Goal: Task Accomplishment & Management: Manage account settings

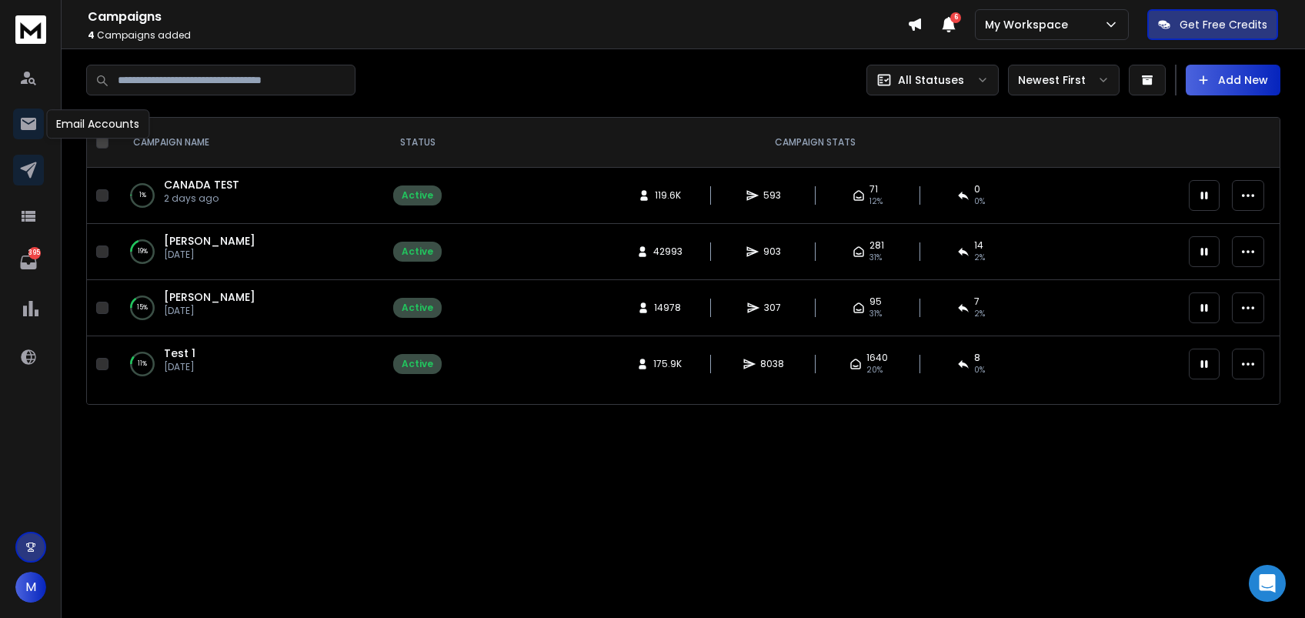
click at [18, 122] on link at bounding box center [28, 123] width 31 height 31
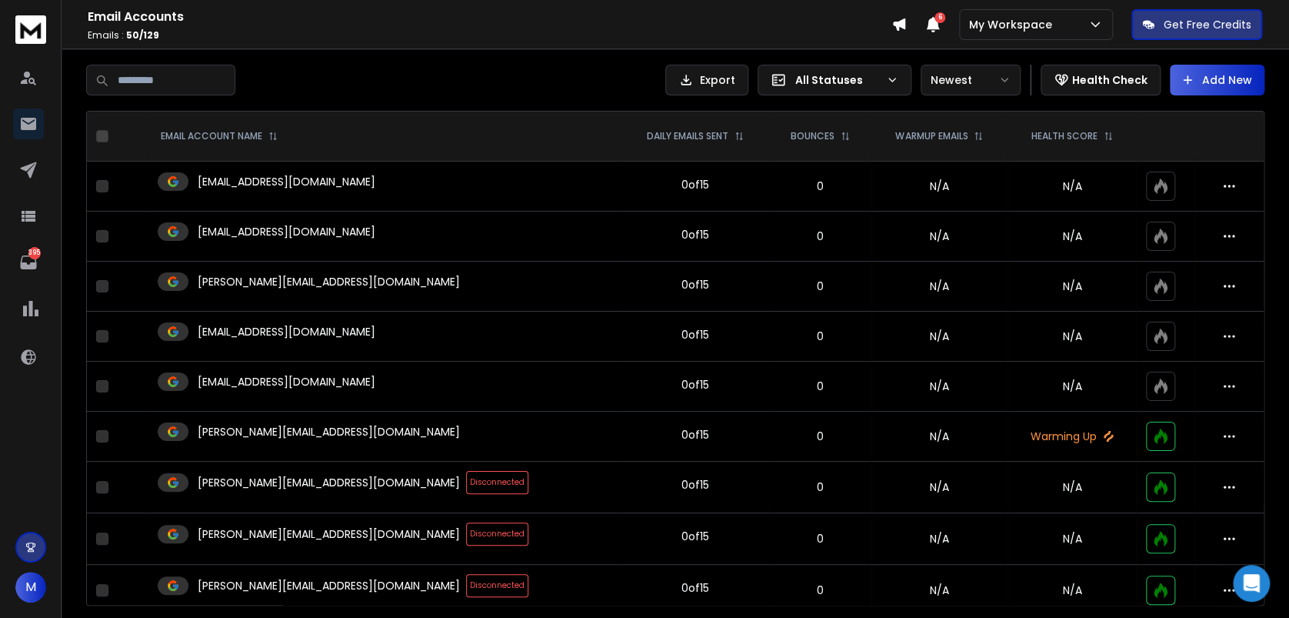
click at [1153, 378] on icon at bounding box center [1160, 385] width 15 height 15
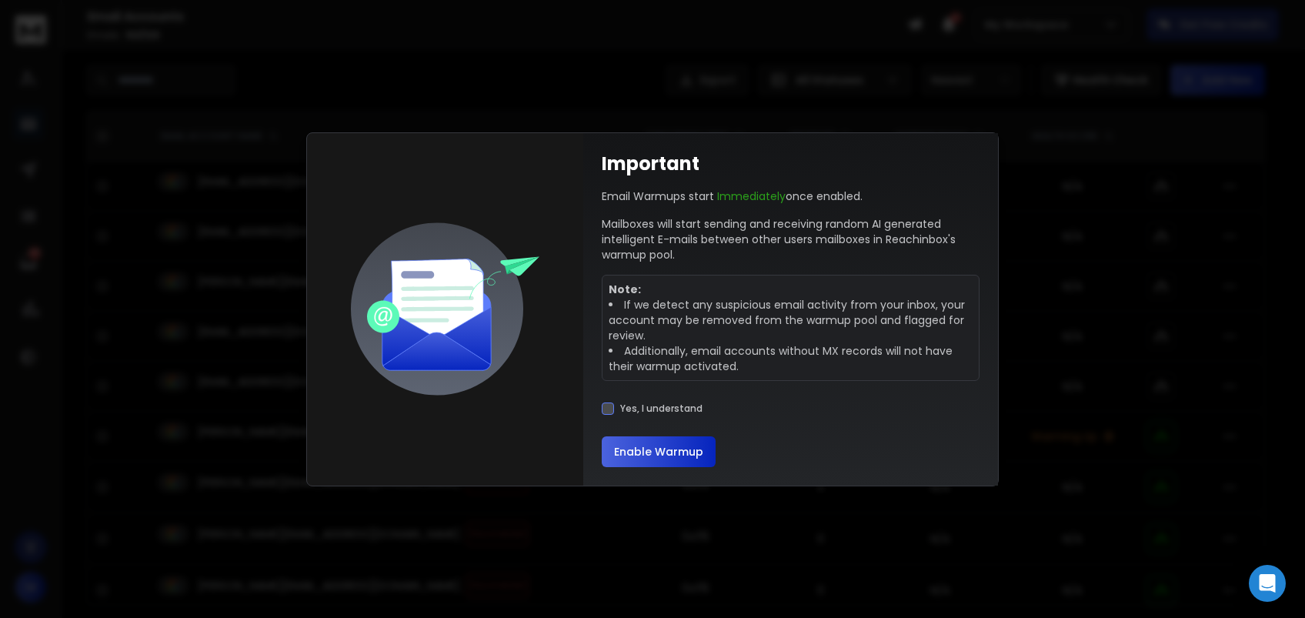
click at [608, 407] on button "Yes, I understand" at bounding box center [607, 408] width 12 height 12
click at [625, 449] on button "Enable Warmup" at bounding box center [658, 451] width 114 height 31
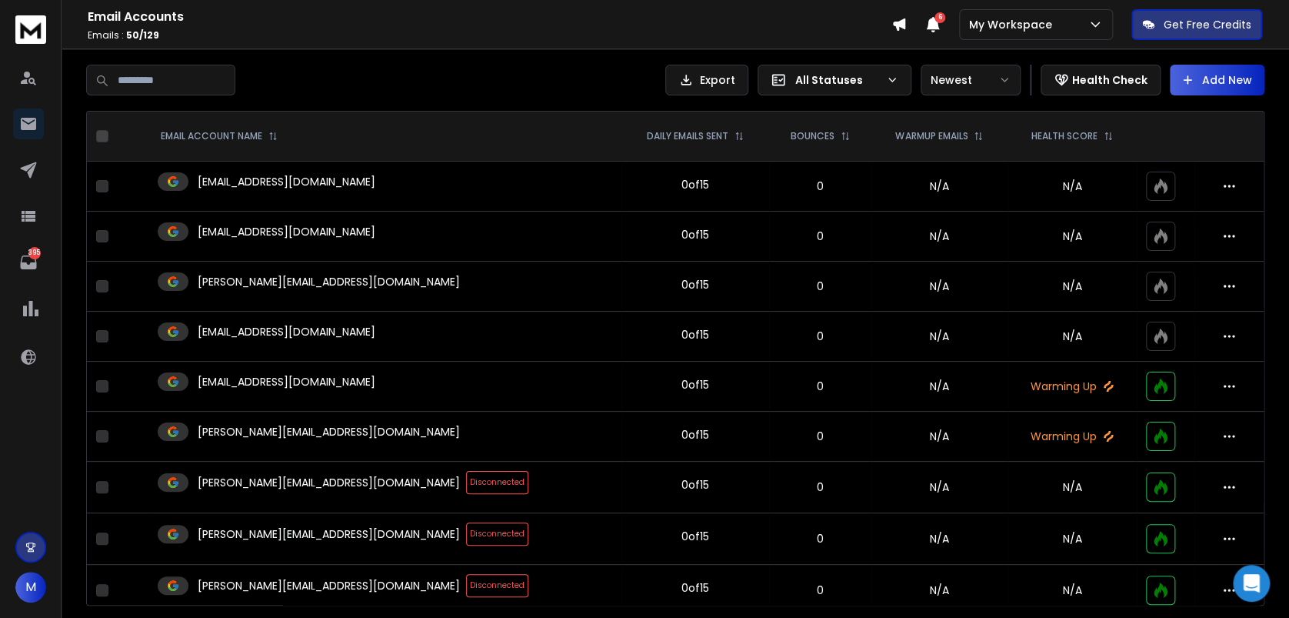
click at [101, 332] on button "button" at bounding box center [102, 336] width 12 height 12
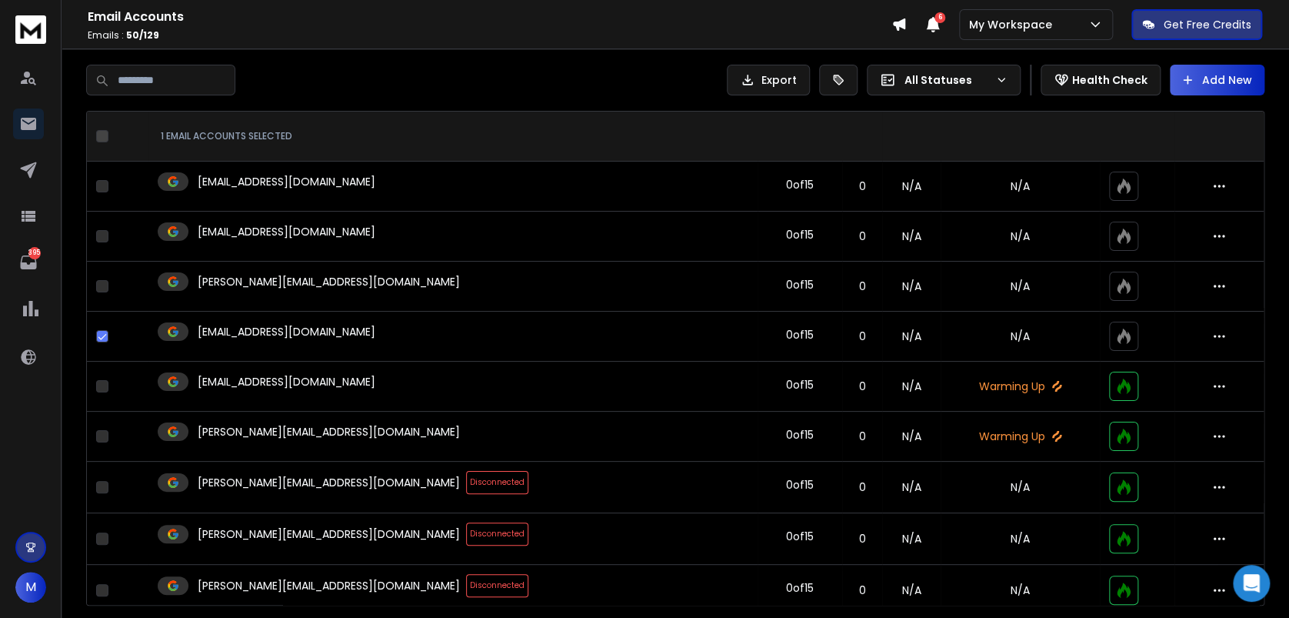
click at [102, 284] on button "button" at bounding box center [102, 286] width 12 height 12
click at [101, 234] on button "button" at bounding box center [102, 236] width 12 height 12
click at [106, 188] on button "button" at bounding box center [102, 186] width 12 height 12
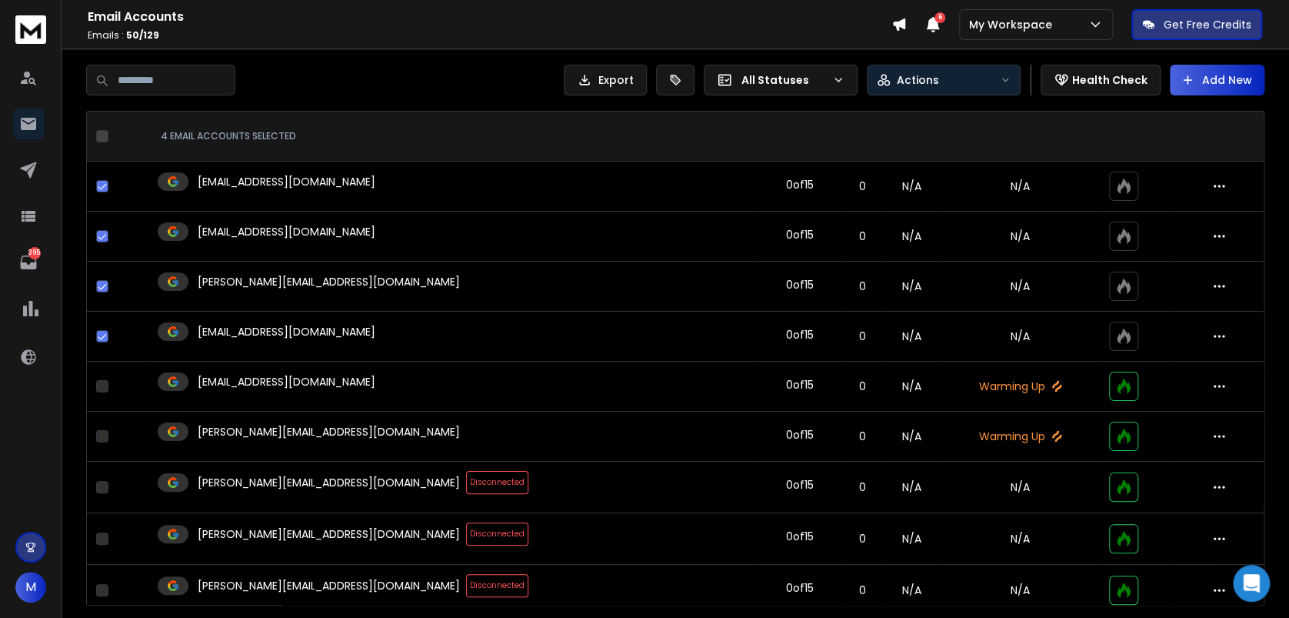
click at [974, 69] on button "Actions" at bounding box center [944, 80] width 154 height 31
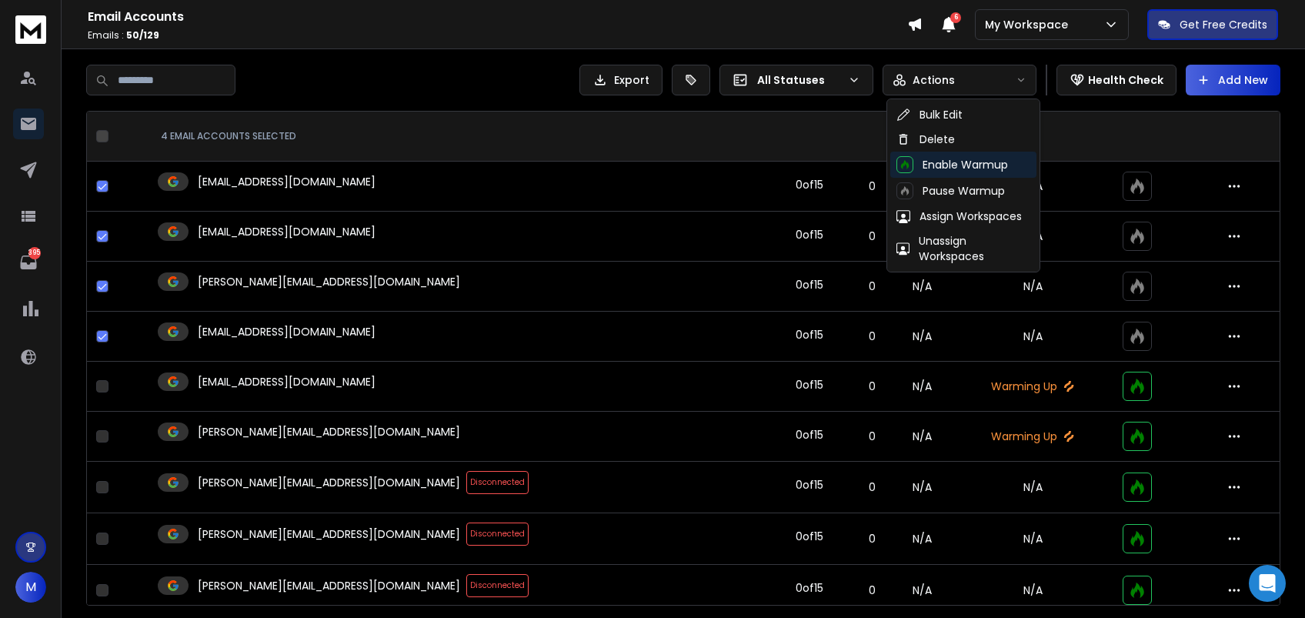
click at [914, 165] on div "Enable Warmup" at bounding box center [952, 164] width 112 height 17
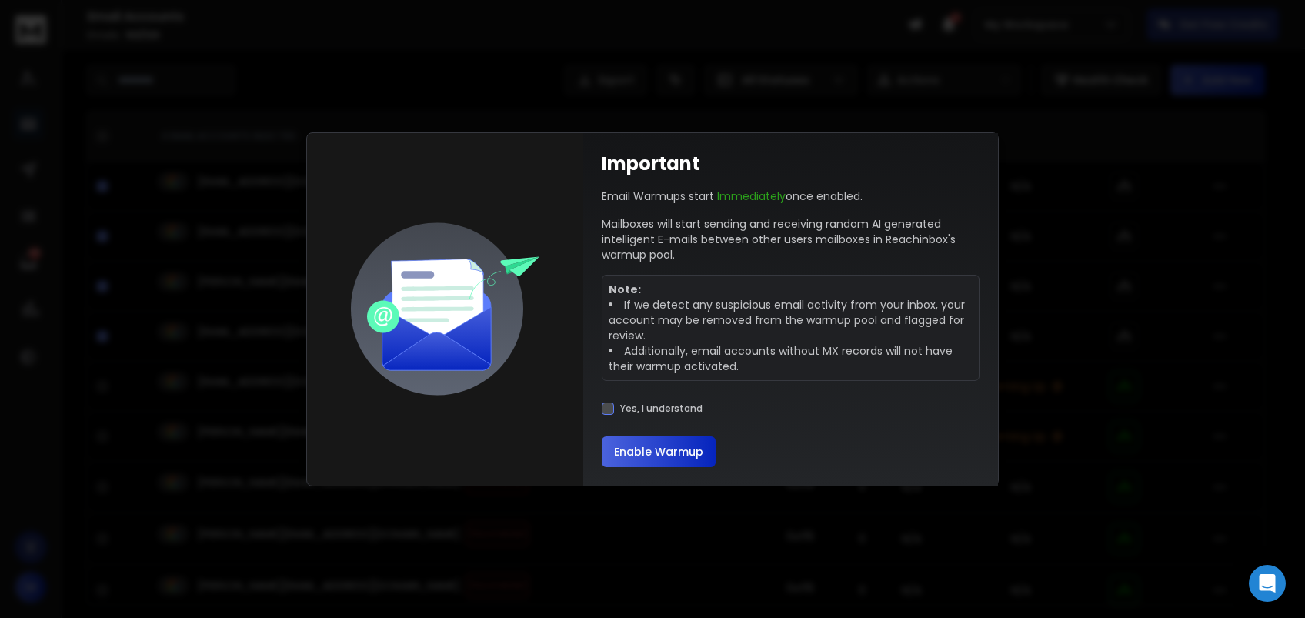
click at [629, 409] on label "Yes, I understand" at bounding box center [661, 408] width 82 height 12
click at [608, 412] on button "Yes, I understand" at bounding box center [607, 408] width 12 height 12
click at [615, 461] on button "Enable Warmup" at bounding box center [658, 451] width 114 height 31
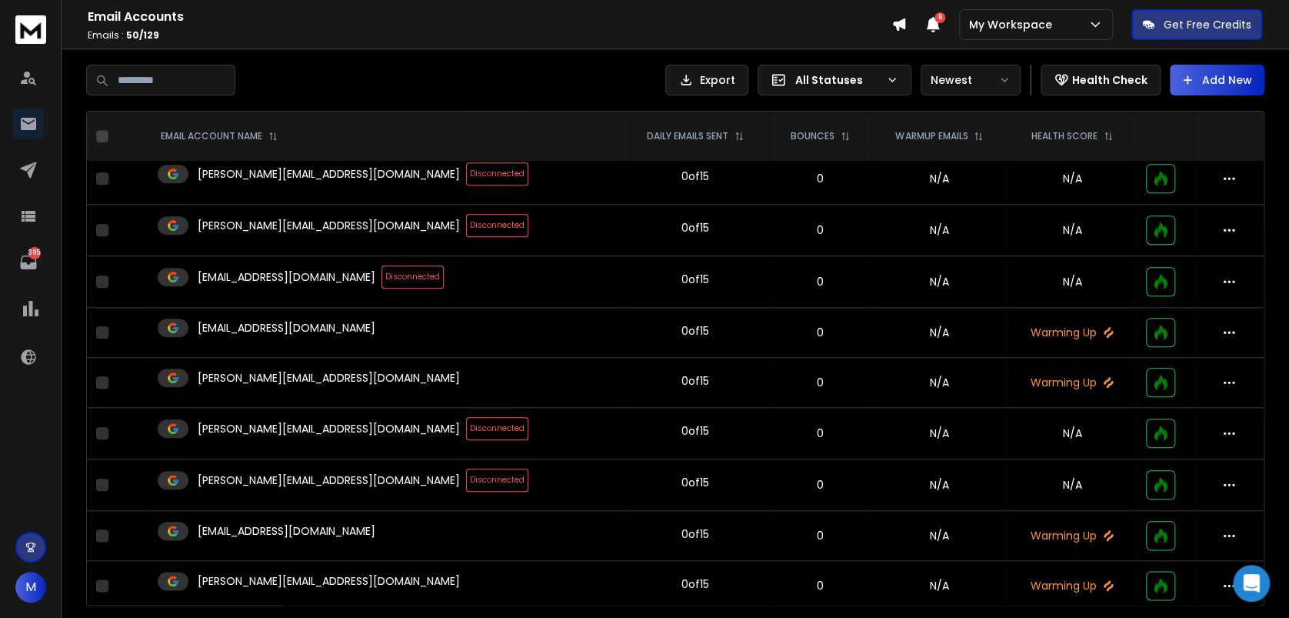
scroll to position [668, 0]
click at [100, 478] on button "button" at bounding box center [102, 484] width 12 height 12
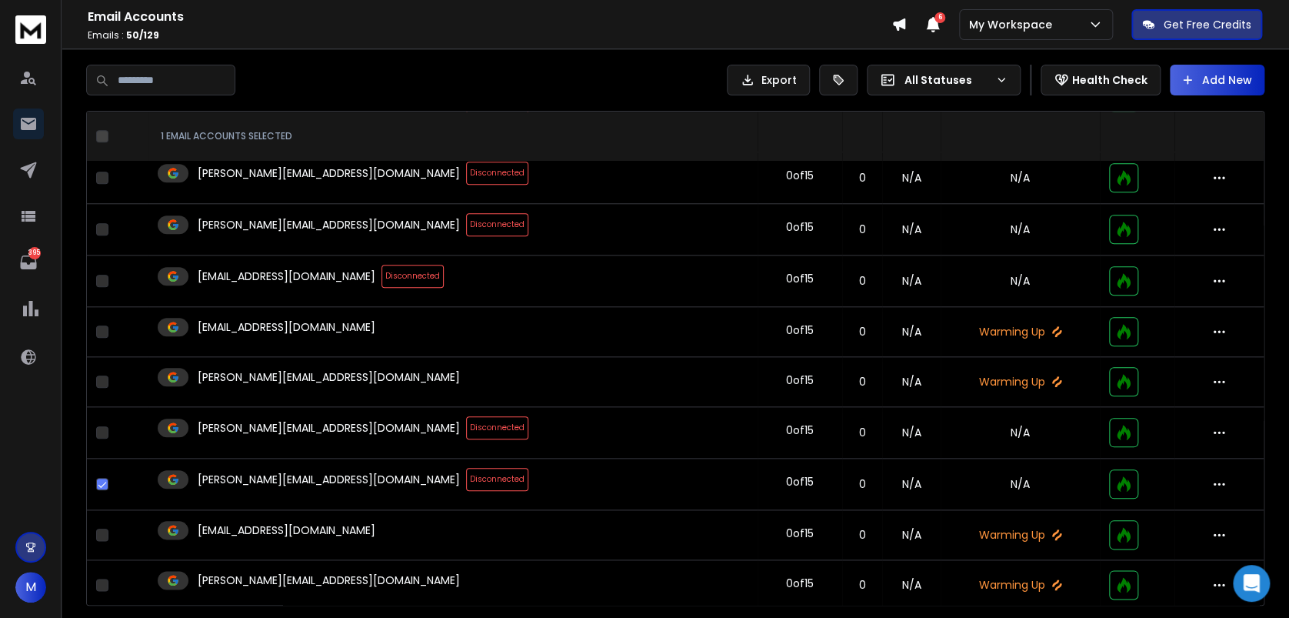
click at [101, 429] on button "button" at bounding box center [102, 432] width 12 height 12
click at [107, 277] on button "button" at bounding box center [102, 281] width 12 height 12
click at [102, 232] on button "button" at bounding box center [102, 229] width 12 height 12
click at [104, 172] on button "button" at bounding box center [102, 178] width 12 height 12
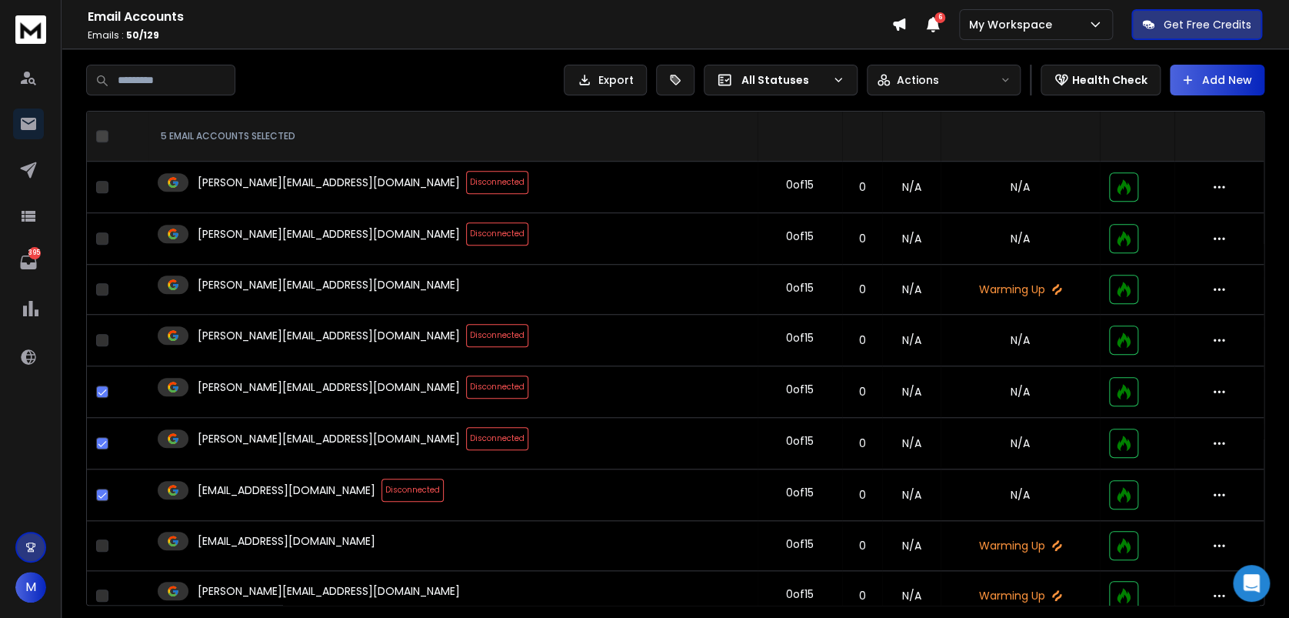
scroll to position [453, 0]
click at [96, 338] on button "button" at bounding box center [102, 341] width 12 height 12
click at [101, 235] on button "button" at bounding box center [102, 240] width 12 height 12
click at [105, 183] on button "button" at bounding box center [102, 188] width 12 height 12
click at [881, 79] on icon "button" at bounding box center [884, 80] width 14 height 14
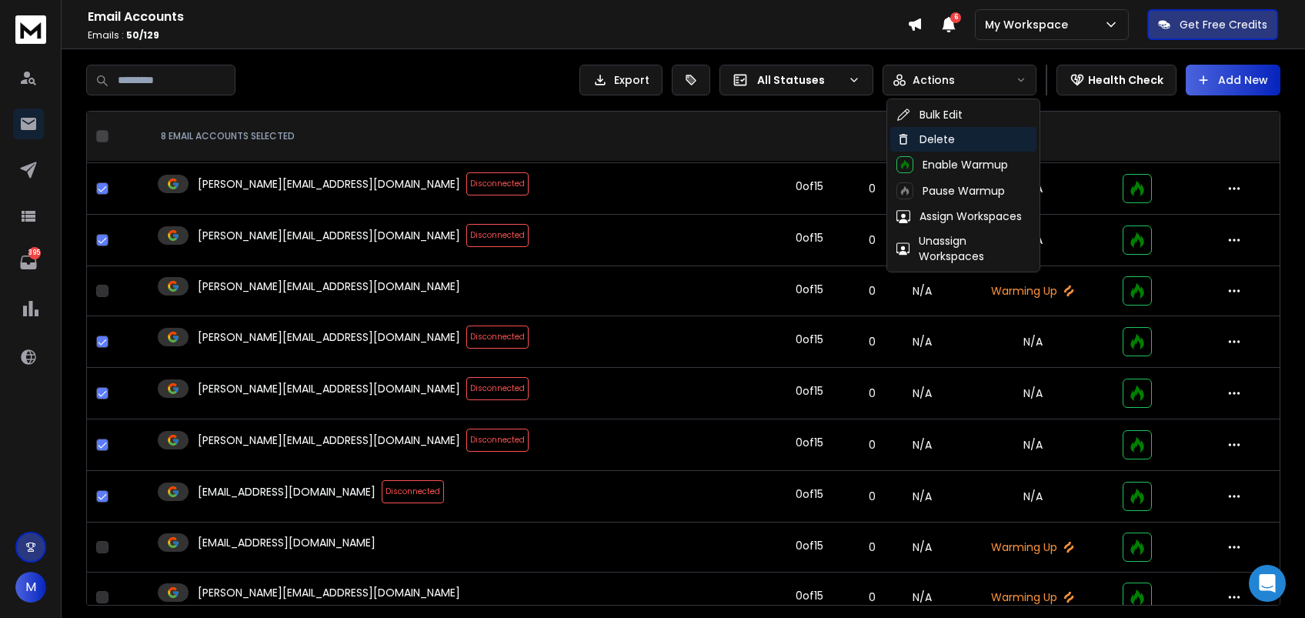
click at [929, 132] on div "Delete" at bounding box center [925, 139] width 58 height 15
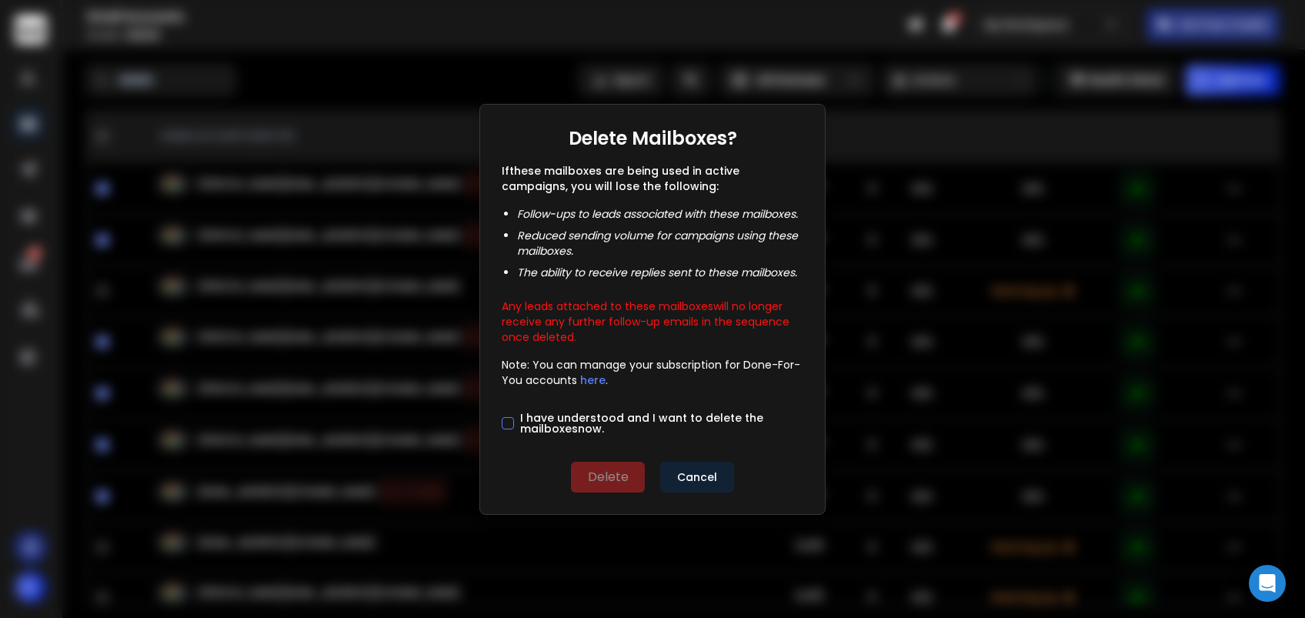
click at [511, 417] on button "I have understood and I want to delete the mailbox es now." at bounding box center [507, 423] width 12 height 12
click at [593, 470] on button "Delete" at bounding box center [608, 476] width 74 height 31
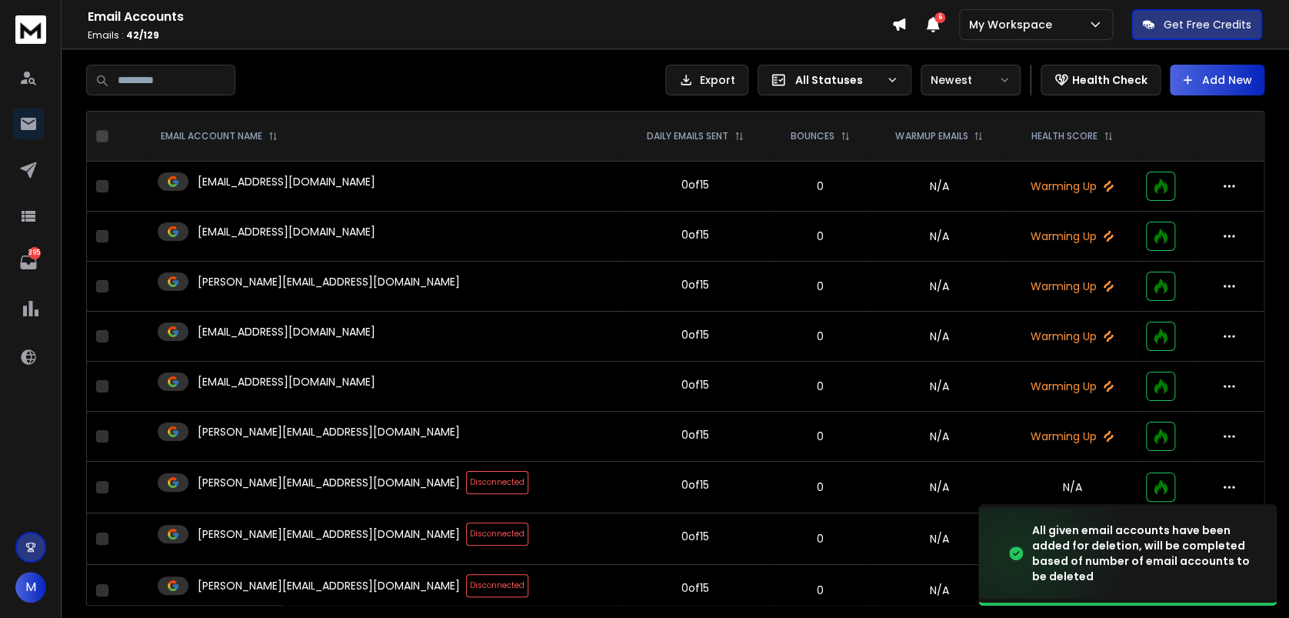
click at [102, 590] on button "button" at bounding box center [102, 590] width 12 height 12
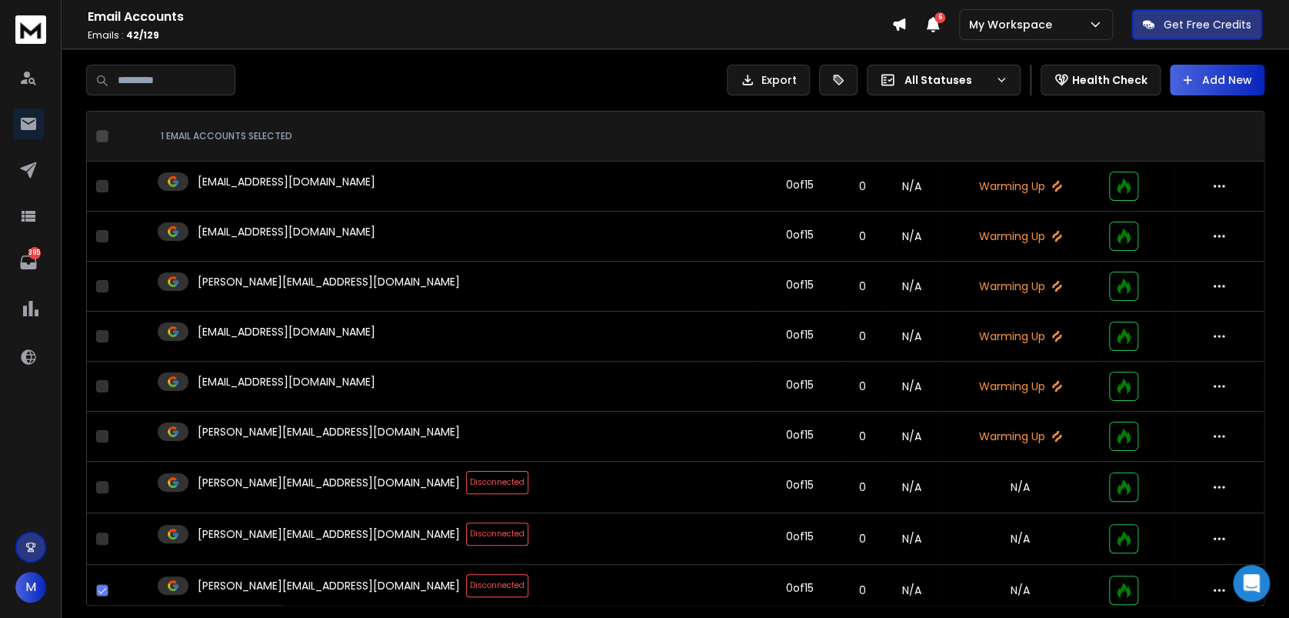
click at [102, 590] on button "button" at bounding box center [102, 590] width 12 height 12
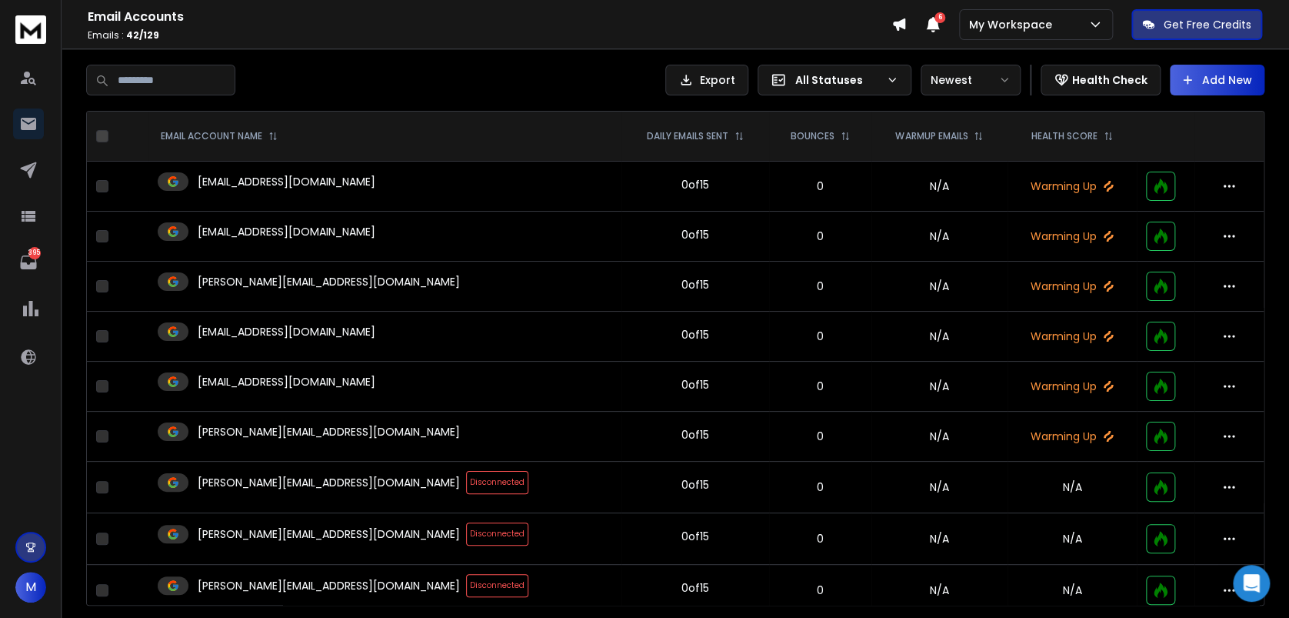
click at [103, 535] on button "button" at bounding box center [102, 538] width 12 height 12
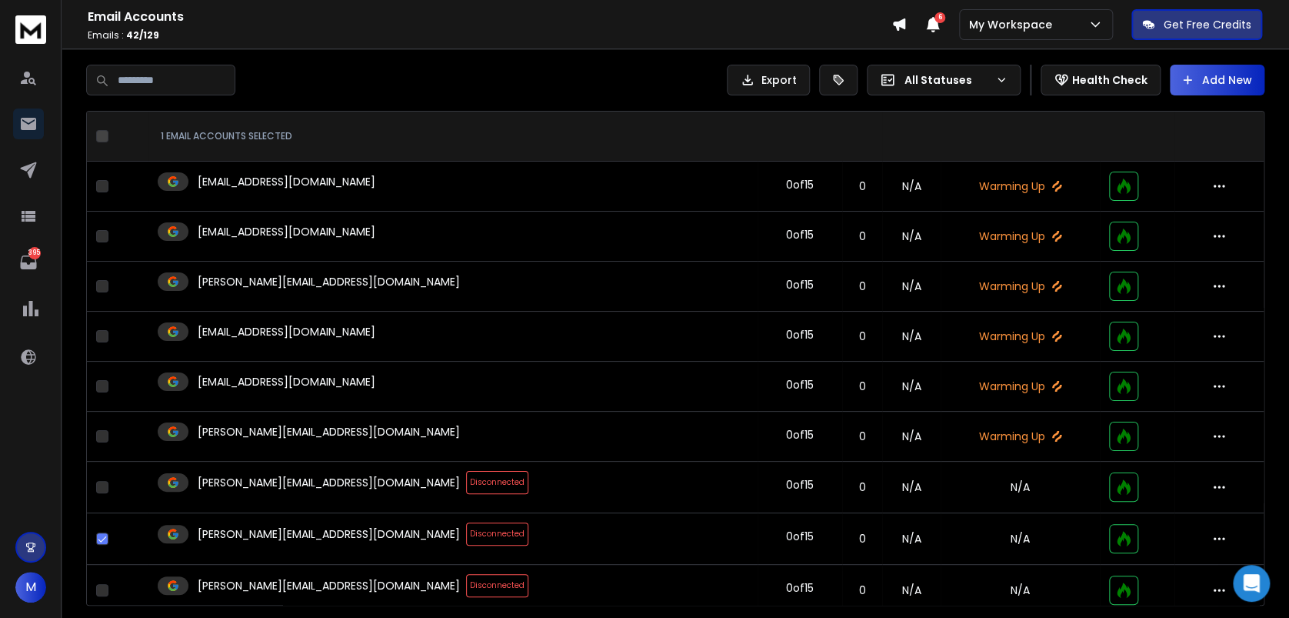
click at [100, 484] on button "button" at bounding box center [102, 487] width 12 height 12
click at [102, 585] on button "button" at bounding box center [102, 590] width 12 height 12
click at [933, 68] on button "Actions" at bounding box center [944, 80] width 154 height 31
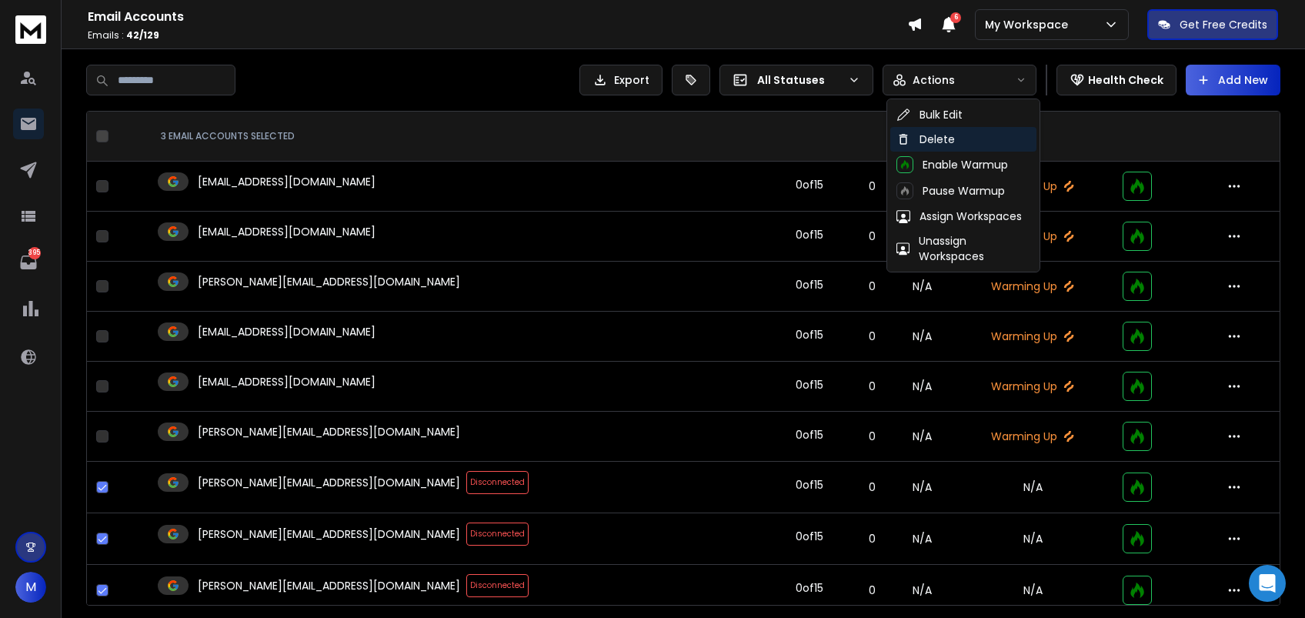
click at [935, 139] on div "Delete" at bounding box center [925, 139] width 58 height 15
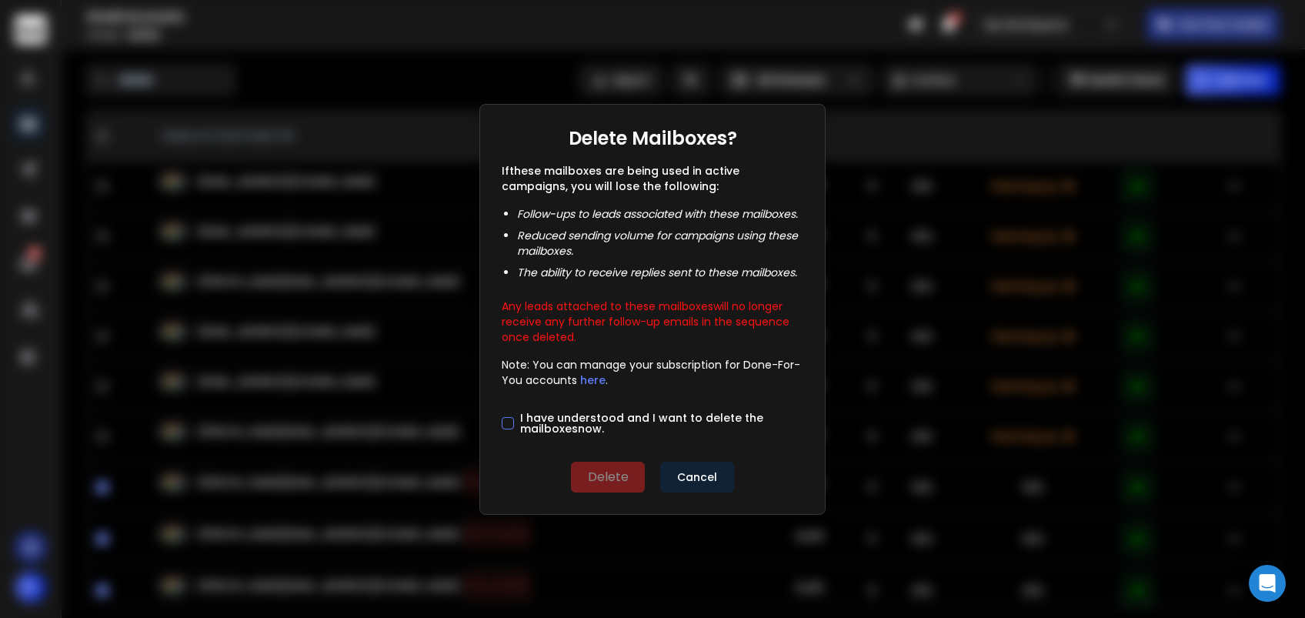
click at [512, 421] on button "I have understood and I want to delete the mailbox es now." at bounding box center [507, 423] width 12 height 12
click at [588, 466] on button "Delete" at bounding box center [608, 476] width 74 height 31
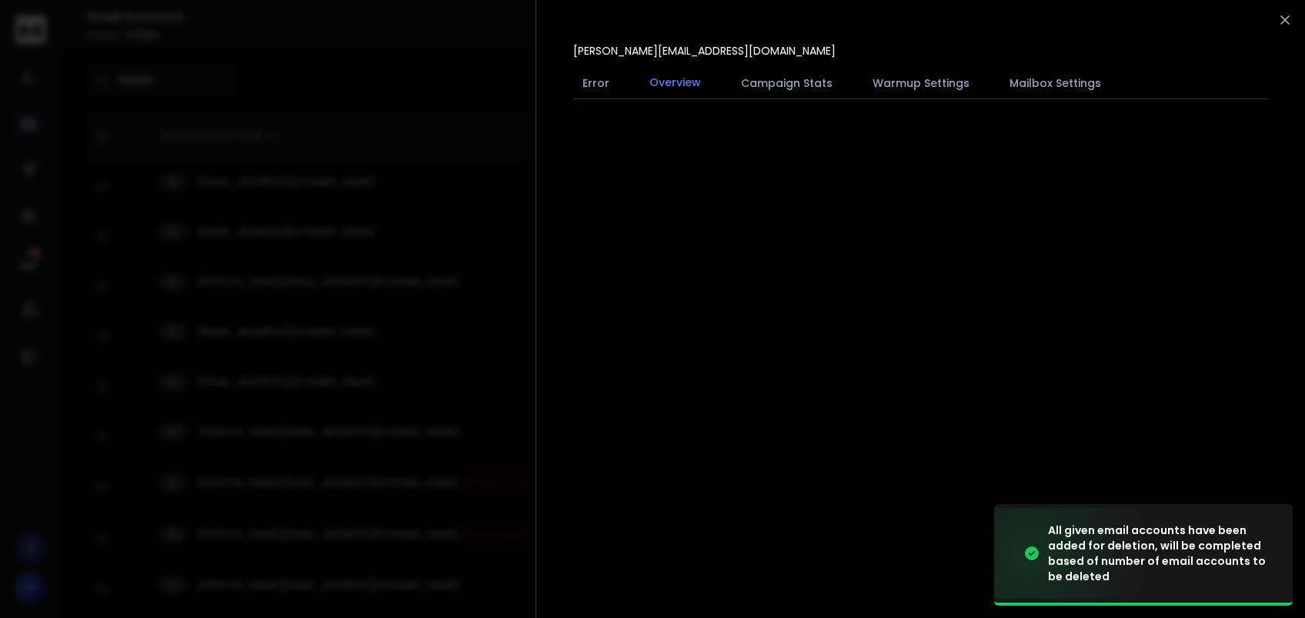
click at [118, 537] on div at bounding box center [652, 309] width 1305 height 618
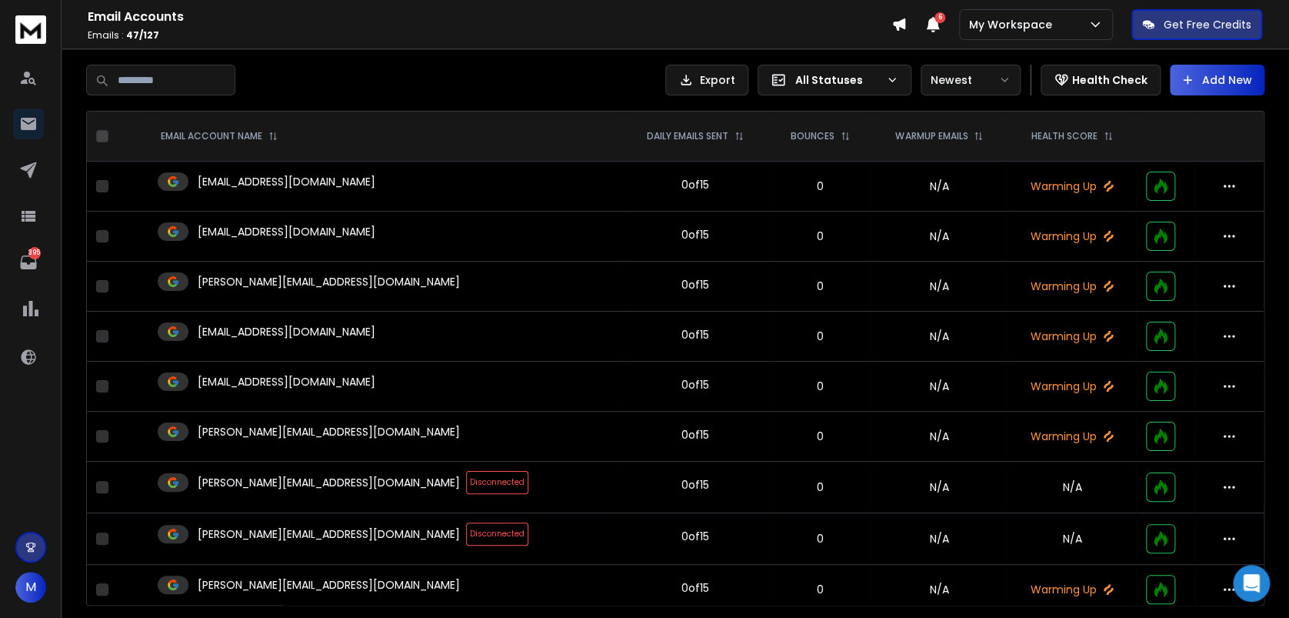
click at [102, 534] on button "button" at bounding box center [102, 538] width 12 height 12
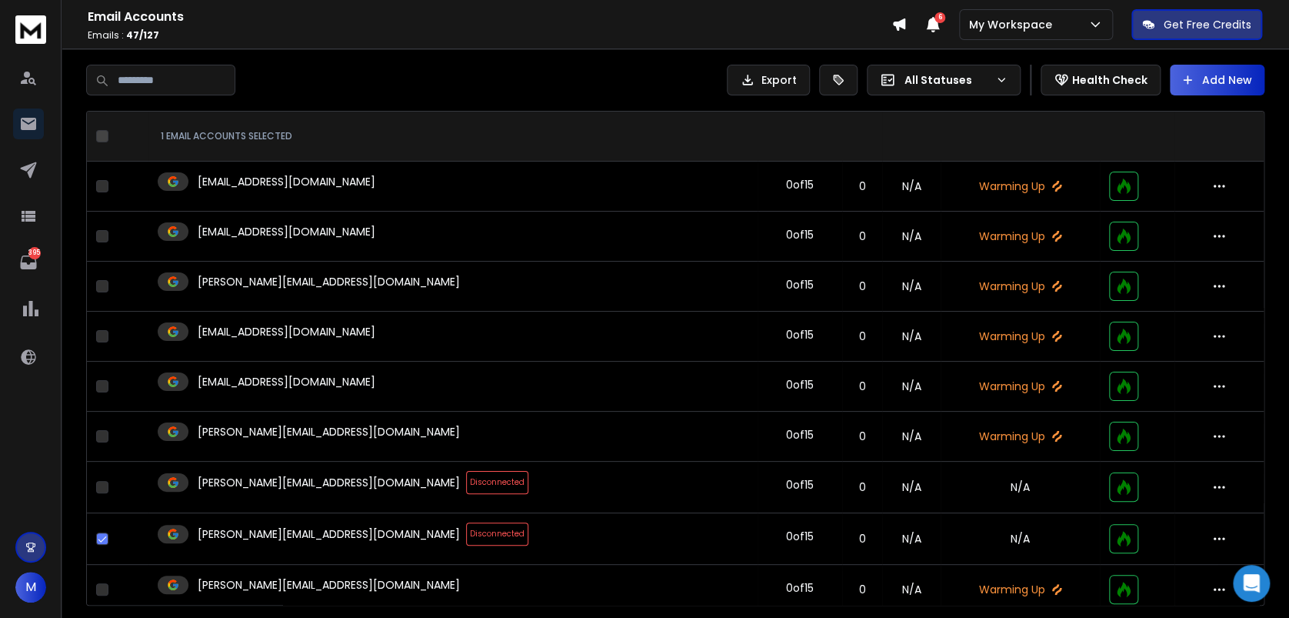
click at [101, 488] on button "button" at bounding box center [102, 487] width 12 height 12
click at [901, 69] on button "Actions" at bounding box center [944, 80] width 154 height 31
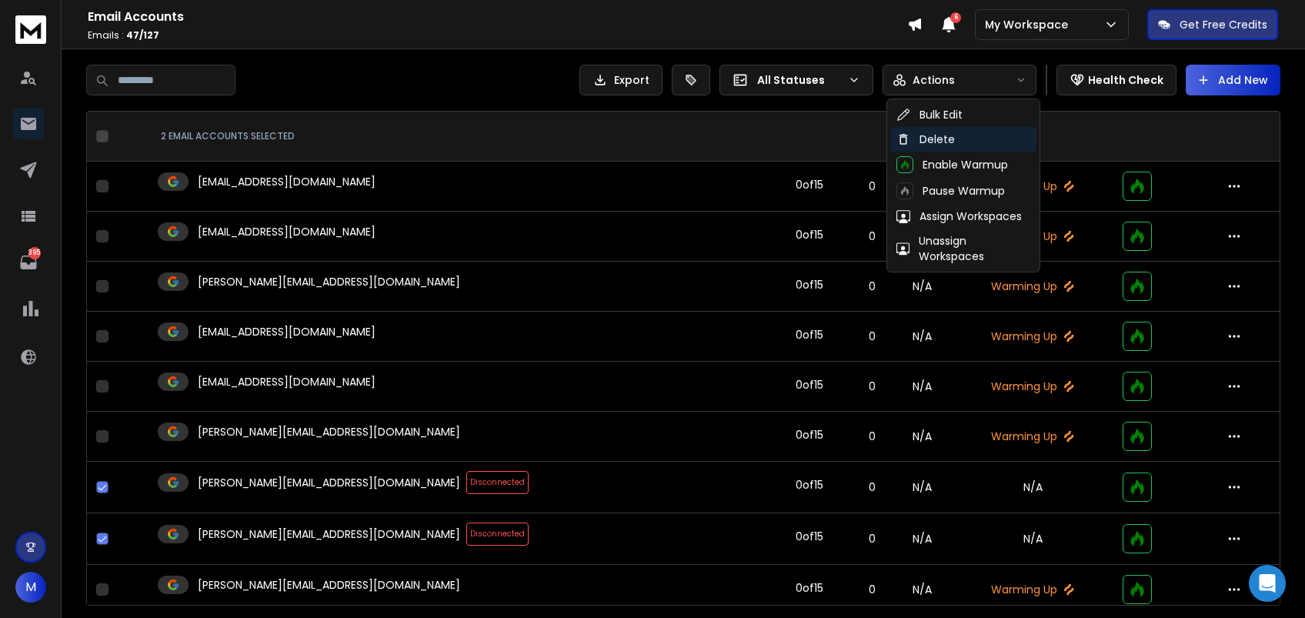
click at [926, 132] on div "Delete" at bounding box center [925, 139] width 58 height 15
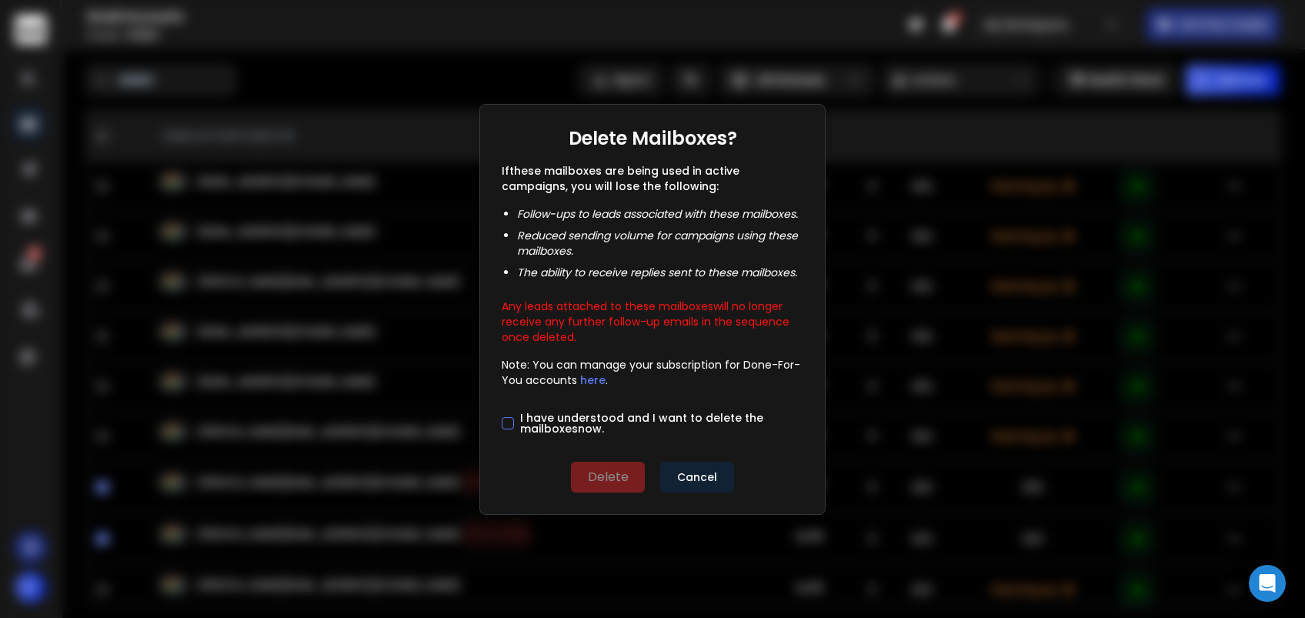
click at [544, 415] on label "I have understood and I want to delete the mailbox es now." at bounding box center [661, 423] width 283 height 22
click at [514, 417] on button "I have understood and I want to delete the mailbox es now." at bounding box center [507, 423] width 12 height 12
click at [591, 473] on button "Delete" at bounding box center [608, 476] width 74 height 31
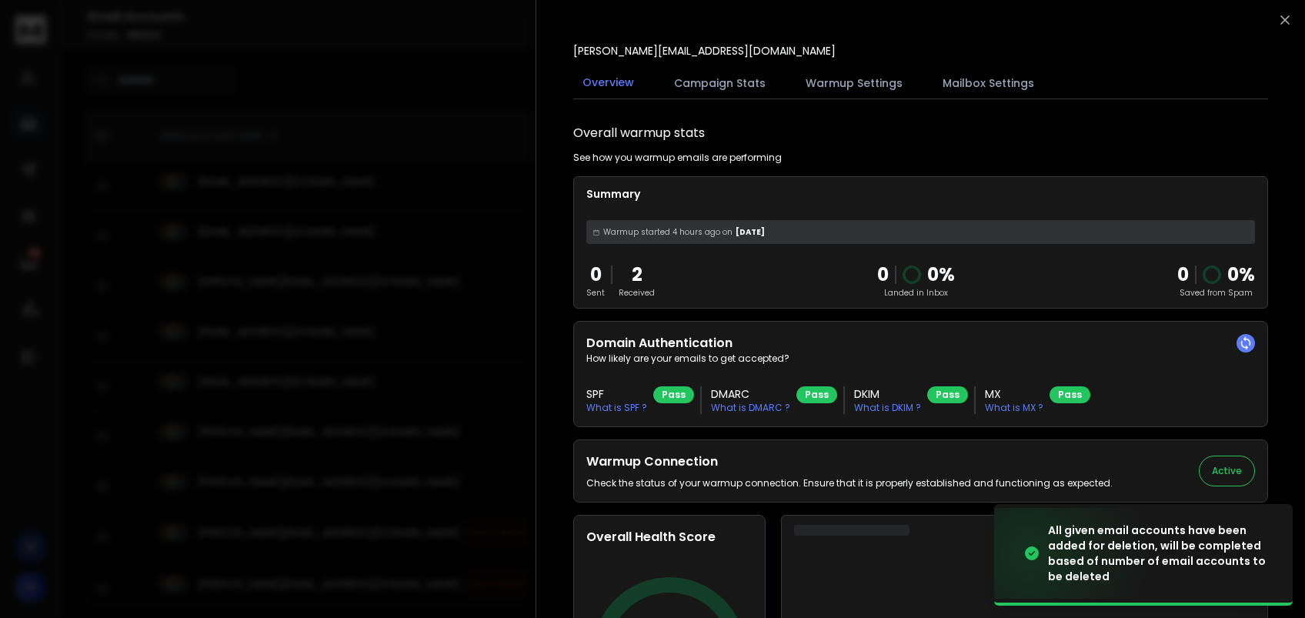
click at [382, 455] on div at bounding box center [652, 309] width 1305 height 618
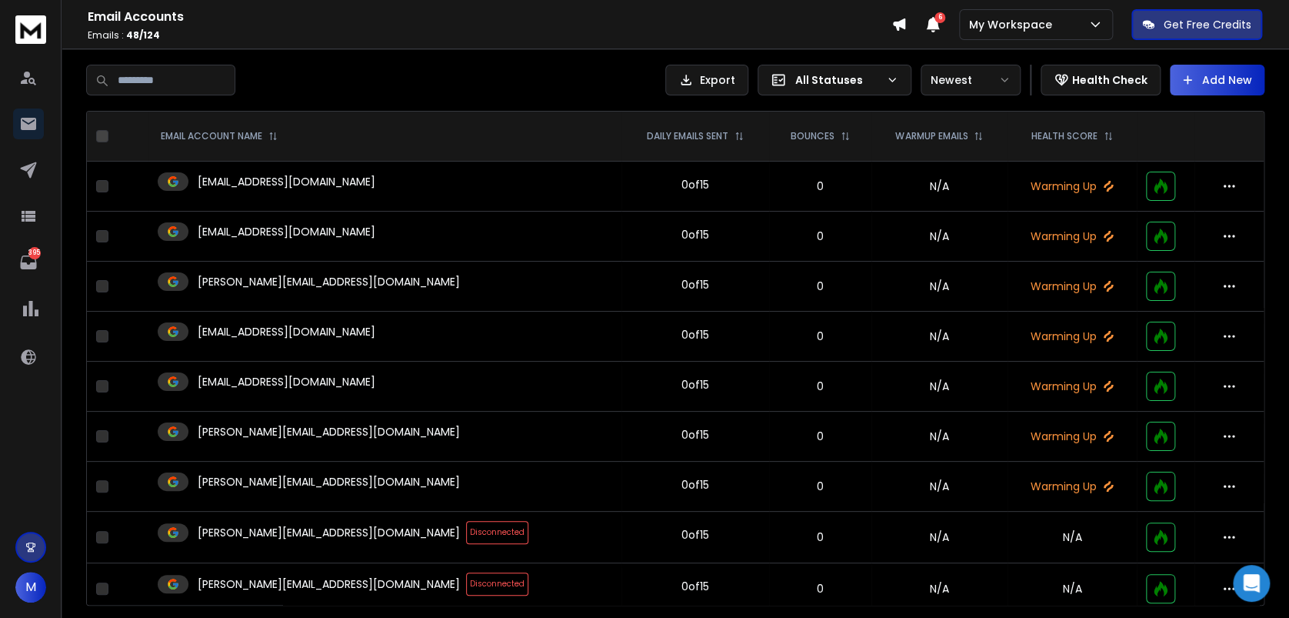
click at [105, 576] on td at bounding box center [118, 589] width 62 height 52
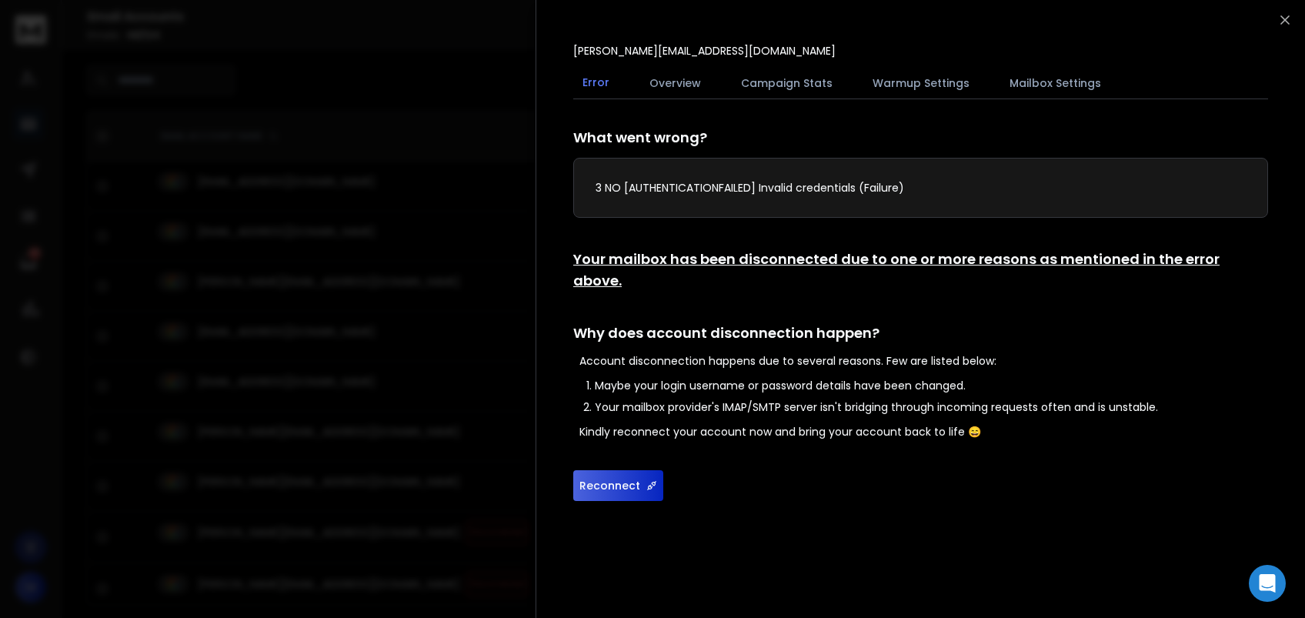
click at [105, 596] on div at bounding box center [652, 309] width 1305 height 618
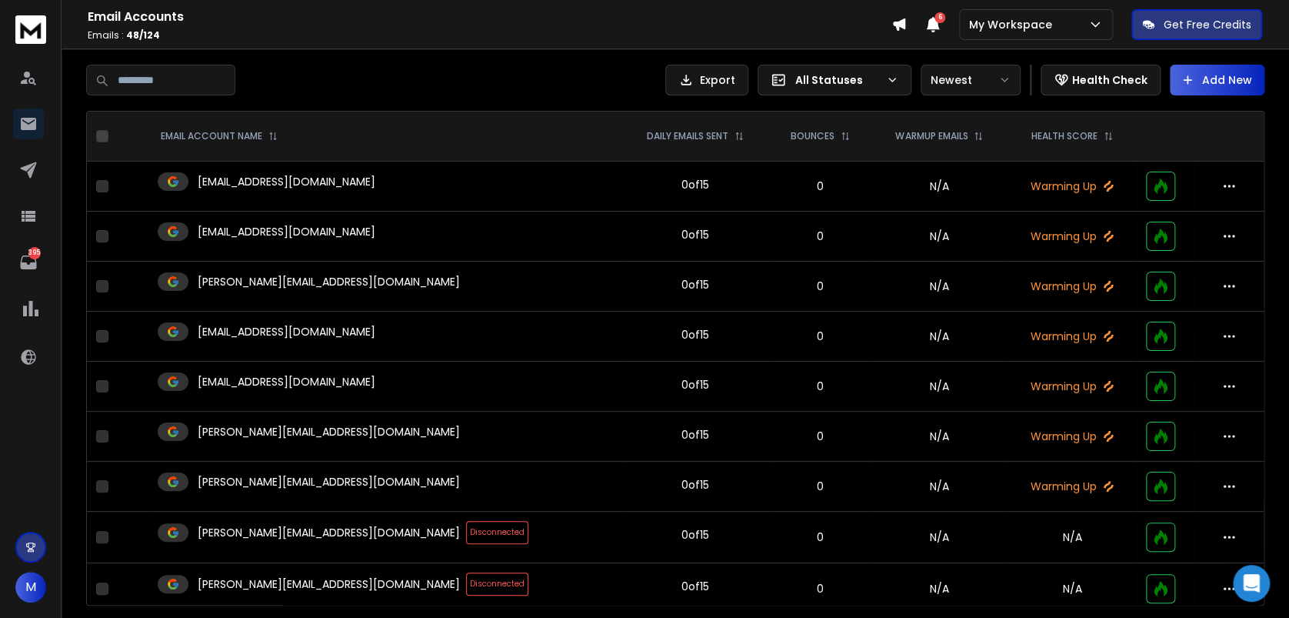
click at [105, 585] on button "button" at bounding box center [102, 588] width 12 height 12
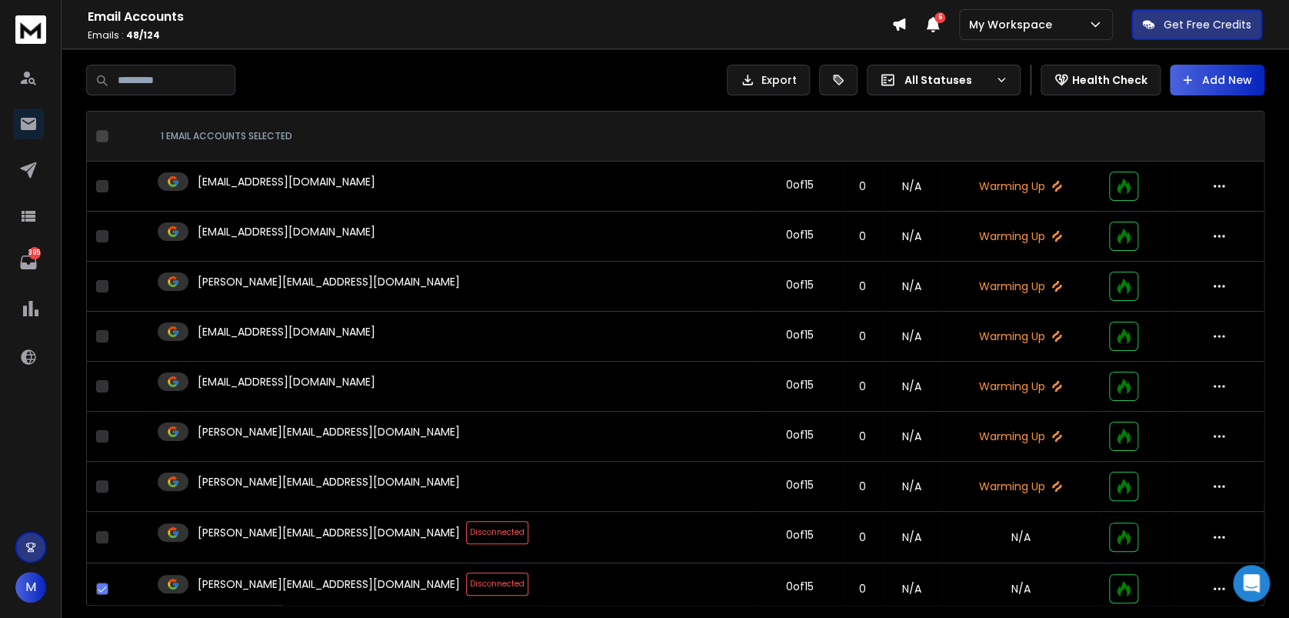
click at [100, 538] on button "button" at bounding box center [102, 537] width 12 height 12
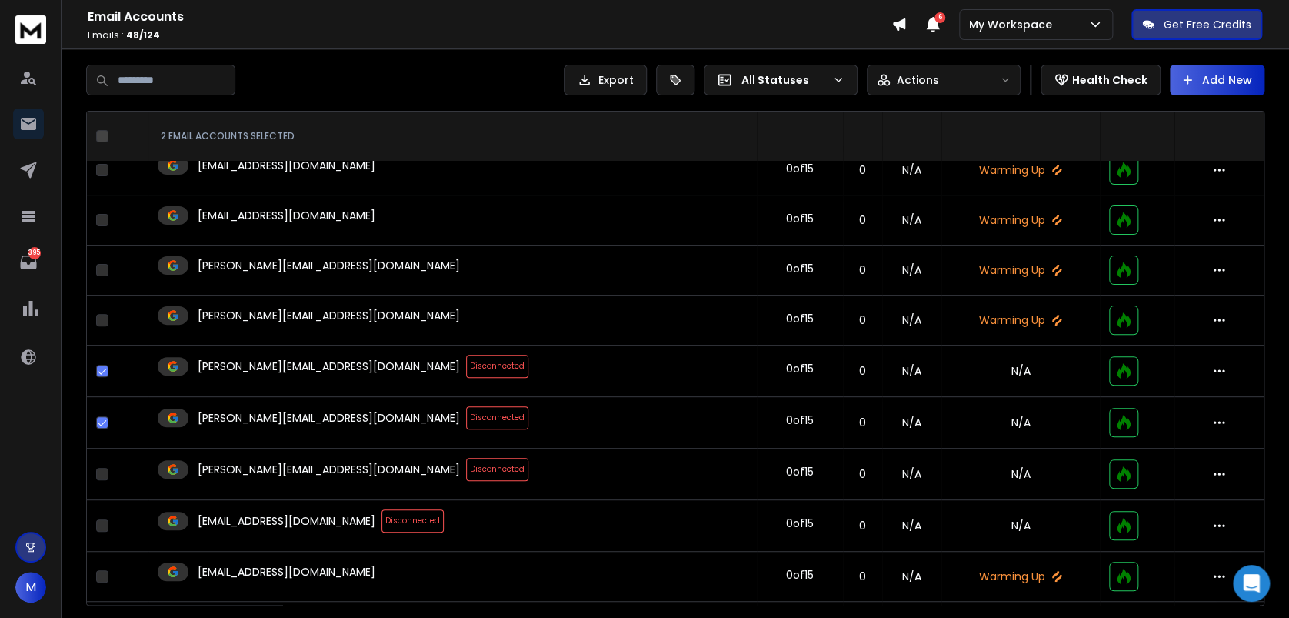
scroll to position [194, 0]
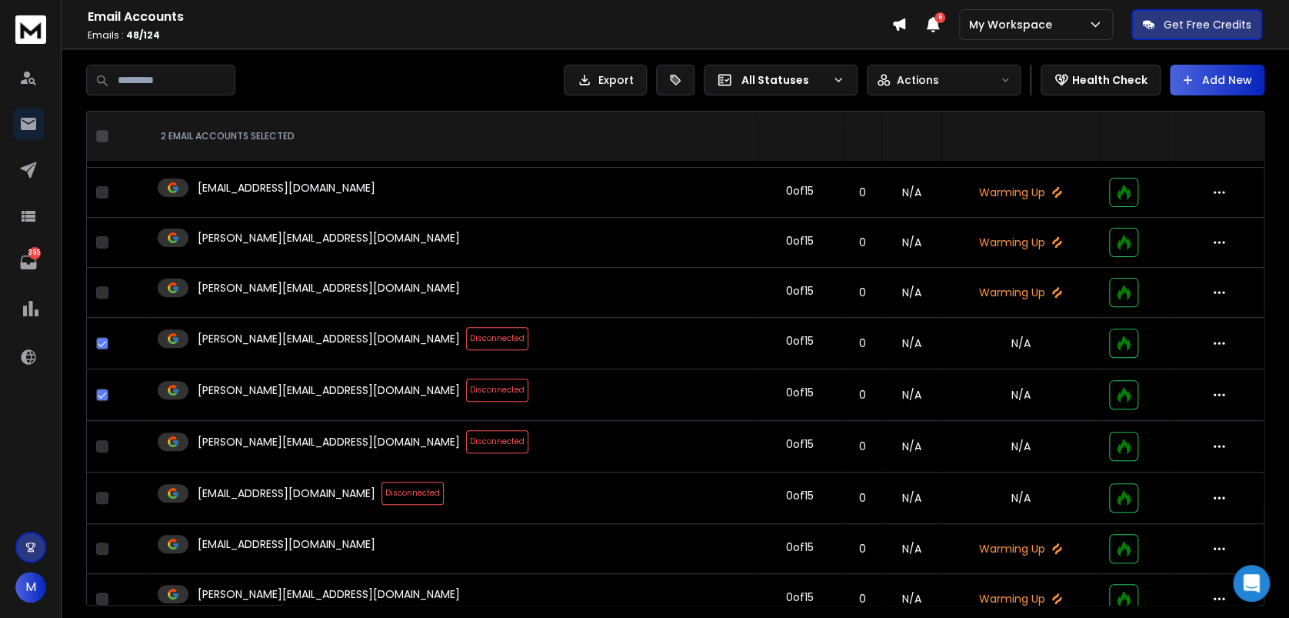
click at [102, 486] on td at bounding box center [118, 498] width 62 height 52
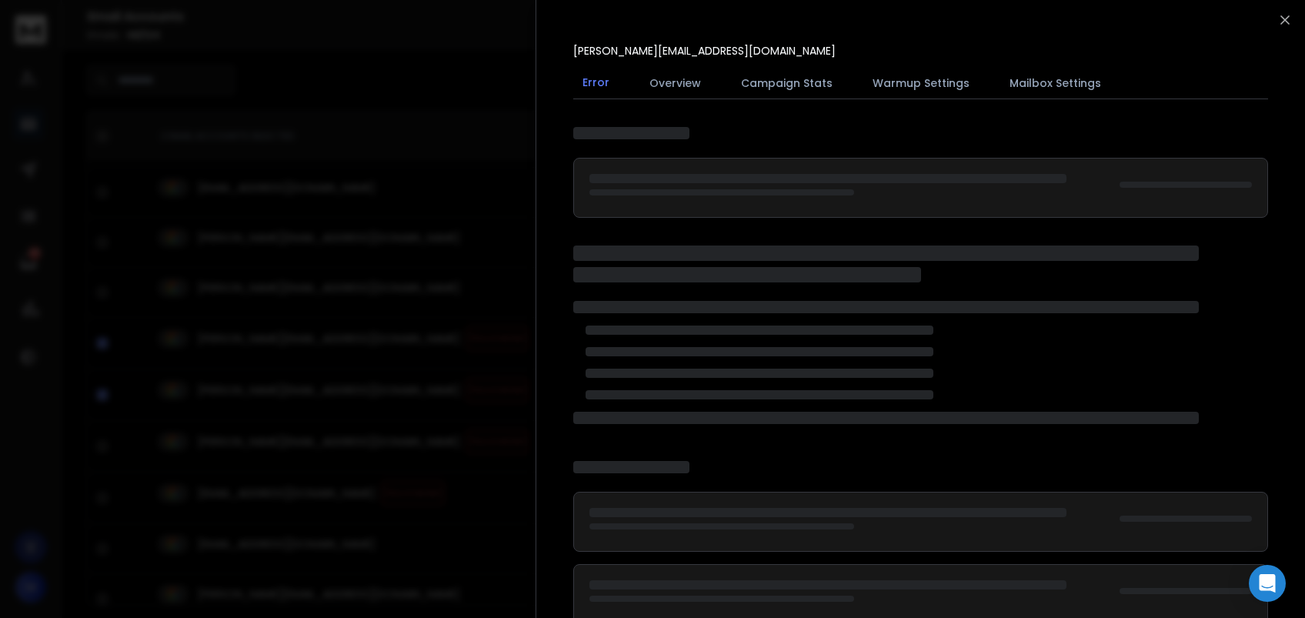
click at [103, 491] on div at bounding box center [652, 309] width 1305 height 618
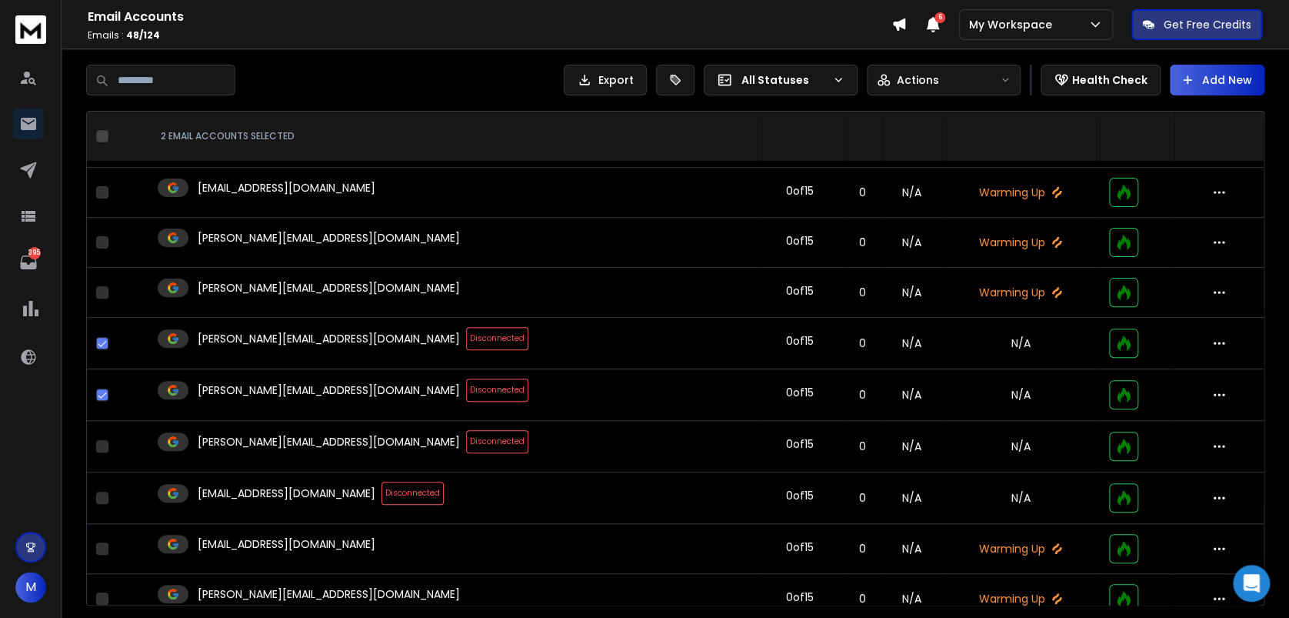
click at [103, 491] on button "button" at bounding box center [102, 497] width 12 height 12
click at [102, 446] on button "button" at bounding box center [102, 446] width 12 height 12
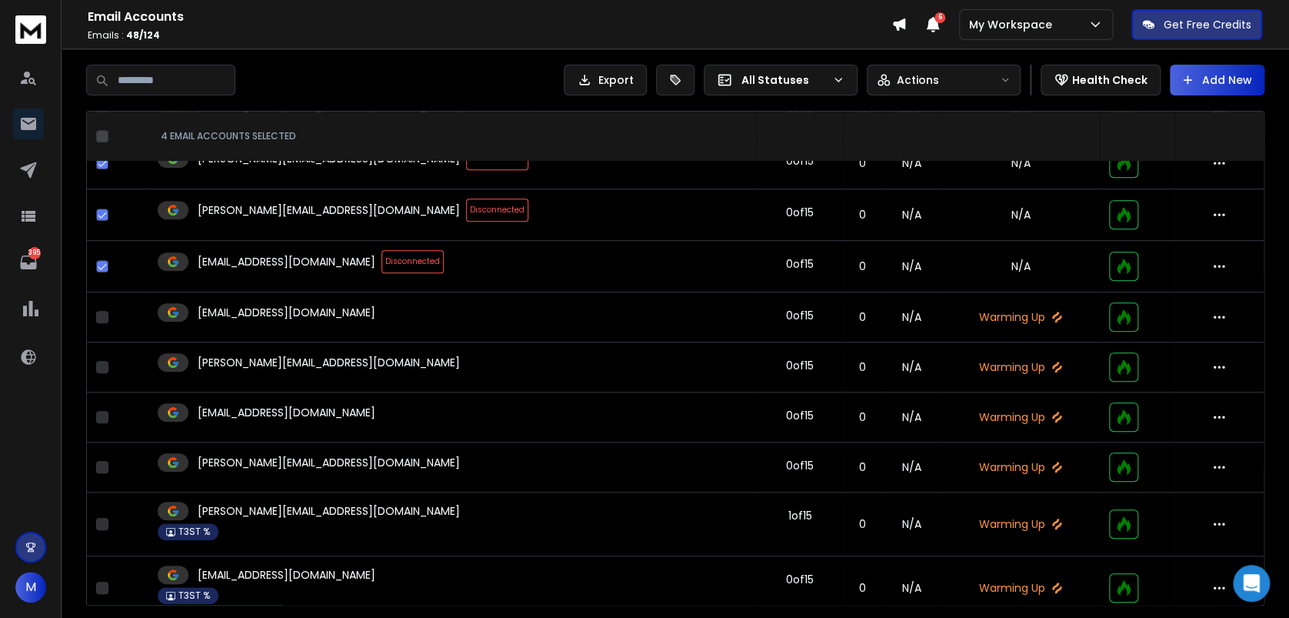
scroll to position [437, 0]
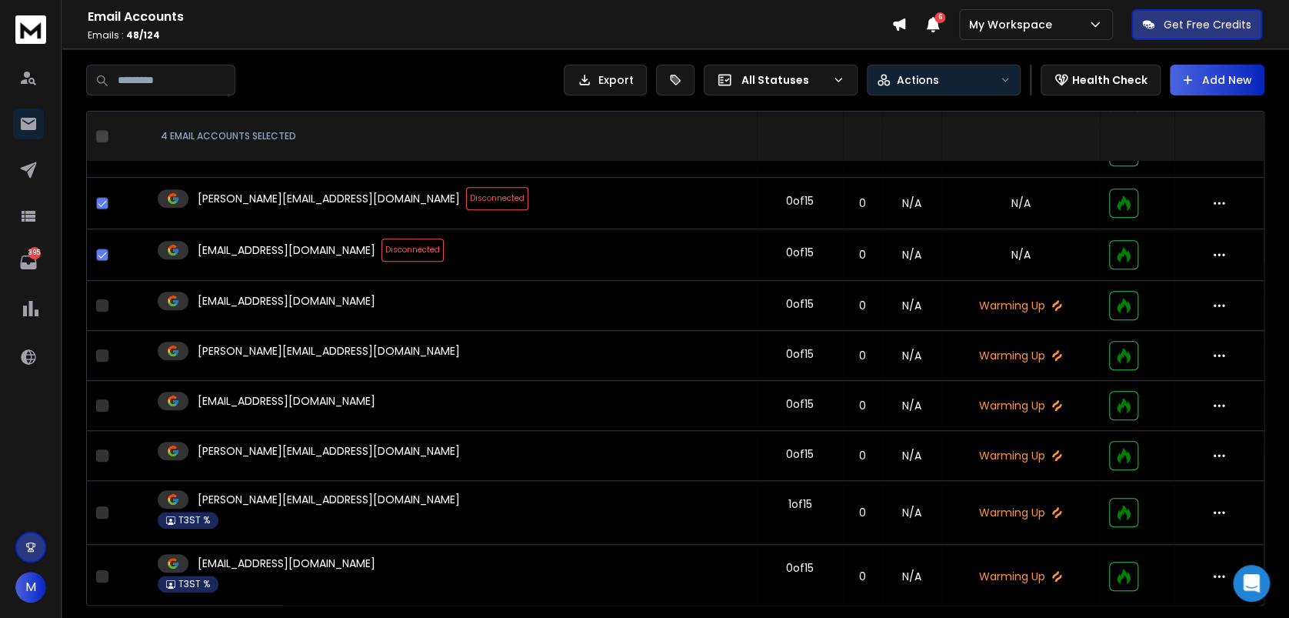
click at [898, 74] on div "Actions" at bounding box center [935, 79] width 117 height 15
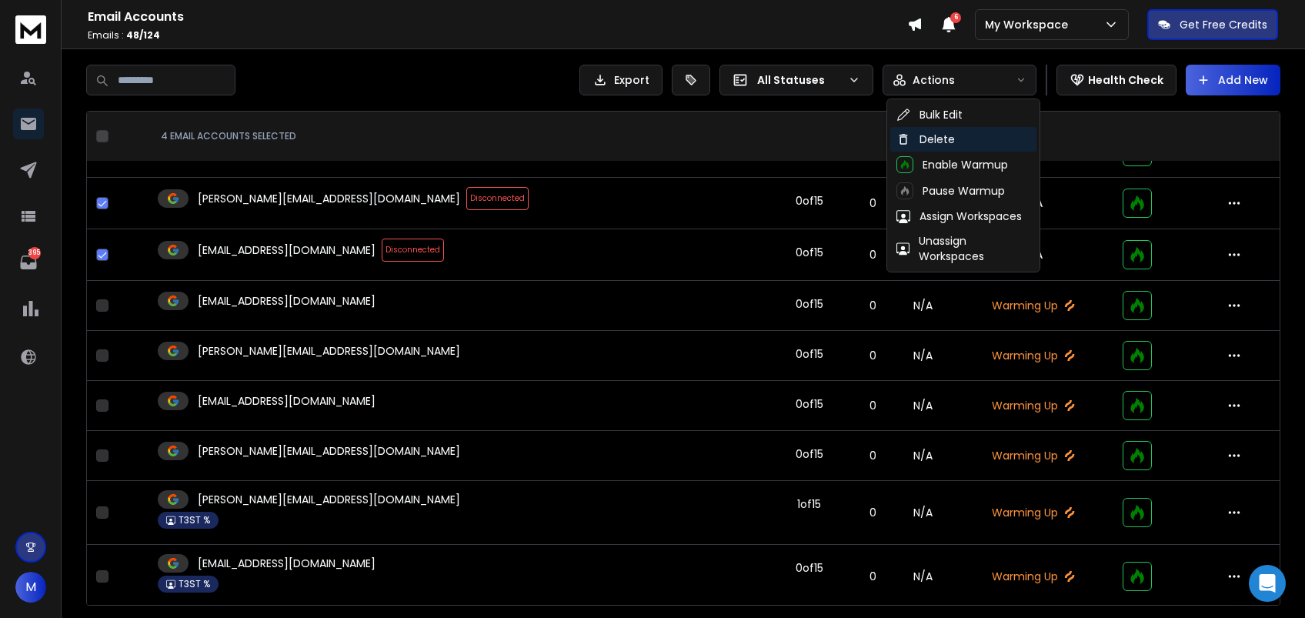
click at [954, 133] on div "Delete" at bounding box center [963, 139] width 146 height 25
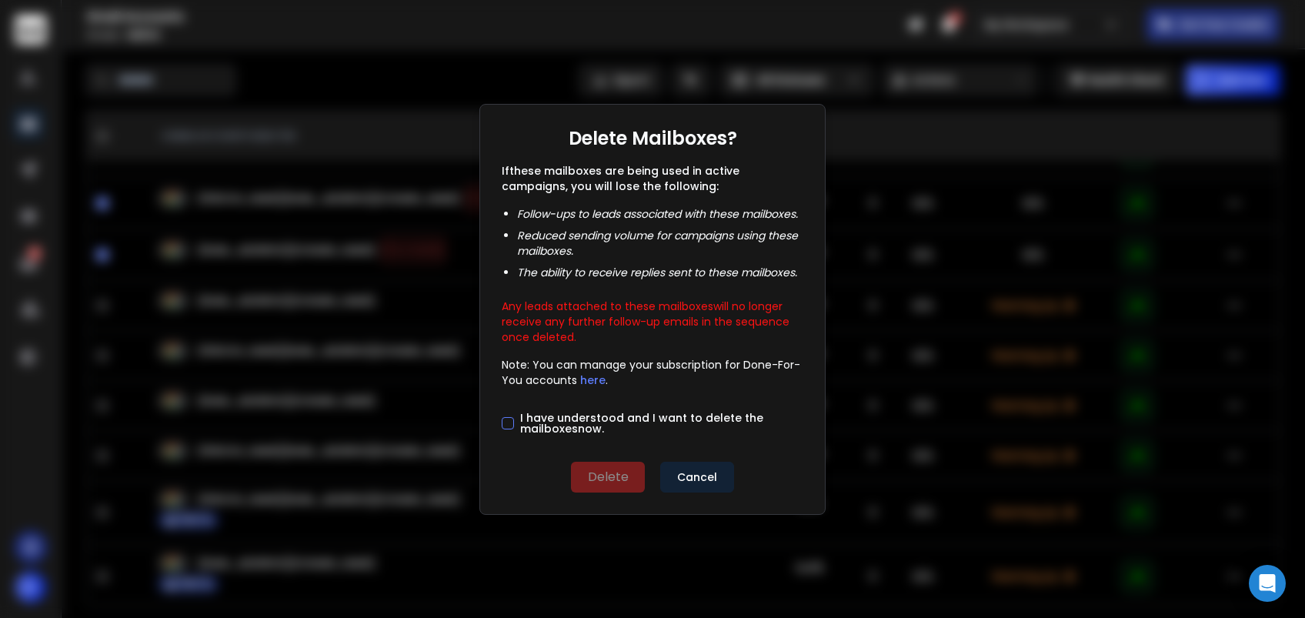
click at [509, 425] on button "I have understood and I want to delete the mailbox es now." at bounding box center [507, 423] width 12 height 12
click at [607, 466] on button "Delete" at bounding box center [608, 476] width 74 height 31
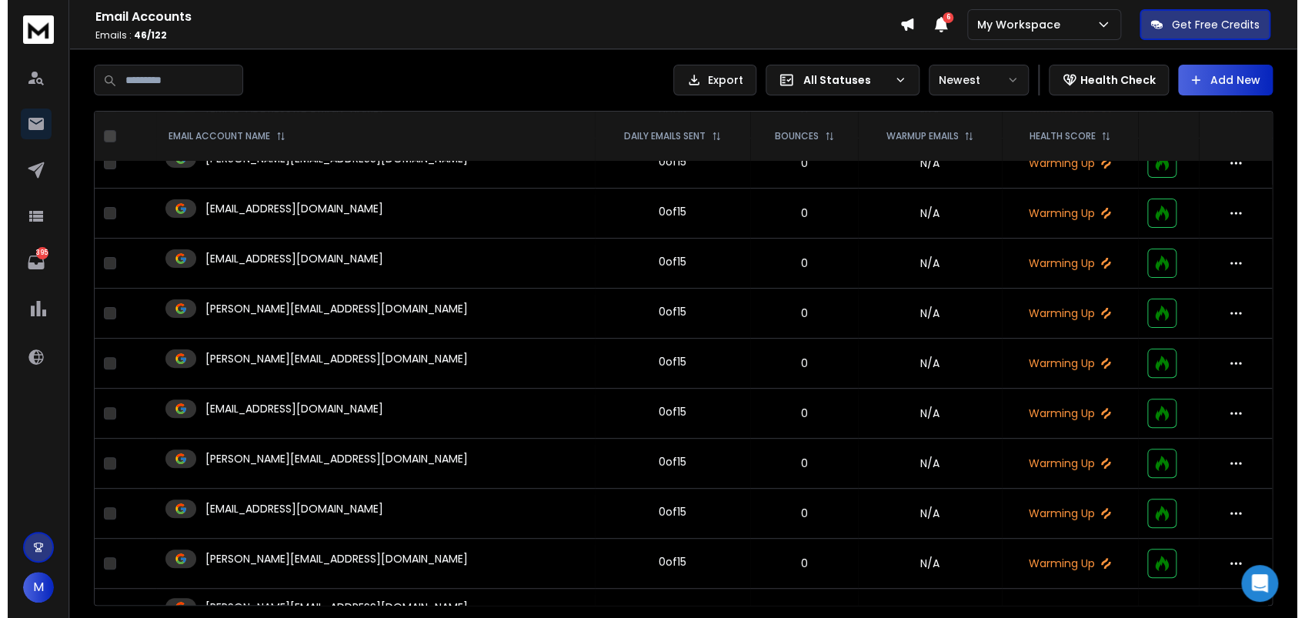
scroll to position [0, 0]
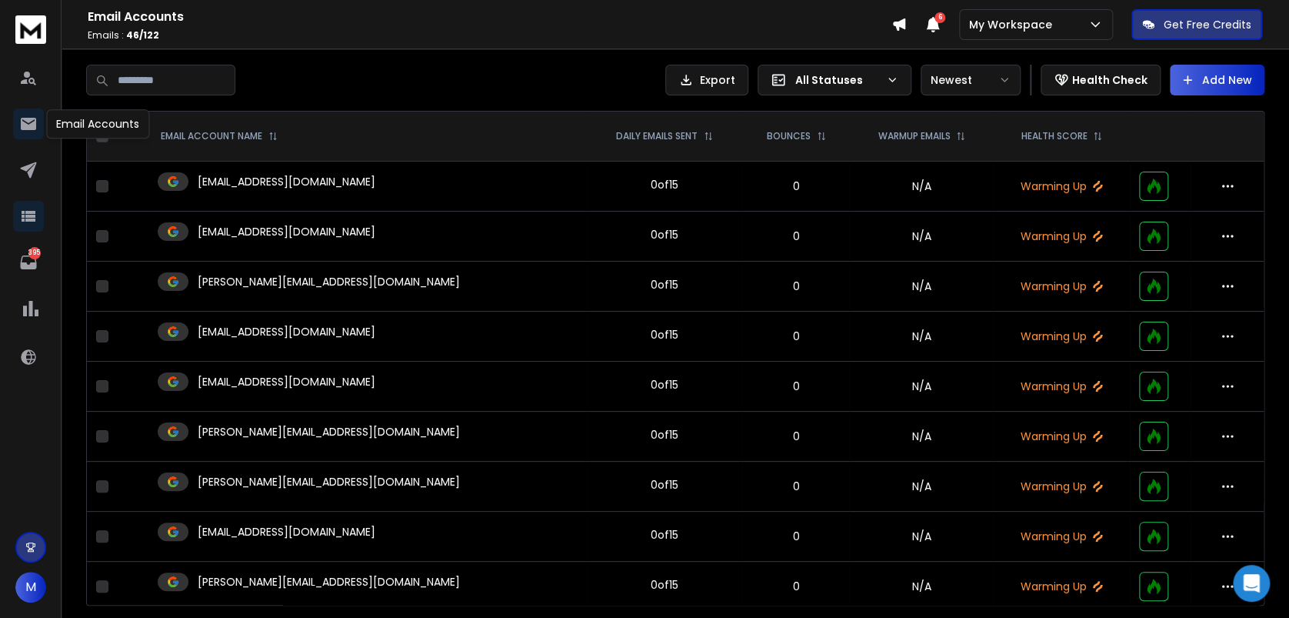
click at [43, 142] on div at bounding box center [30, 126] width 35 height 37
click at [18, 255] on link "395" at bounding box center [28, 262] width 31 height 31
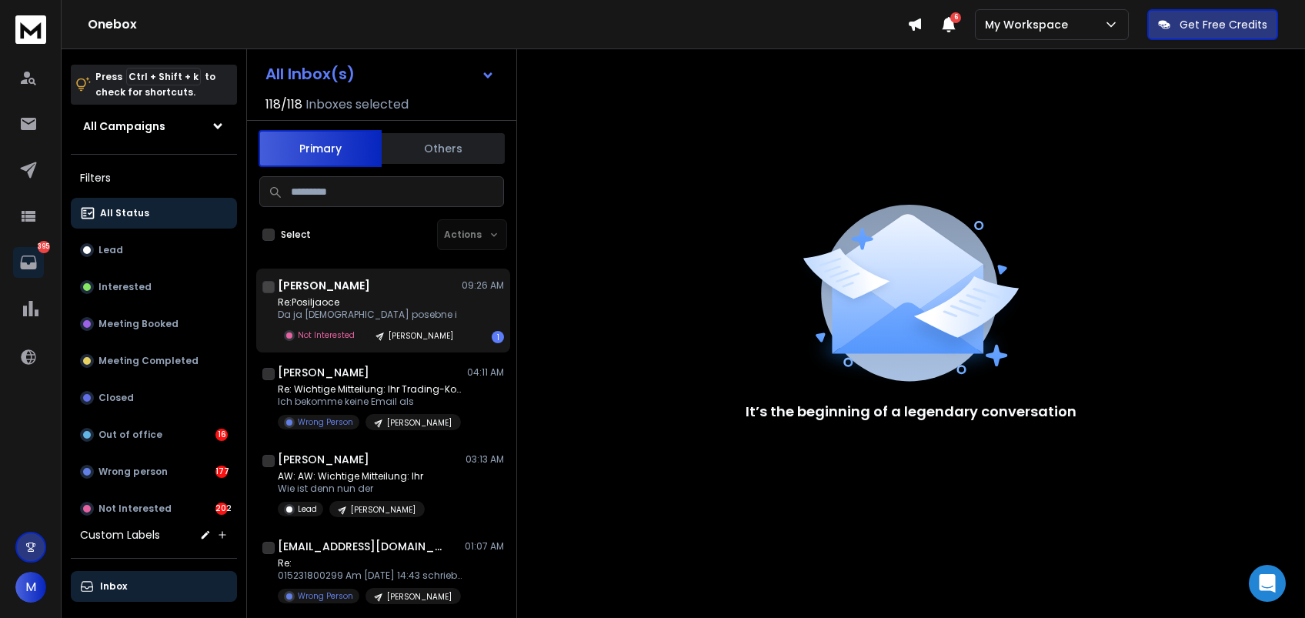
click at [397, 289] on div "Draga Vukic 09:26 AM" at bounding box center [391, 285] width 226 height 15
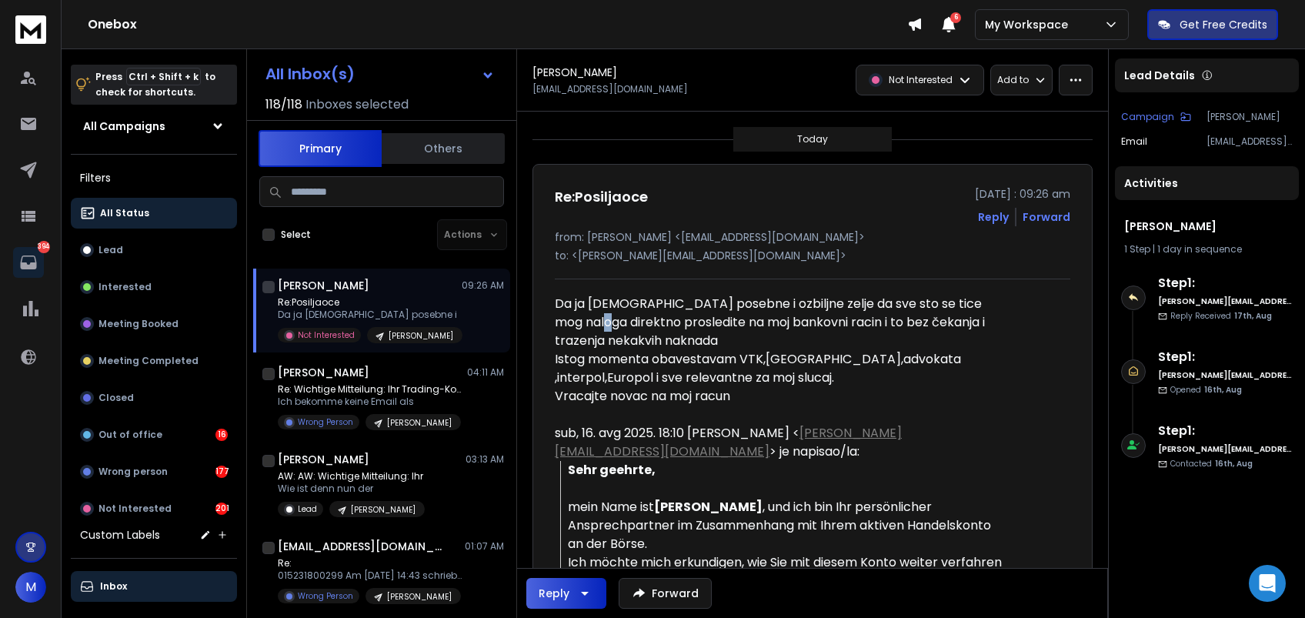
click at [618, 326] on div "Da ja imam posebne i ozbiljne zelje da sve sto se tice mog naloga direktno pros…" at bounding box center [779, 350] width 449 height 111
drag, startPoint x: 543, startPoint y: 600, endPoint x: 535, endPoint y: 605, distance: 9.4
click at [535, 605] on button "Reply" at bounding box center [566, 593] width 80 height 31
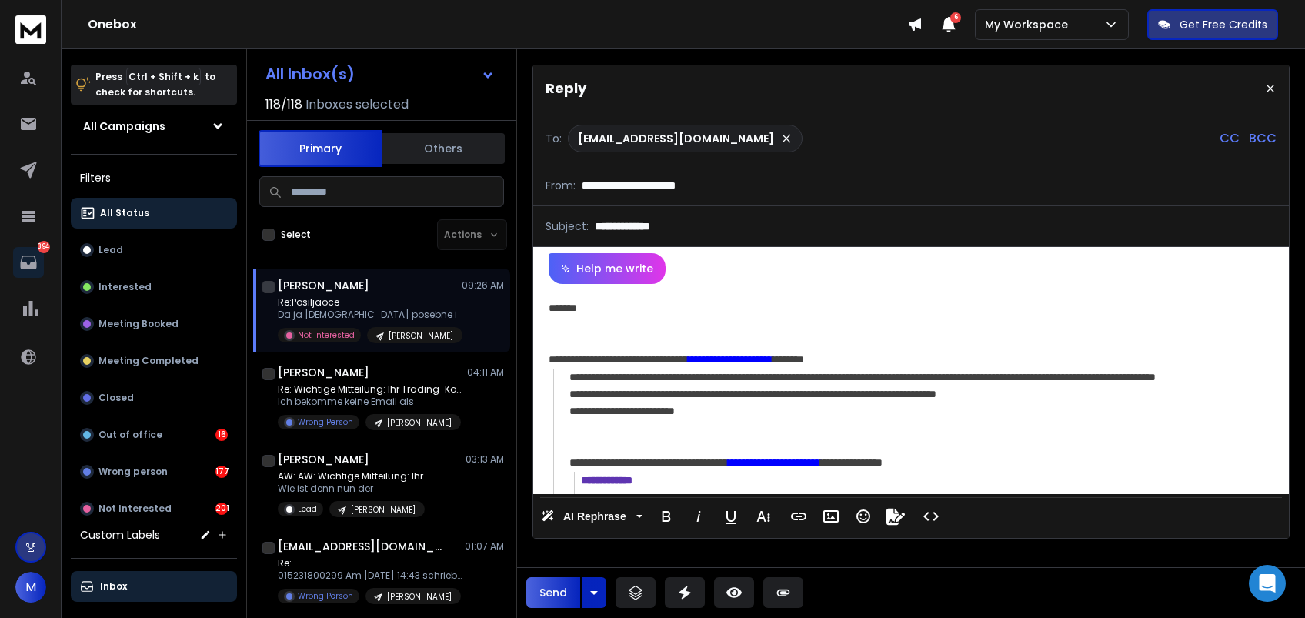
click at [560, 607] on button "Send" at bounding box center [553, 592] width 54 height 31
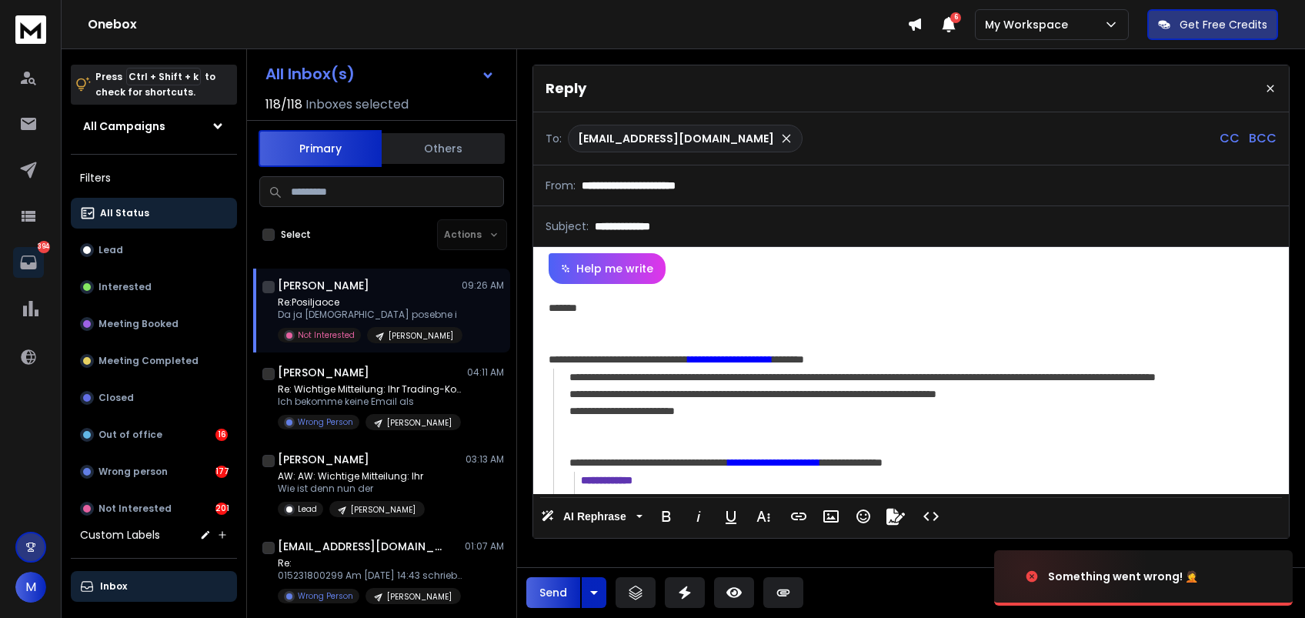
click at [437, 159] on button "Others" at bounding box center [443, 149] width 123 height 34
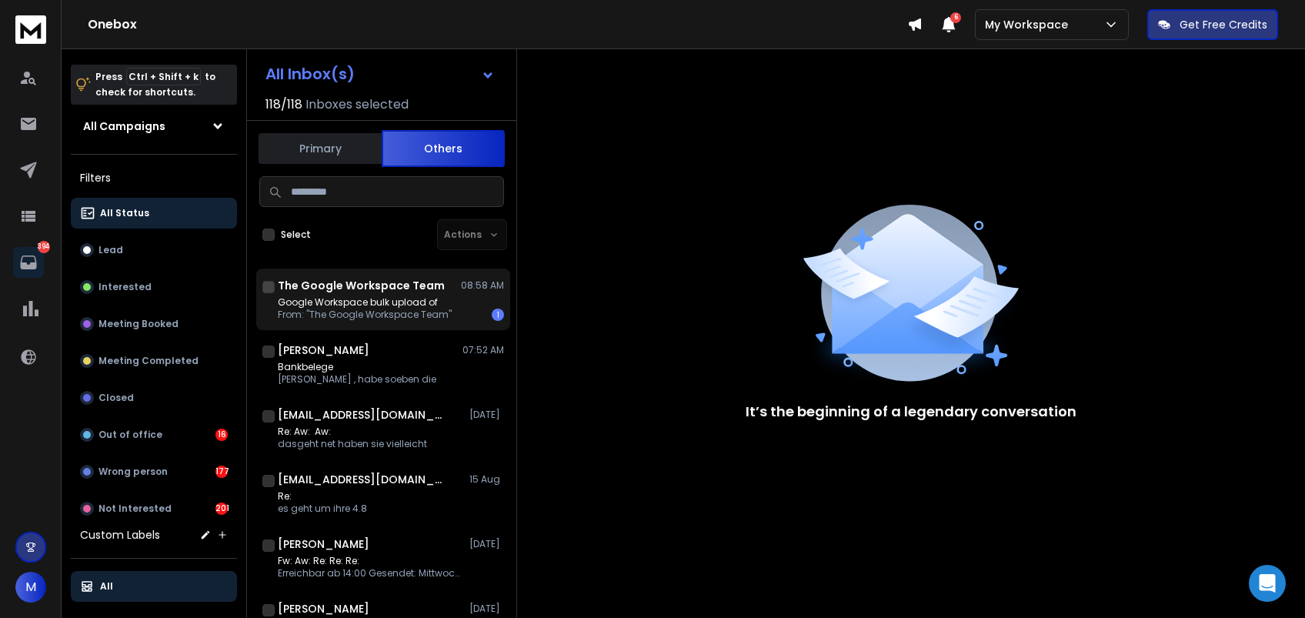
click at [356, 312] on p "From: "The Google Workspace Team"" at bounding box center [365, 314] width 174 height 12
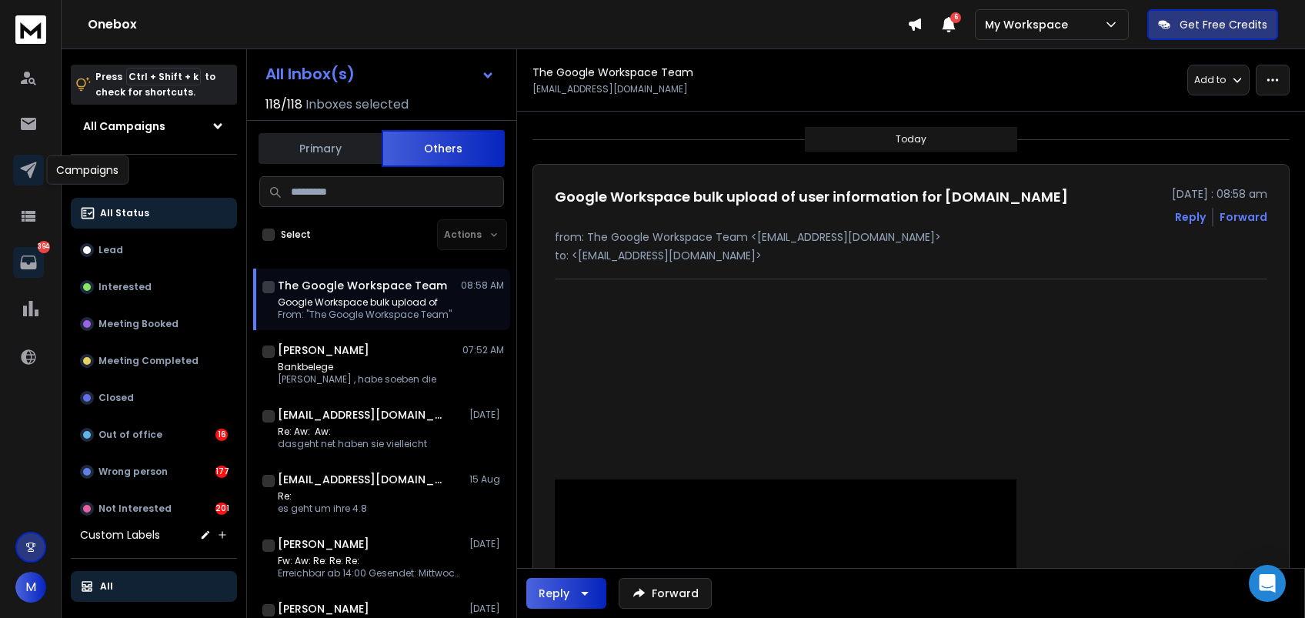
click at [38, 164] on link at bounding box center [28, 170] width 31 height 31
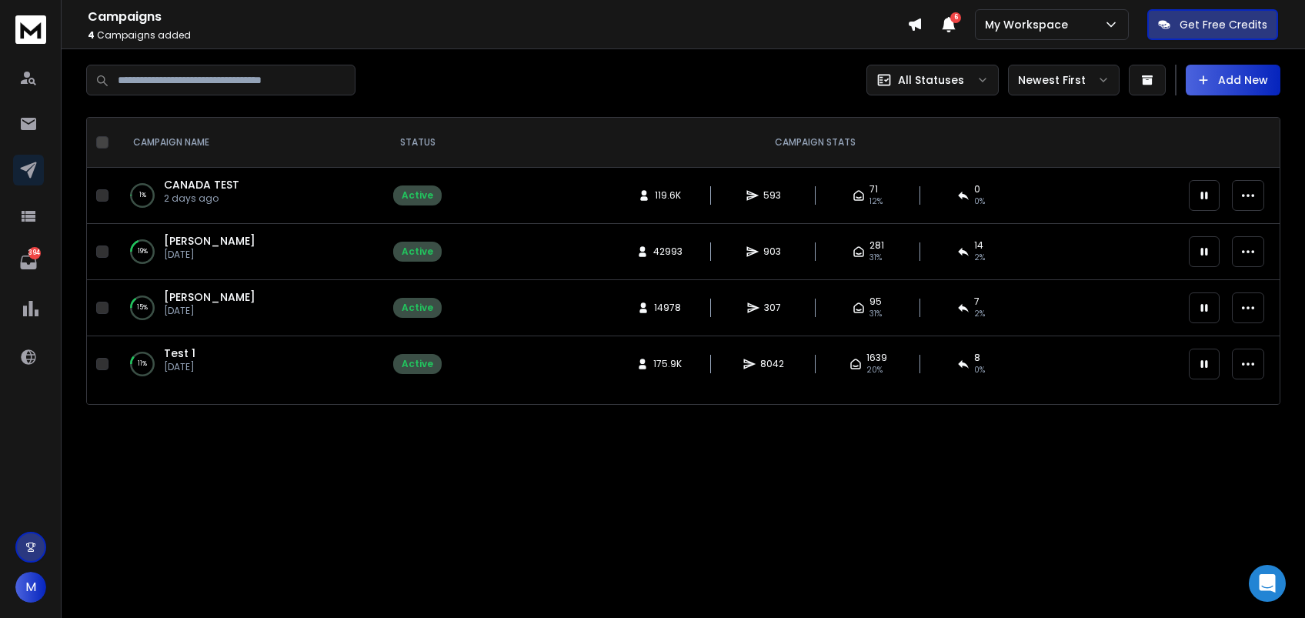
click at [200, 198] on p "2 days ago" at bounding box center [201, 198] width 75 height 12
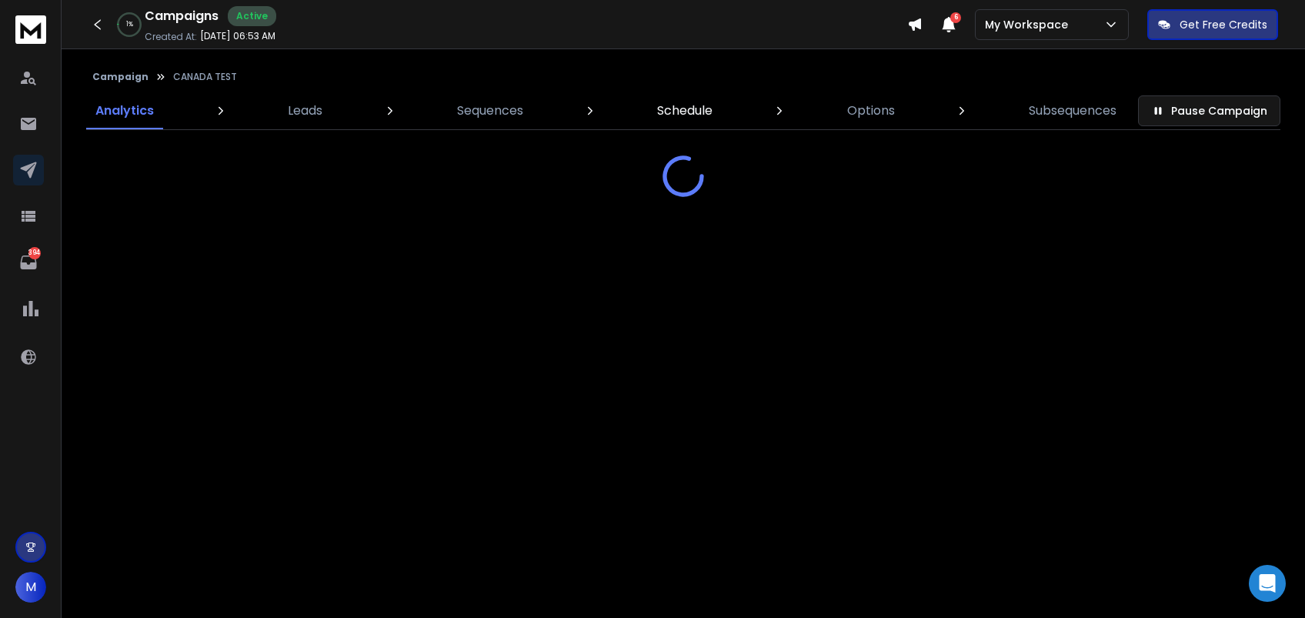
click at [748, 92] on div "Analytics Leads Sequences Schedule Options Subsequences" at bounding box center [605, 110] width 1039 height 37
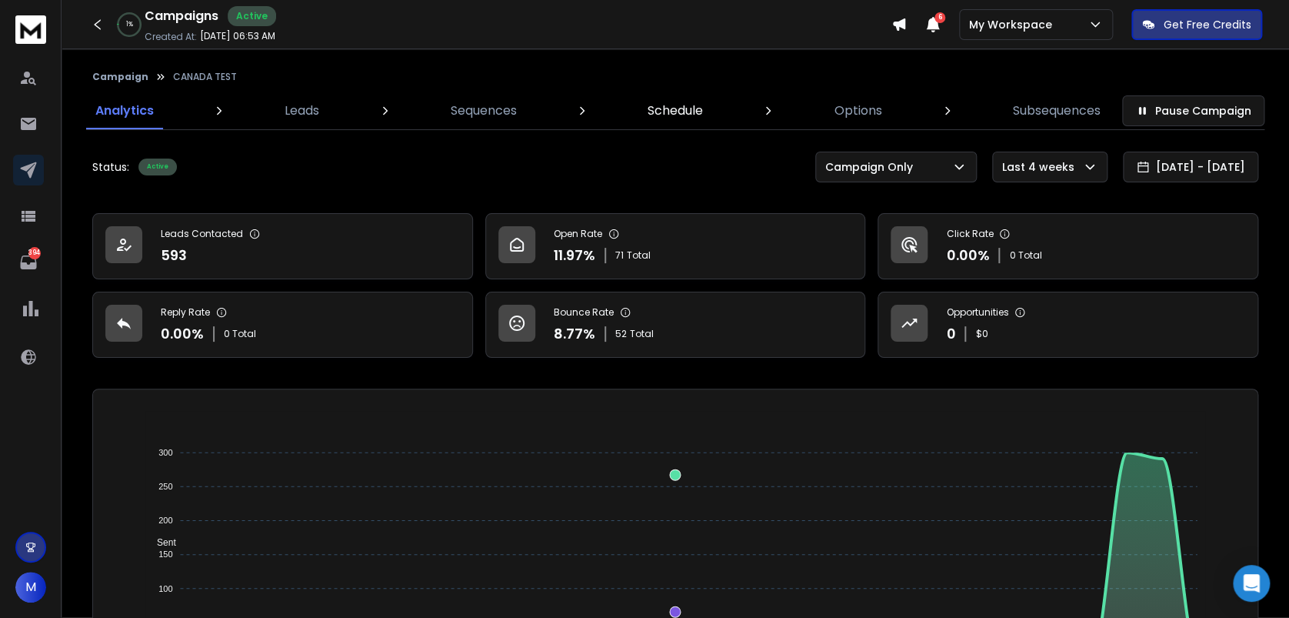
click at [647, 97] on link "Schedule" at bounding box center [675, 110] width 74 height 37
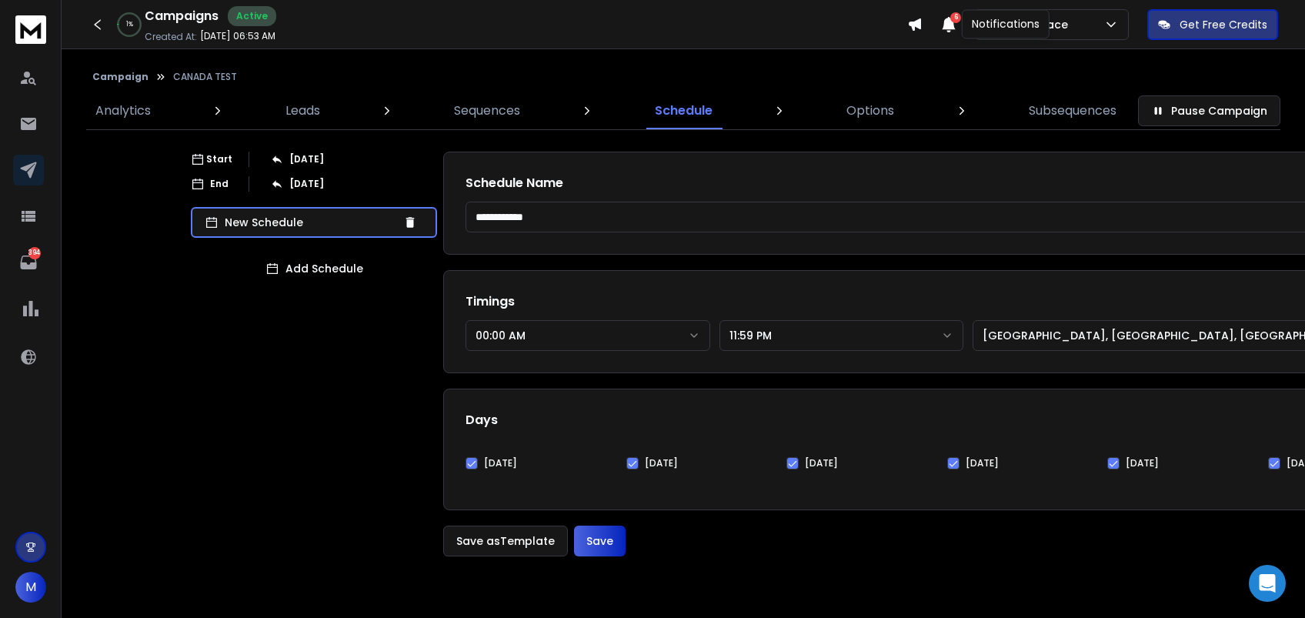
click at [943, 27] on icon at bounding box center [948, 24] width 15 height 15
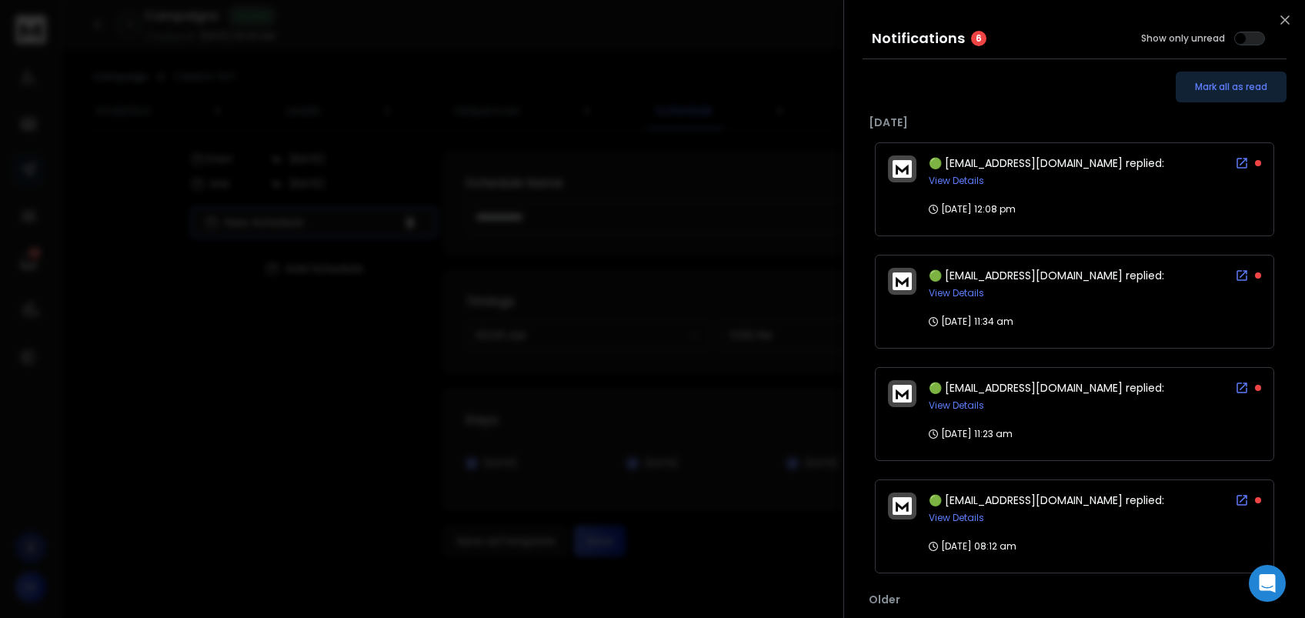
click at [1205, 85] on span "Mark all as read" at bounding box center [1231, 87] width 72 height 12
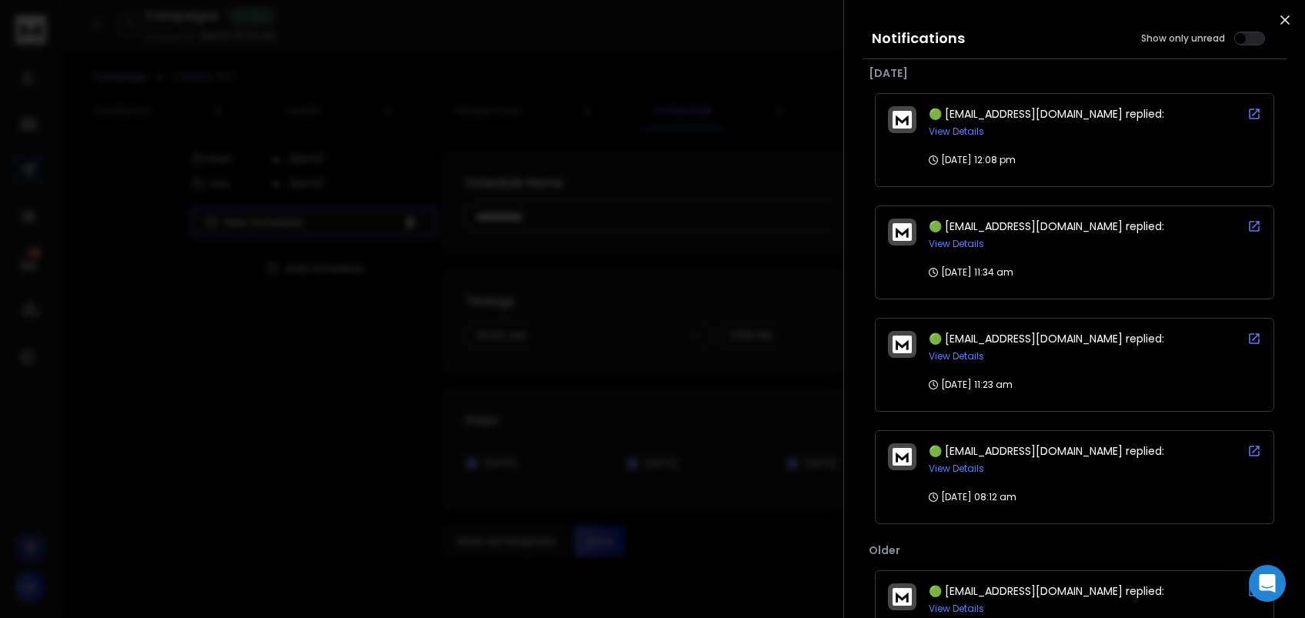
click at [1277, 18] on icon "button" at bounding box center [1284, 19] width 15 height 15
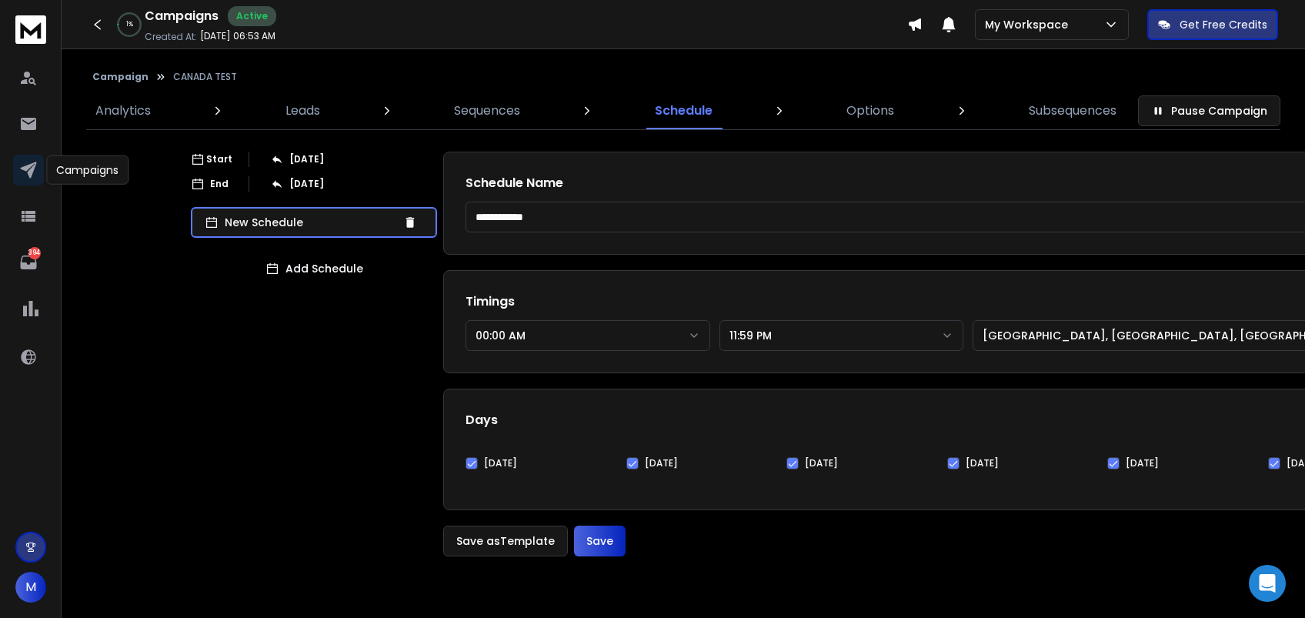
click at [35, 167] on icon at bounding box center [28, 170] width 18 height 18
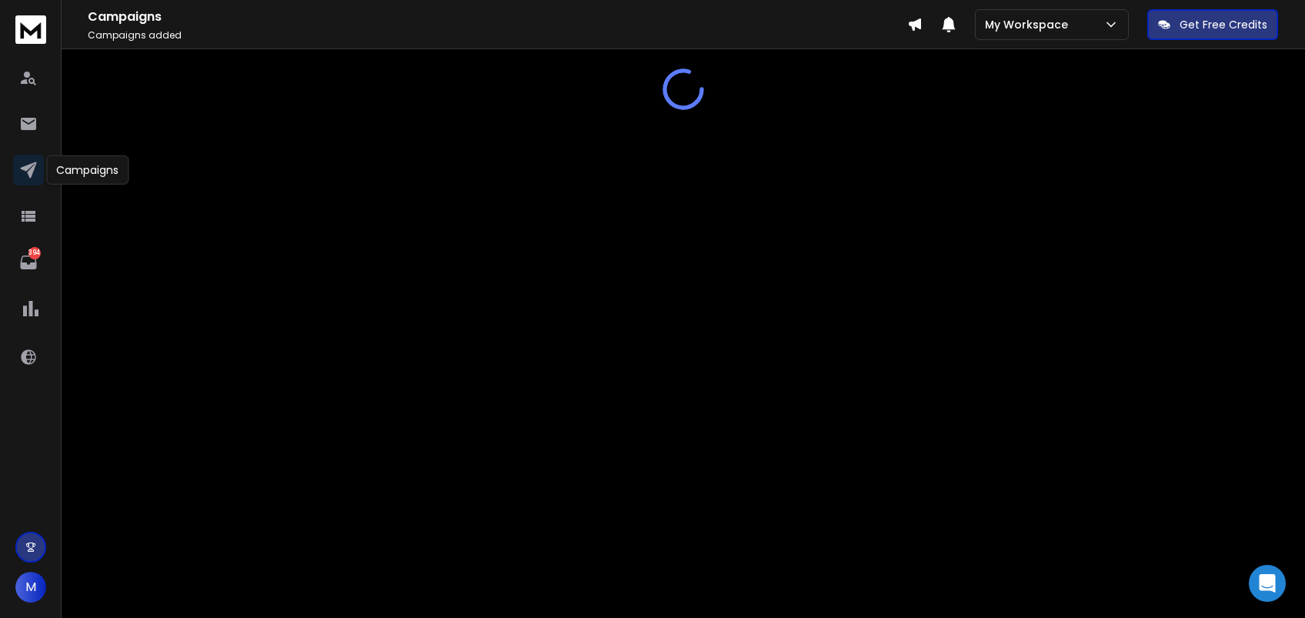
click at [35, 167] on icon at bounding box center [28, 170] width 18 height 18
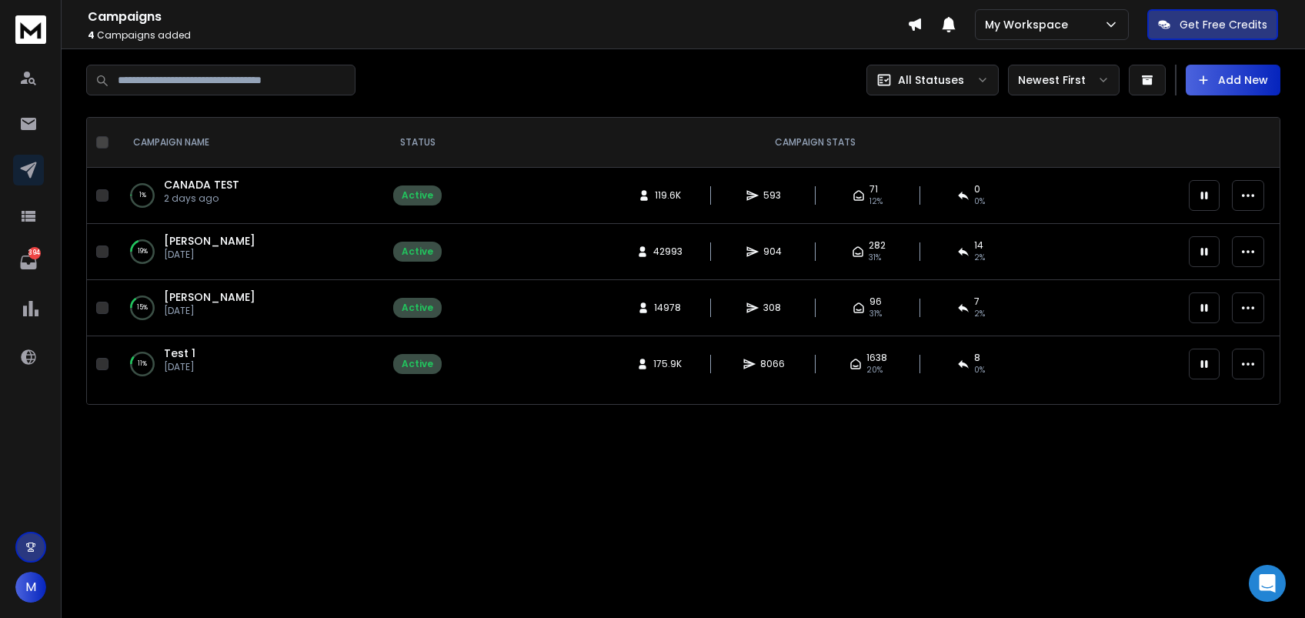
click at [573, 187] on div "119.6K 593 71 12 % 0 0 %" at bounding box center [815, 195] width 710 height 25
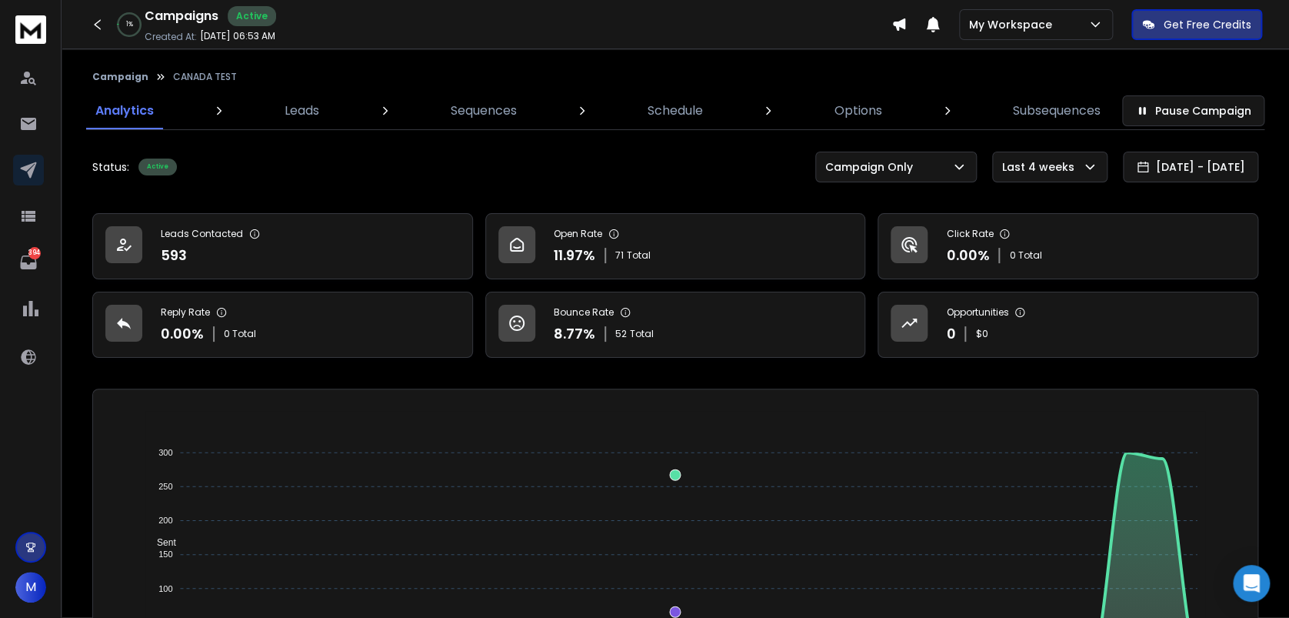
drag, startPoint x: 1288, startPoint y: 372, endPoint x: 1277, endPoint y: 452, distance: 80.7
click at [1277, 452] on div "Campaign CANADA TEST Analytics Leads Sequences Schedule Options Subsequences Pa…" at bounding box center [676, 504] width 1228 height 911
drag, startPoint x: 1277, startPoint y: 452, endPoint x: 1166, endPoint y: 445, distance: 111.0
click at [1166, 445] on foreignobject "Sent Total Opens Unique Opens Links Clicked Total Replies" at bounding box center [675, 545] width 1060 height 269
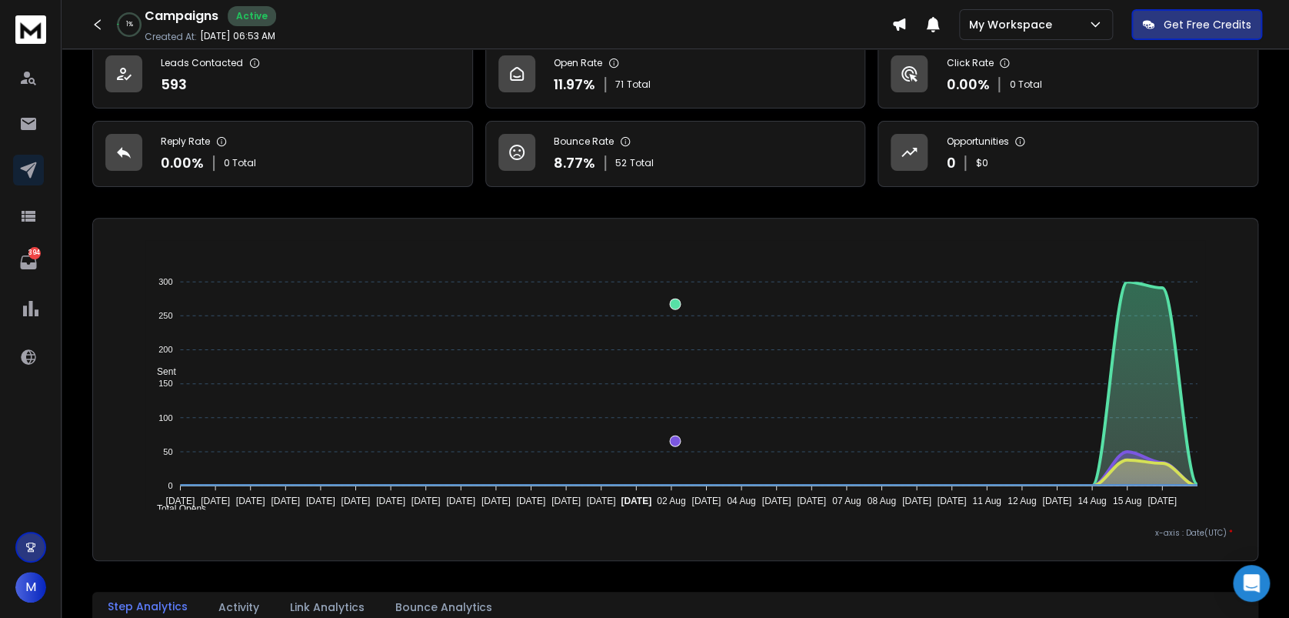
scroll to position [188, 0]
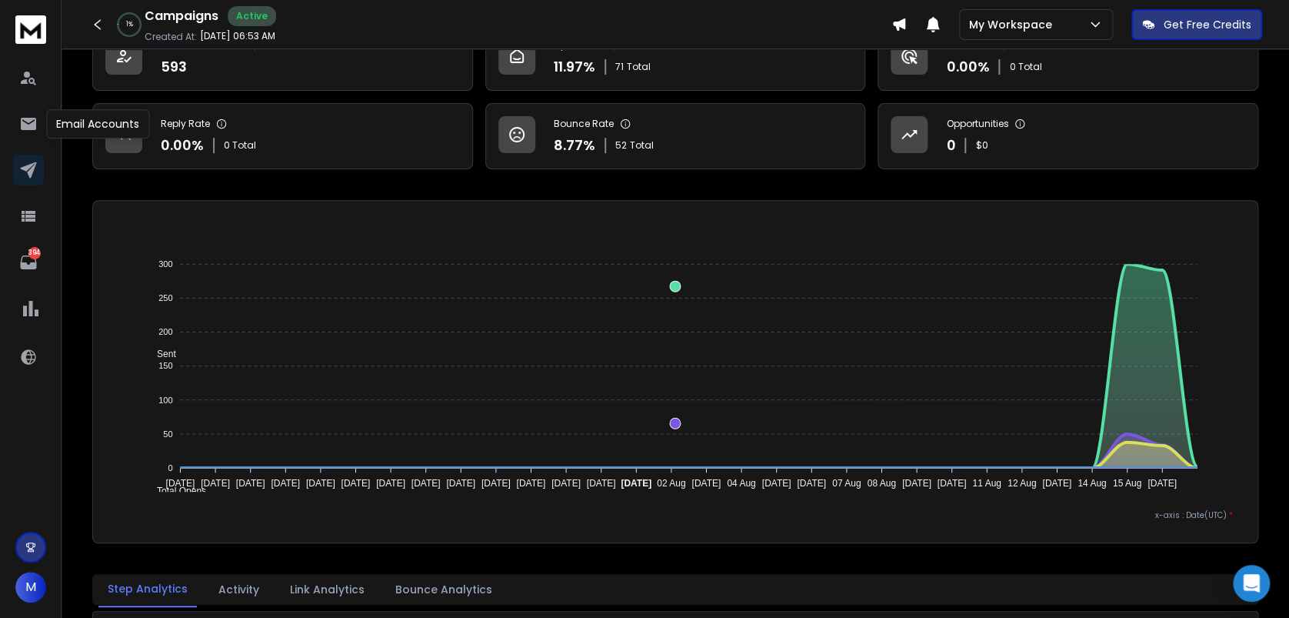
drag, startPoint x: 14, startPoint y: 118, endPoint x: 17, endPoint y: 106, distance: 12.7
click at [17, 106] on div "394" at bounding box center [30, 220] width 35 height 316
click at [28, 128] on icon at bounding box center [28, 124] width 15 height 12
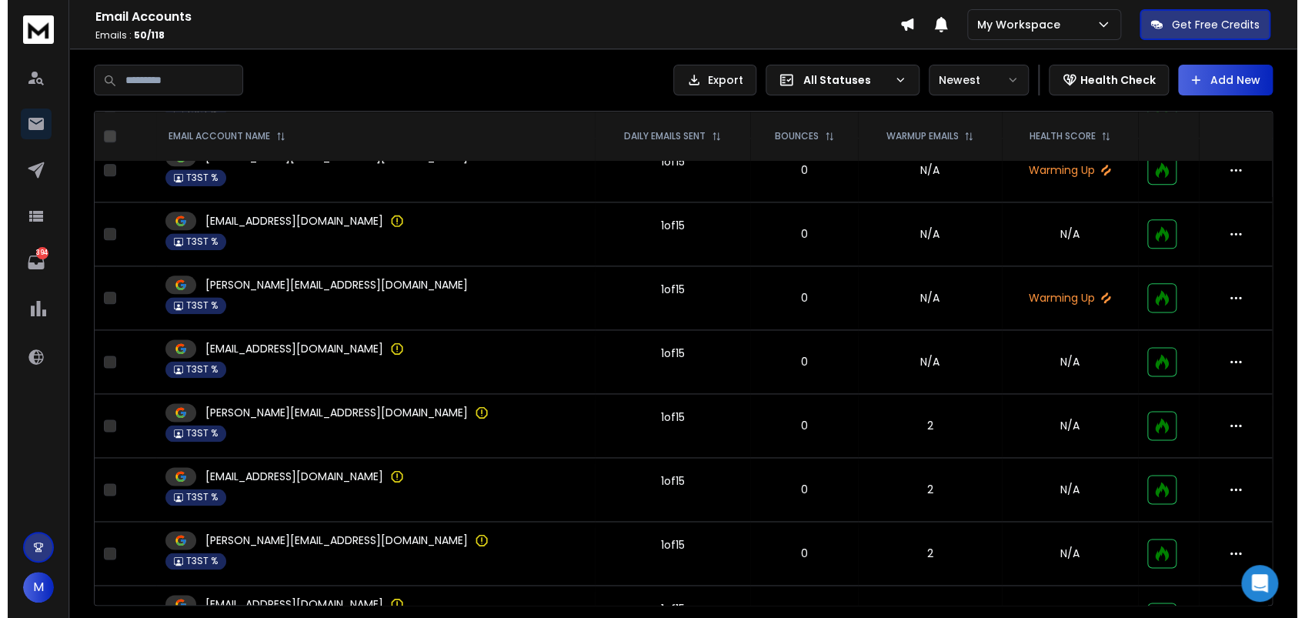
scroll to position [925, 0]
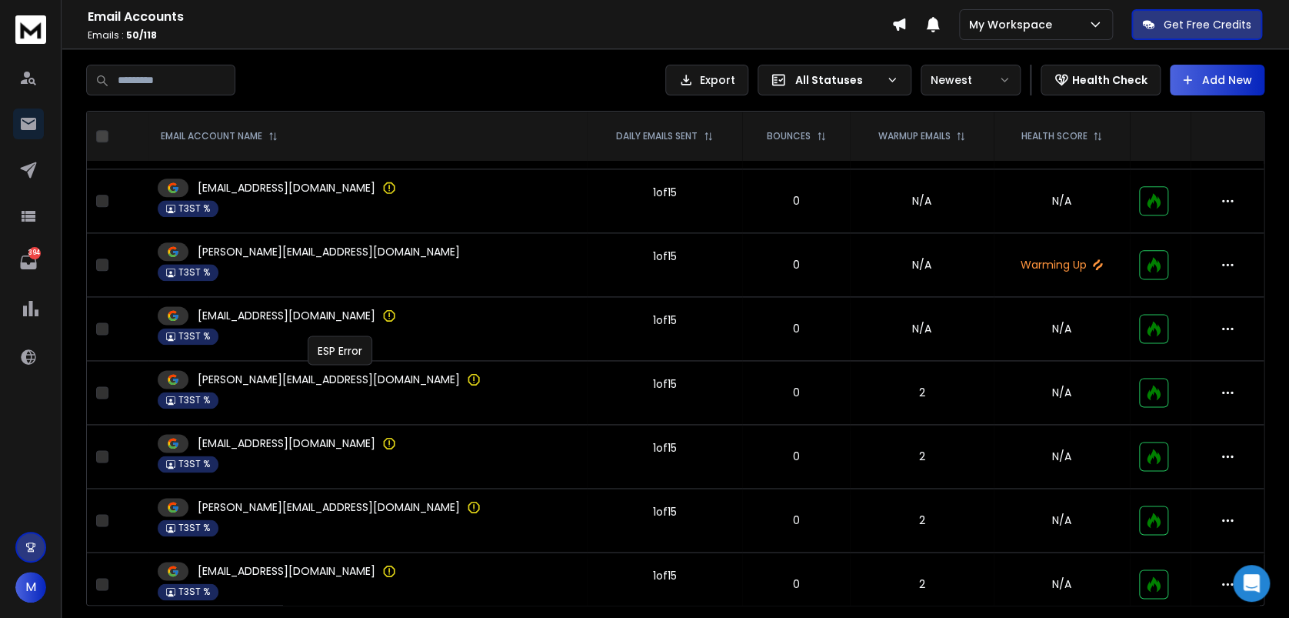
click at [466, 372] on icon at bounding box center [473, 379] width 15 height 15
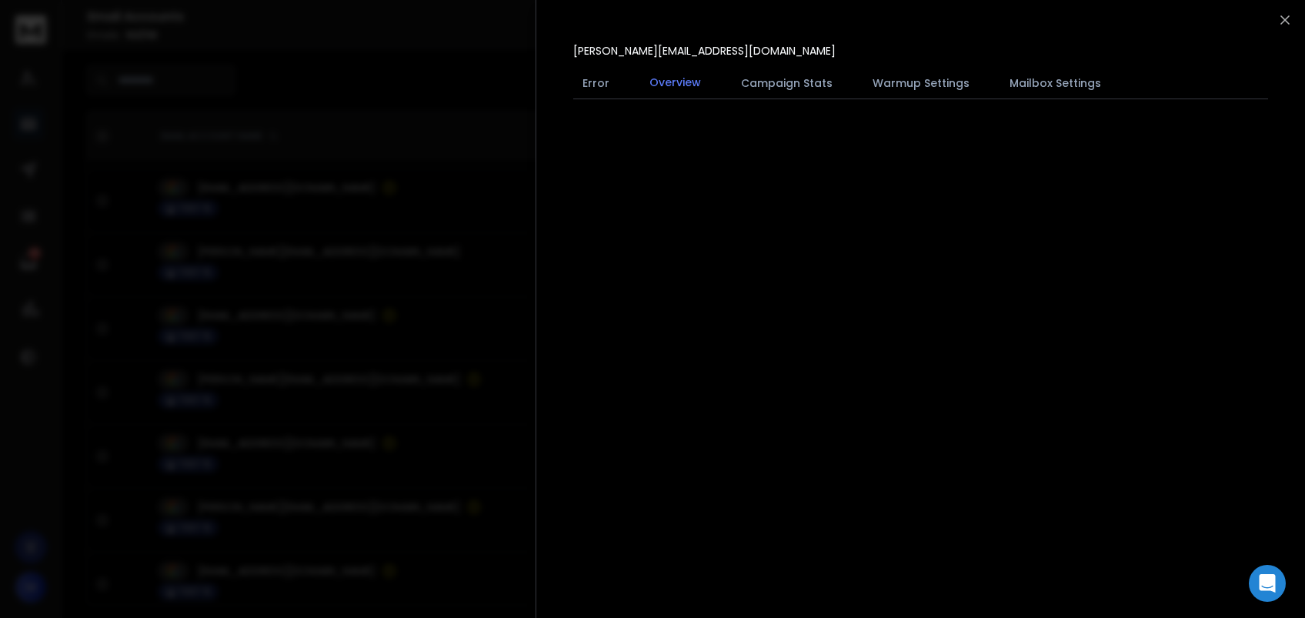
click at [341, 368] on div at bounding box center [652, 309] width 1305 height 618
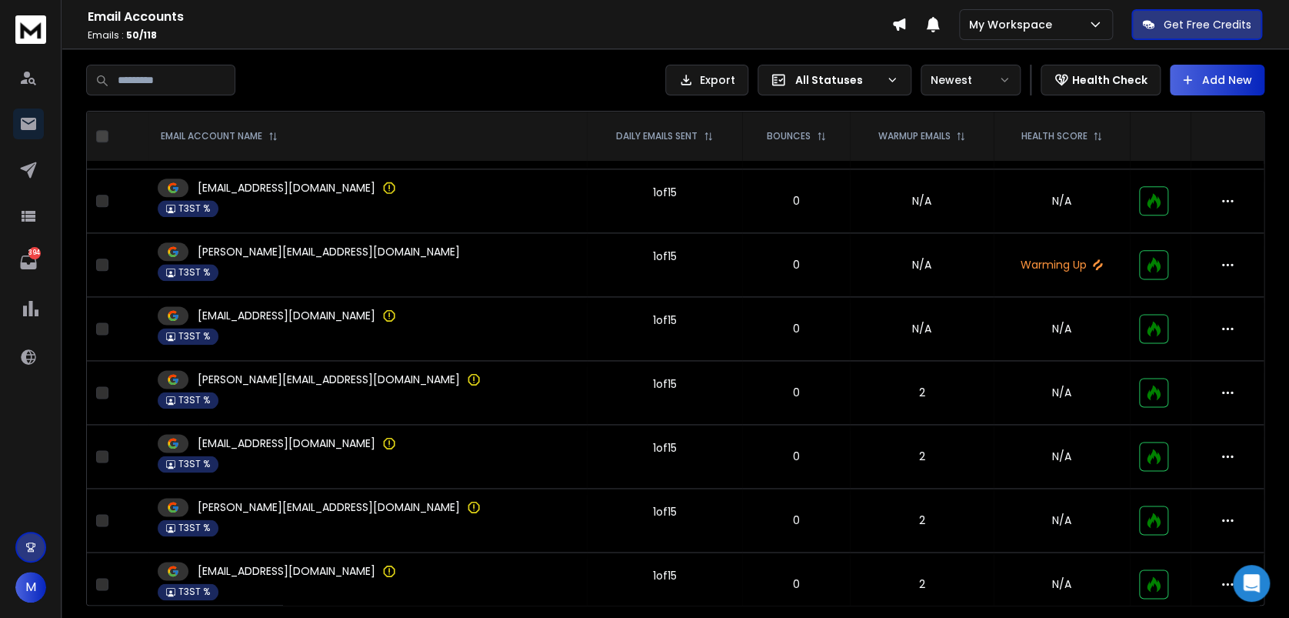
click at [1212, 335] on td at bounding box center [1227, 329] width 73 height 64
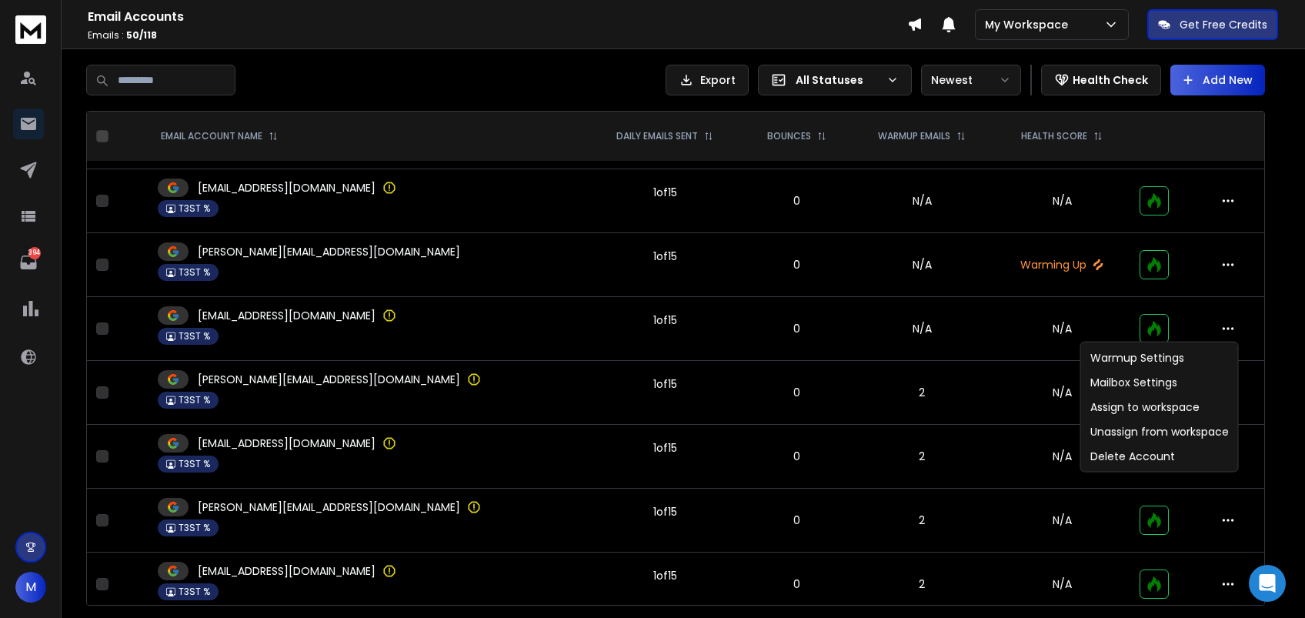
click at [1221, 329] on icon at bounding box center [1228, 329] width 14 height 14
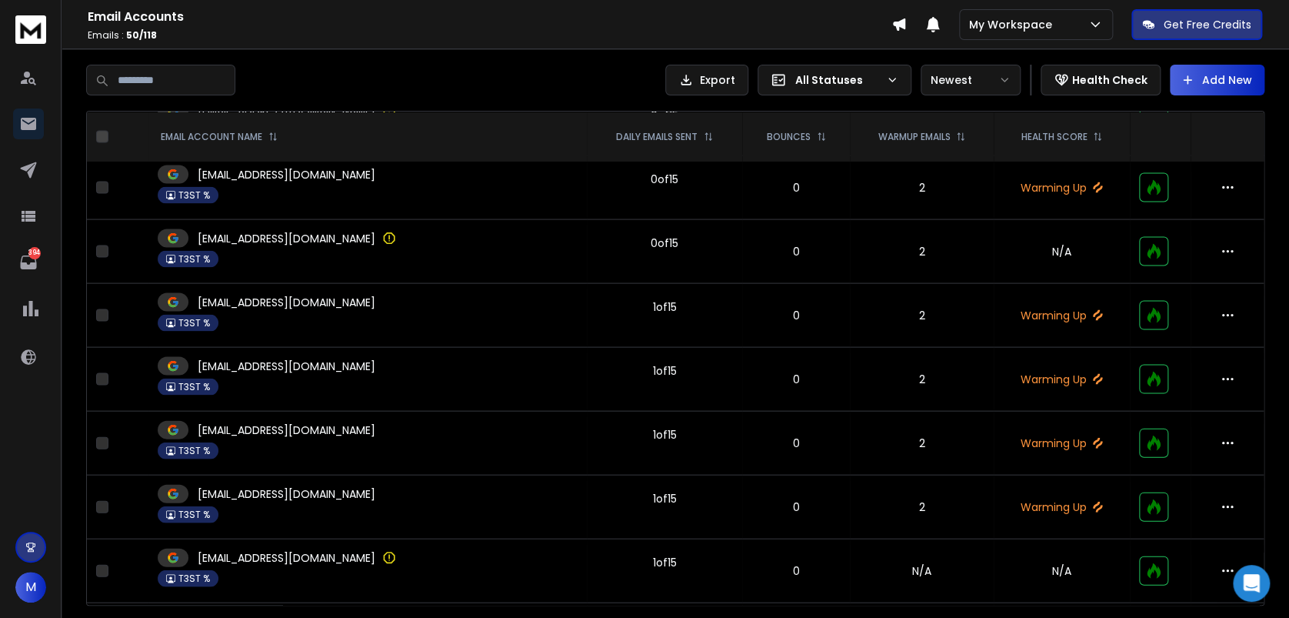
scroll to position [1458, 0]
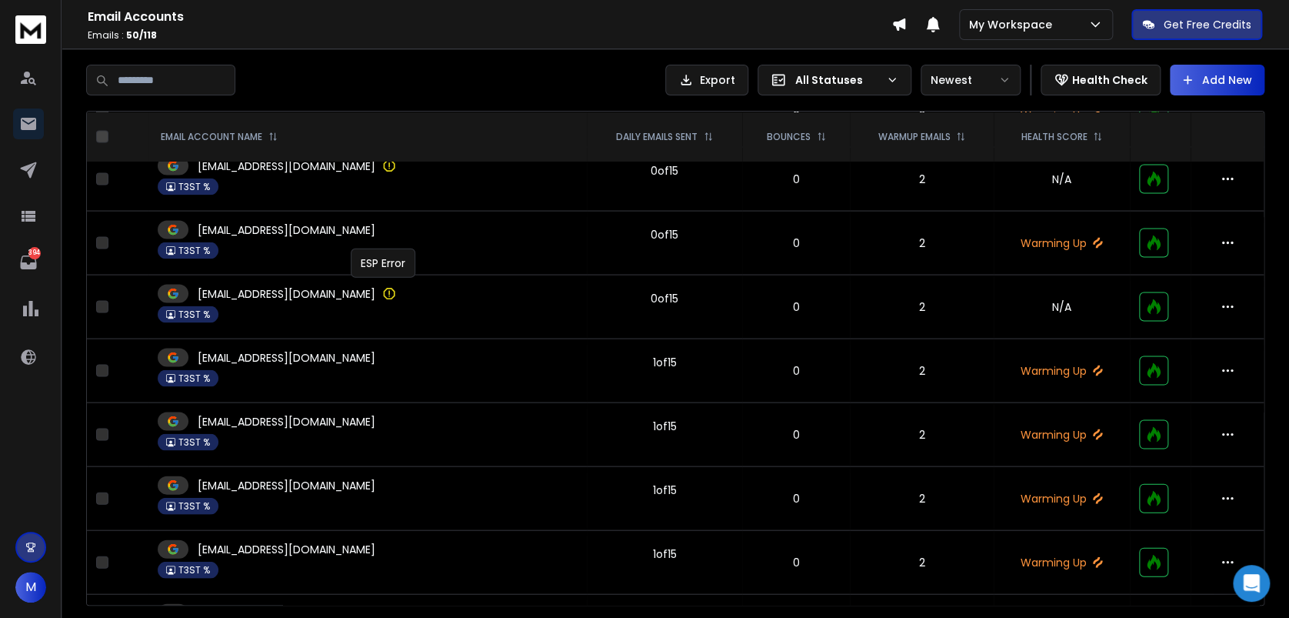
click at [384, 289] on icon at bounding box center [389, 292] width 15 height 15
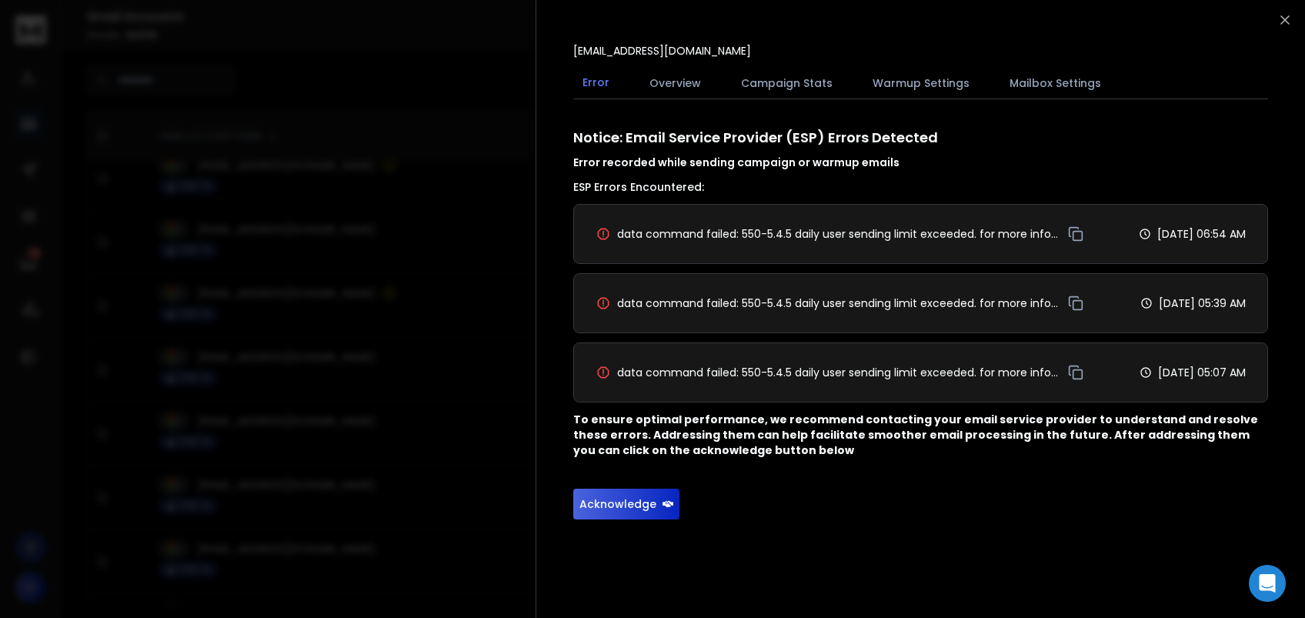
click at [610, 510] on button "Acknowledge" at bounding box center [626, 503] width 106 height 31
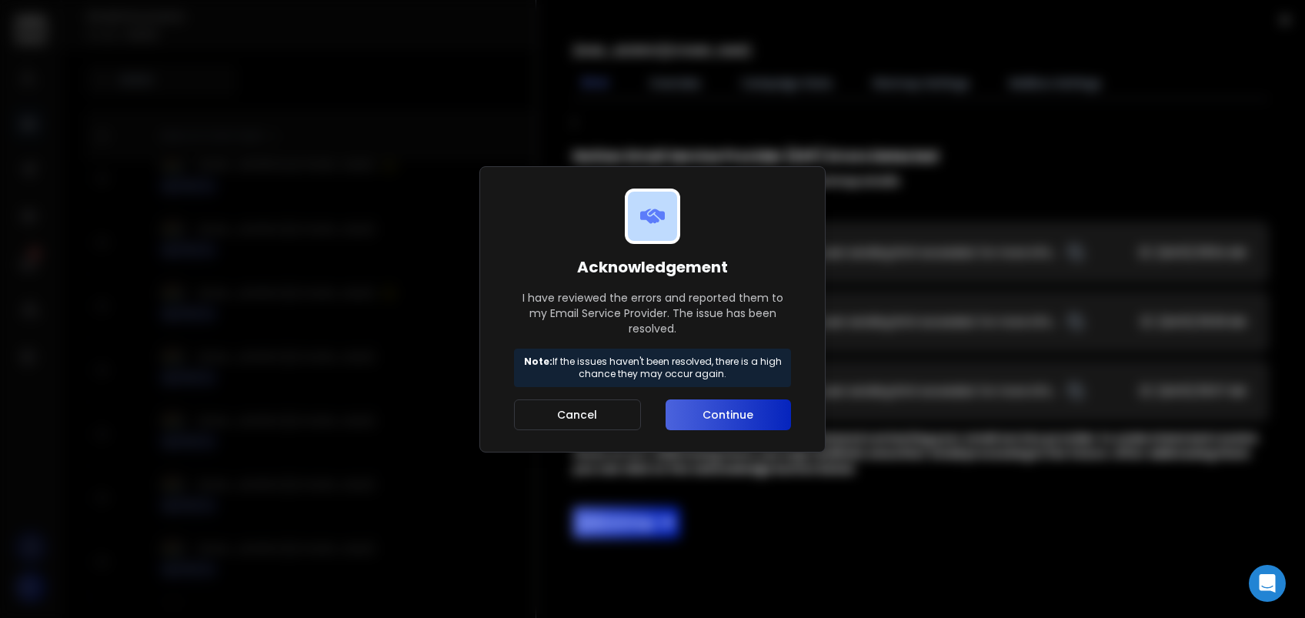
click at [610, 510] on div "Acknowledgement I have reviewed the errors and reported them to my Email Servic…" at bounding box center [652, 309] width 1305 height 618
click at [756, 407] on button "Continue" at bounding box center [727, 414] width 125 height 31
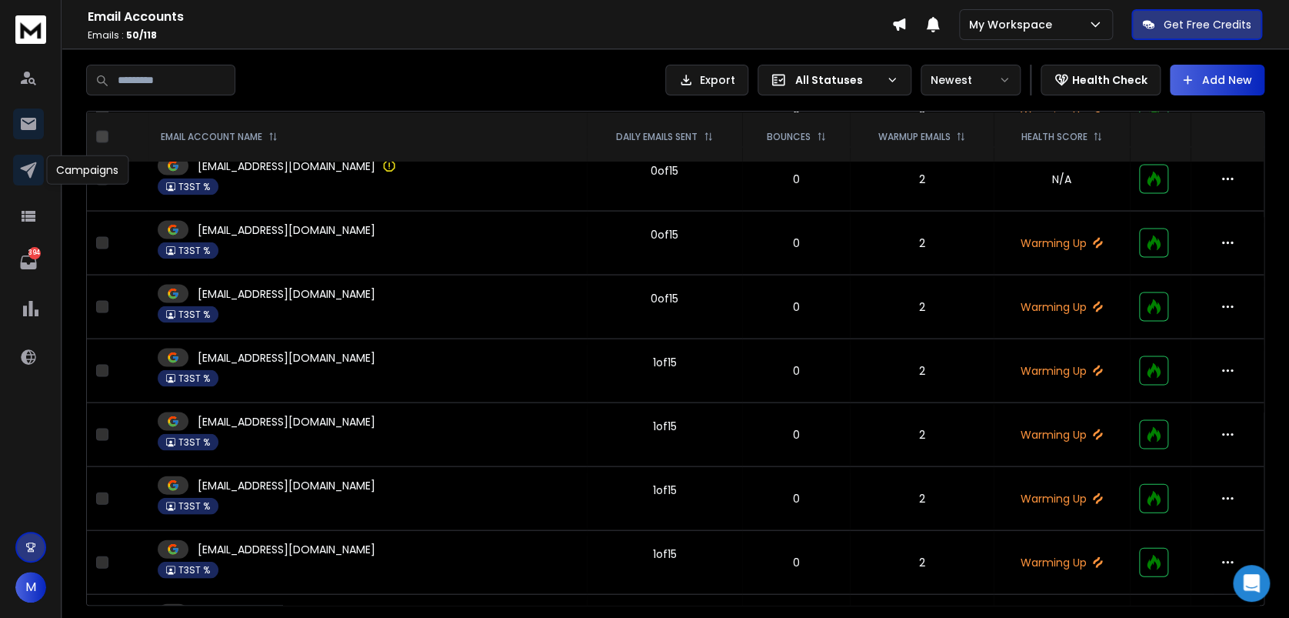
click at [25, 175] on icon at bounding box center [28, 170] width 18 height 18
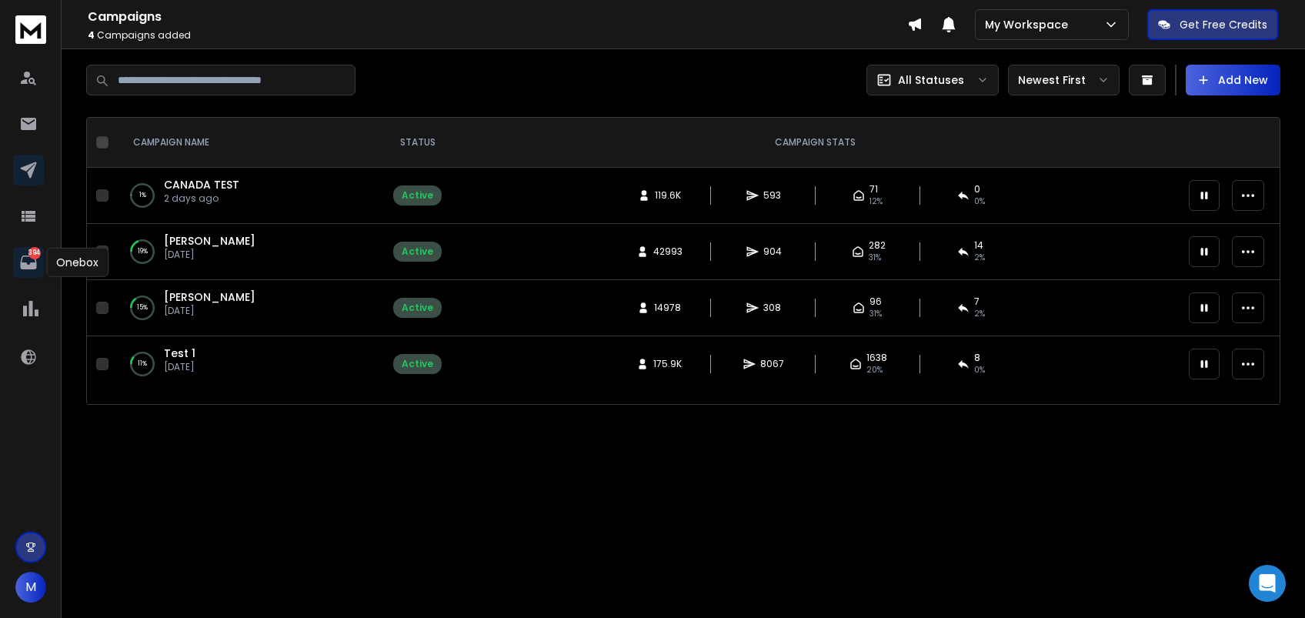
click at [28, 258] on p "394" at bounding box center [34, 253] width 12 height 12
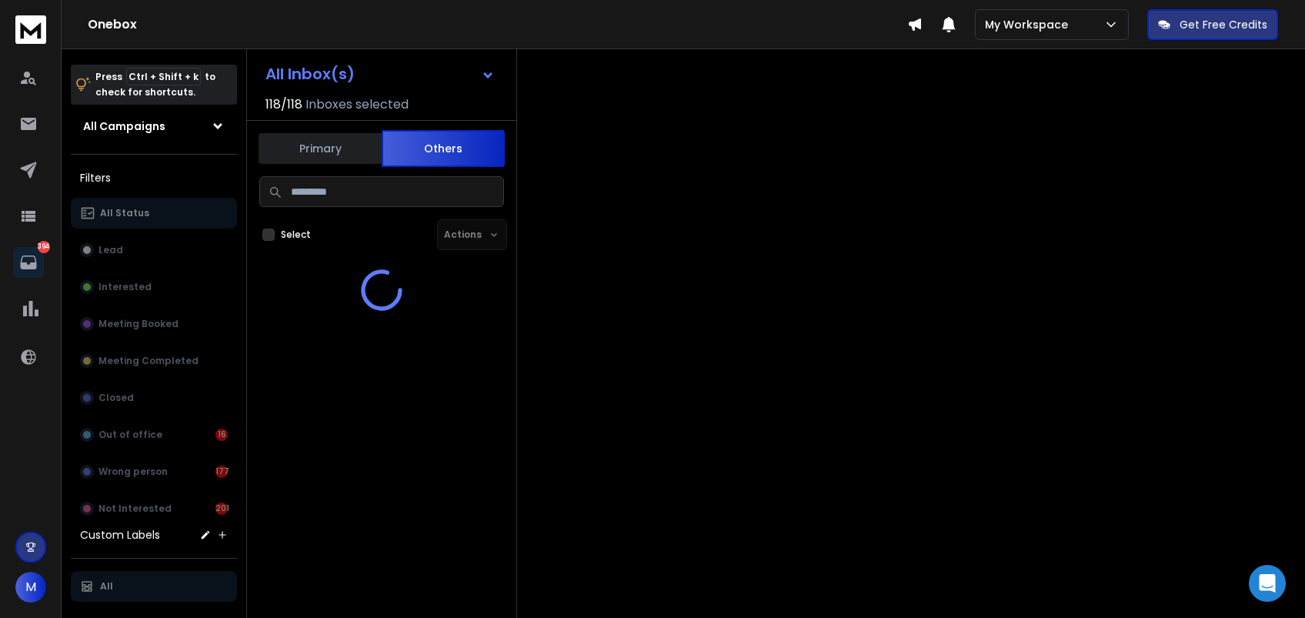
click at [446, 153] on button "Others" at bounding box center [443, 148] width 123 height 37
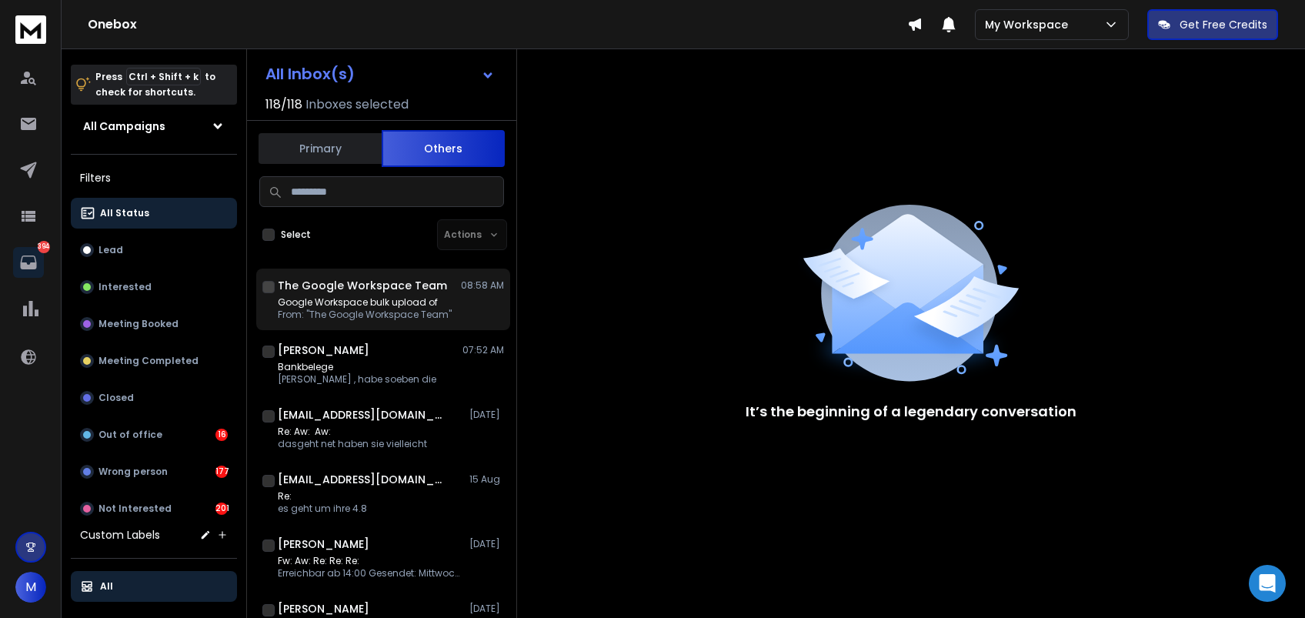
click at [271, 281] on div at bounding box center [268, 299] width 12 height 37
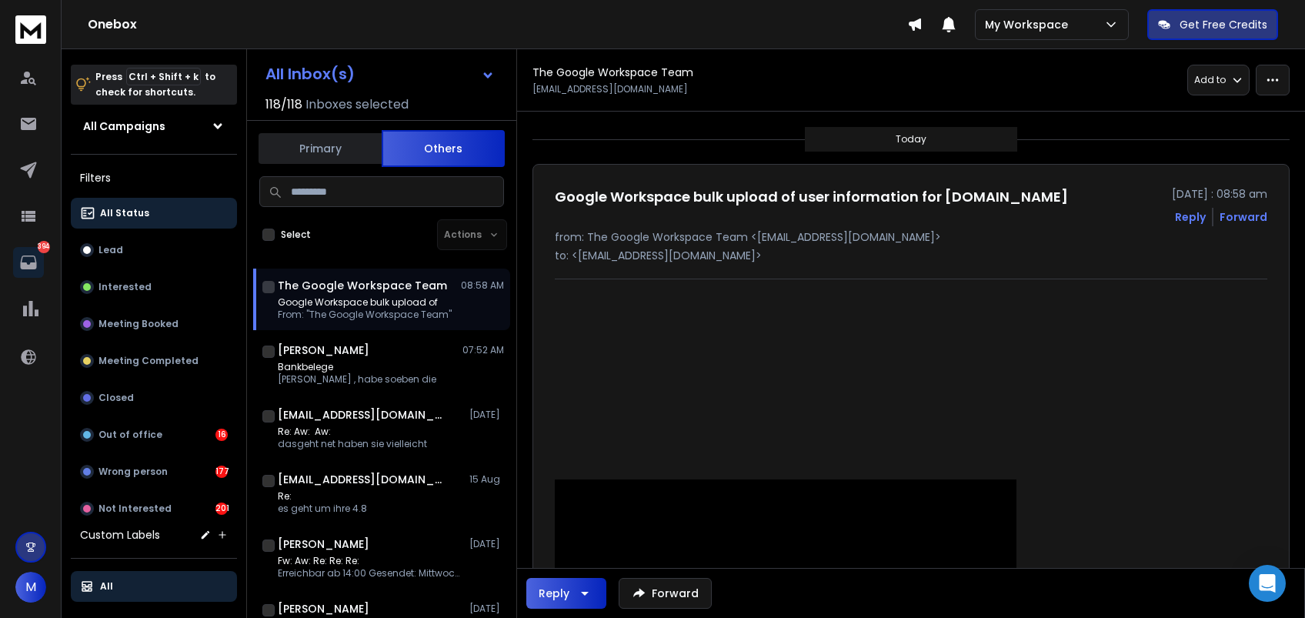
click at [262, 285] on button "button" at bounding box center [268, 287] width 12 height 12
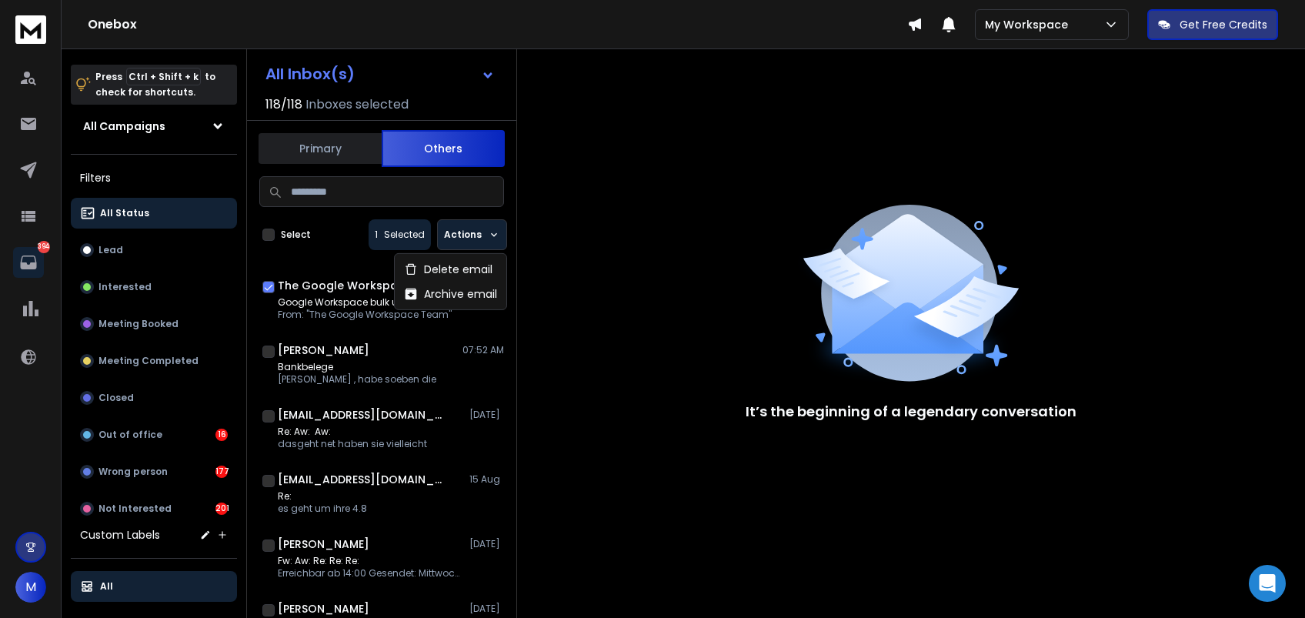
click at [486, 241] on button "Actions" at bounding box center [472, 234] width 70 height 31
click at [478, 265] on div "Delete email" at bounding box center [448, 269] width 88 height 15
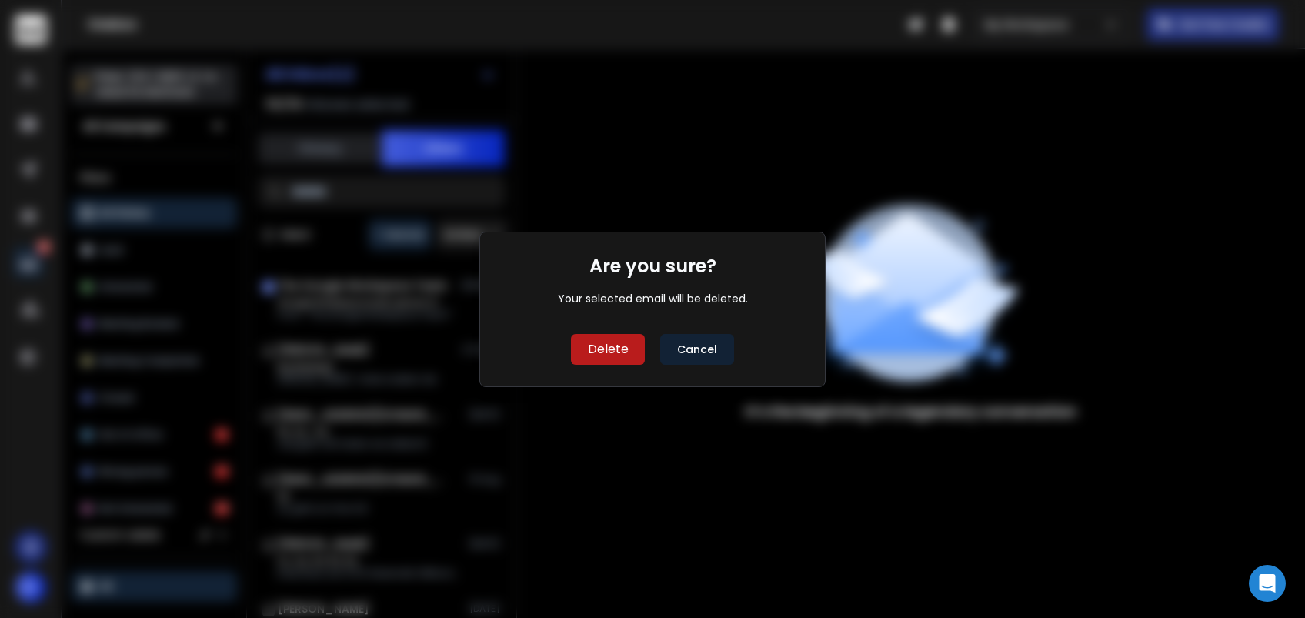
click at [600, 348] on button "Delete" at bounding box center [608, 349] width 74 height 31
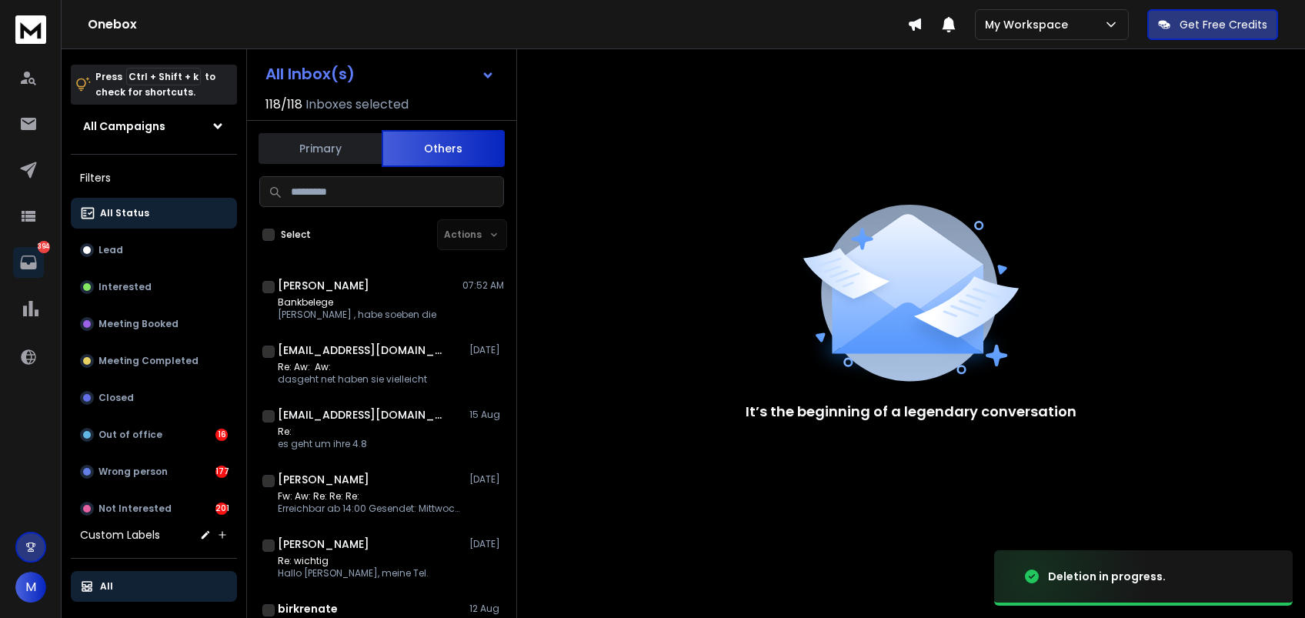
click at [342, 162] on button "Primary" at bounding box center [319, 149] width 123 height 34
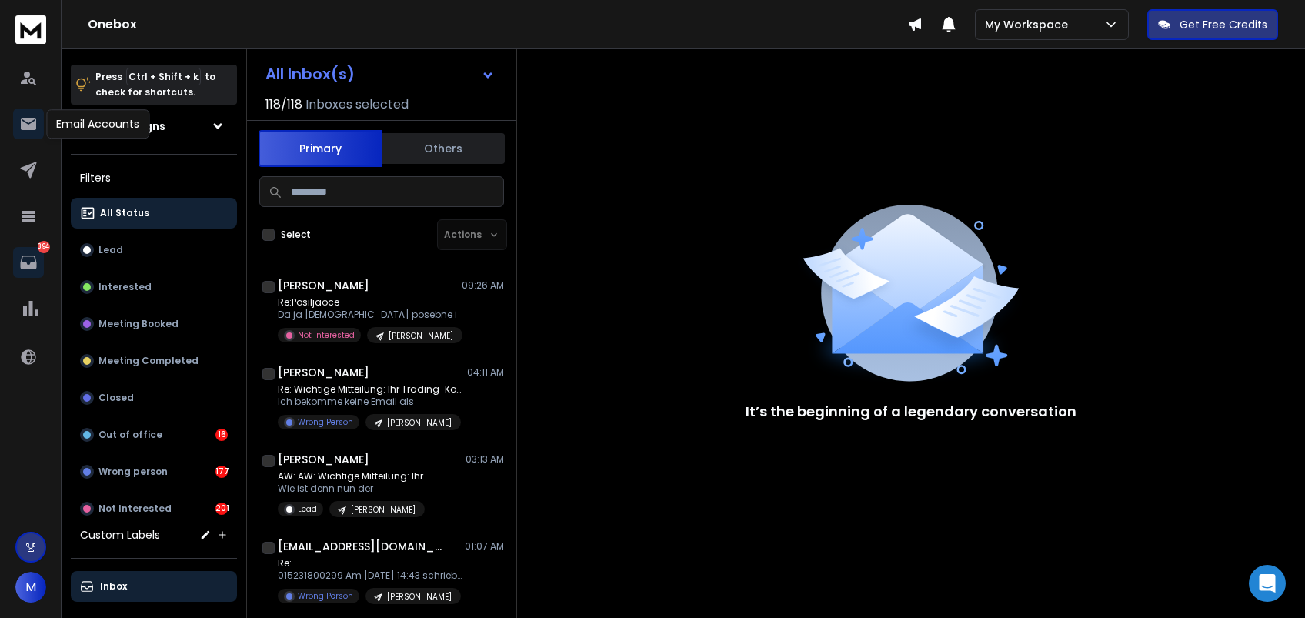
click at [21, 126] on icon at bounding box center [28, 124] width 15 height 12
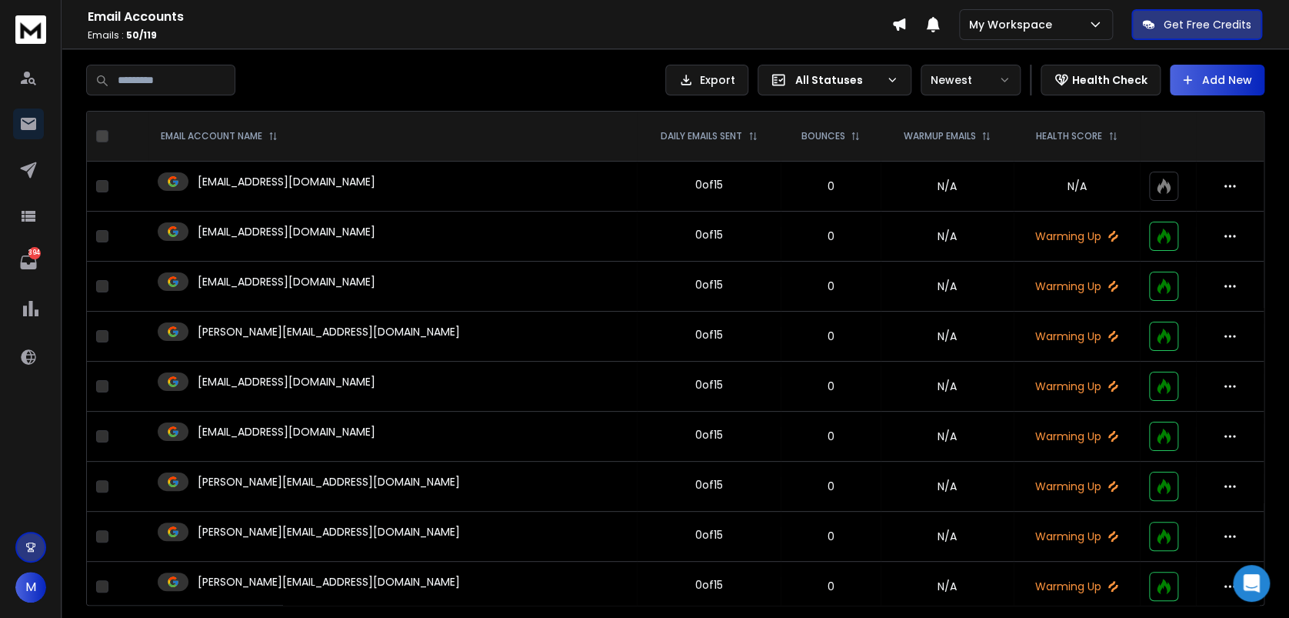
click at [295, 178] on p "[EMAIL_ADDRESS][DOMAIN_NAME]" at bounding box center [287, 181] width 178 height 15
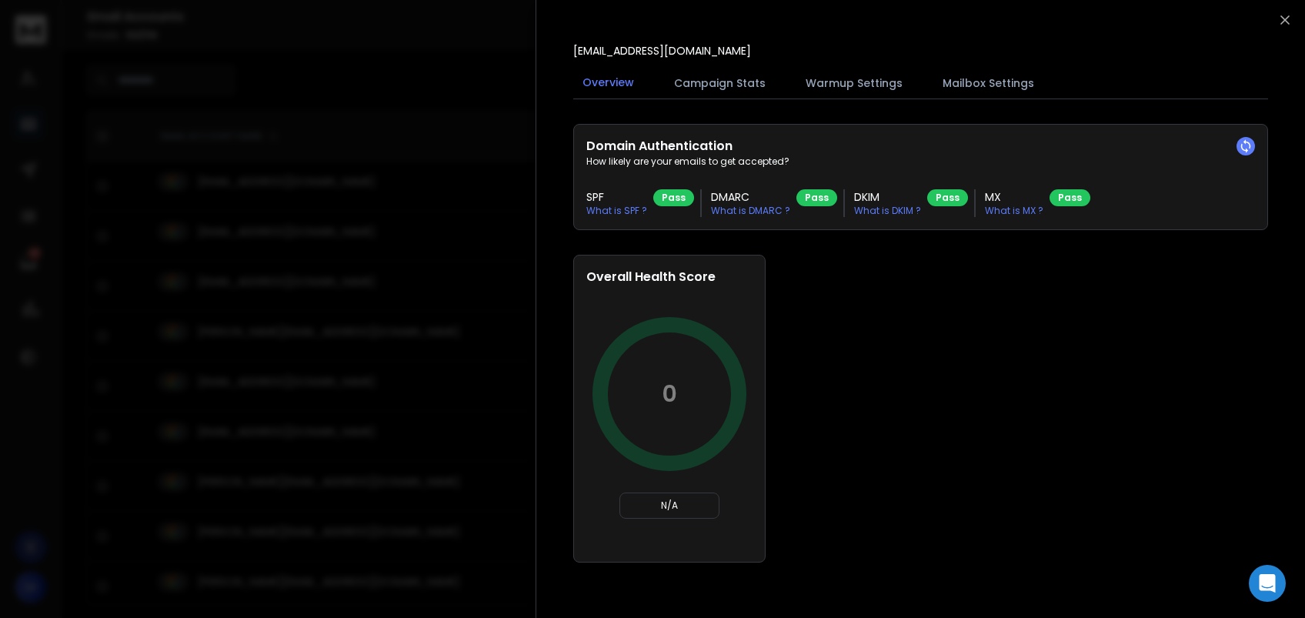
click at [295, 178] on div at bounding box center [652, 309] width 1305 height 618
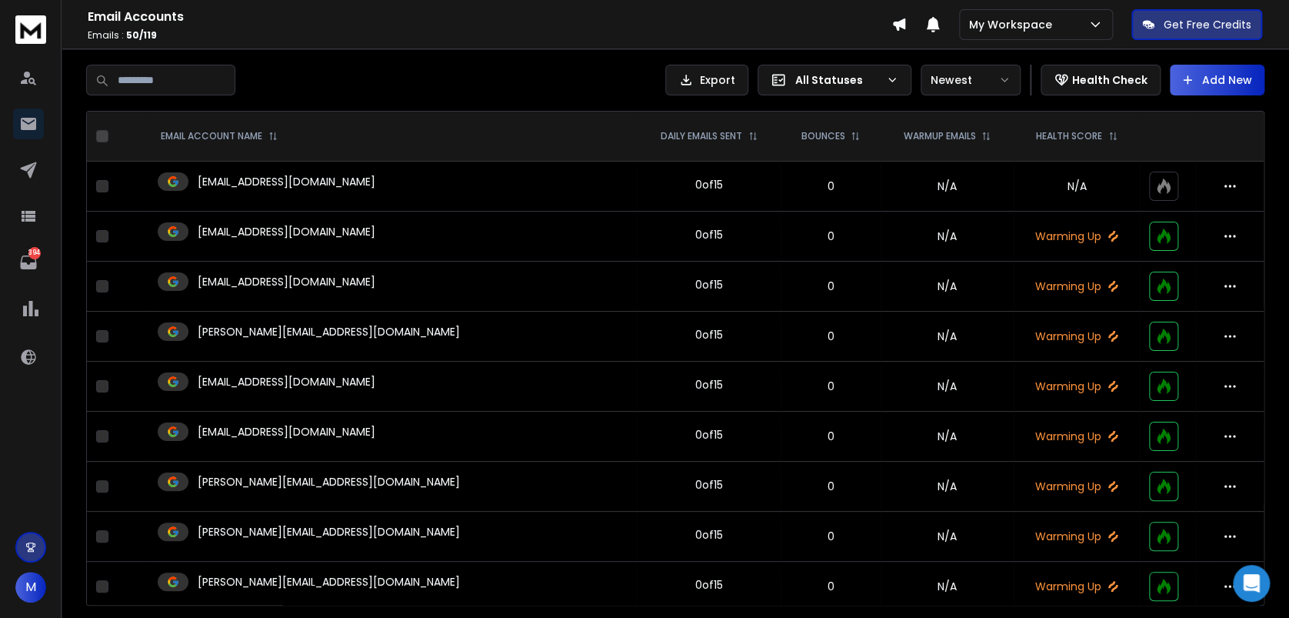
drag, startPoint x: 432, startPoint y: 185, endPoint x: 294, endPoint y: 183, distance: 137.7
click at [294, 183] on div "[EMAIL_ADDRESS][DOMAIN_NAME]" at bounding box center [393, 181] width 470 height 18
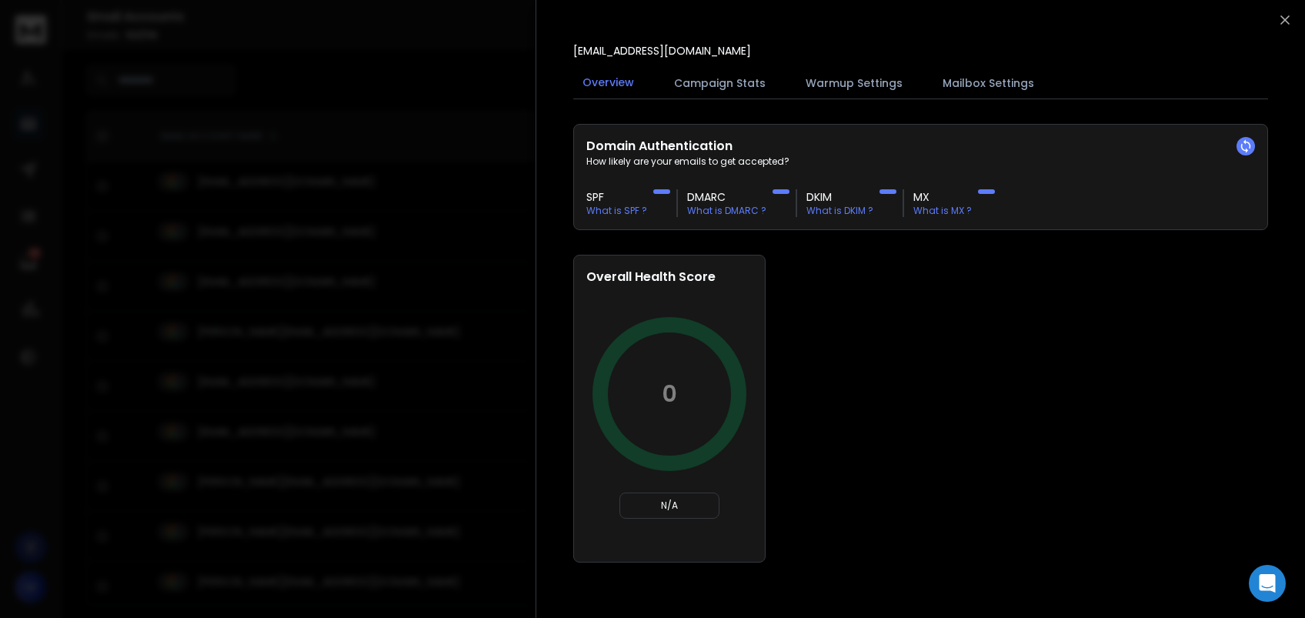
copy p "cashexchangetoday.com"
click at [294, 183] on div at bounding box center [652, 309] width 1305 height 618
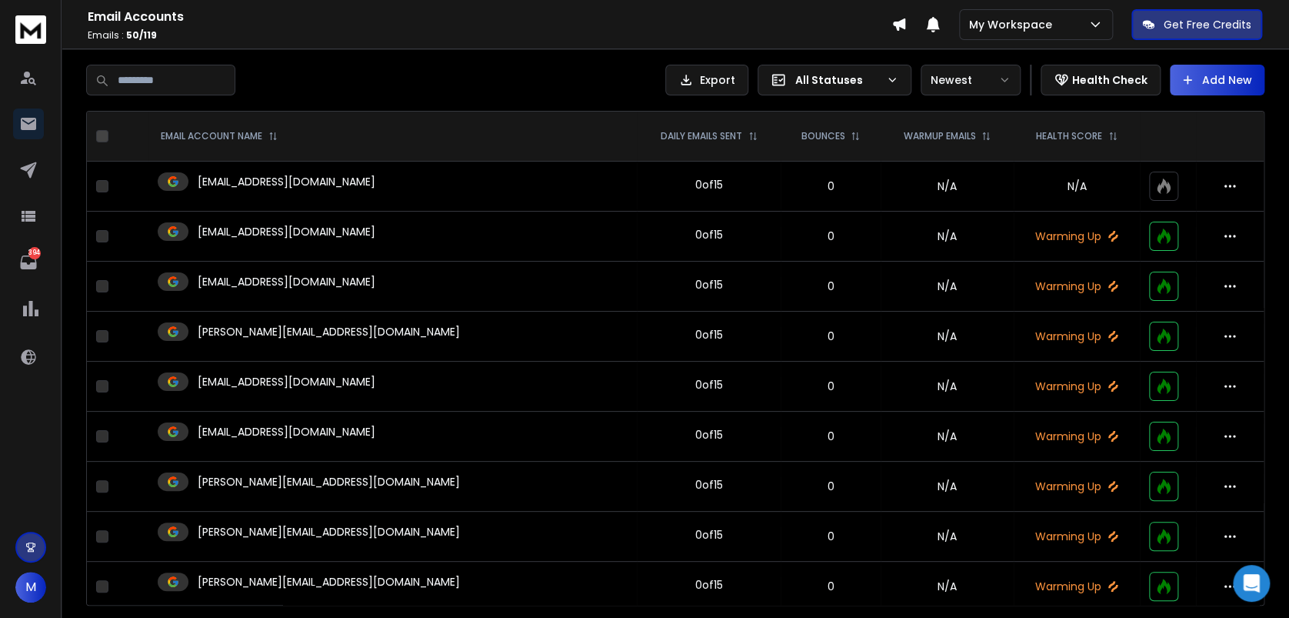
click at [294, 183] on p "[EMAIL_ADDRESS][DOMAIN_NAME]" at bounding box center [287, 181] width 178 height 15
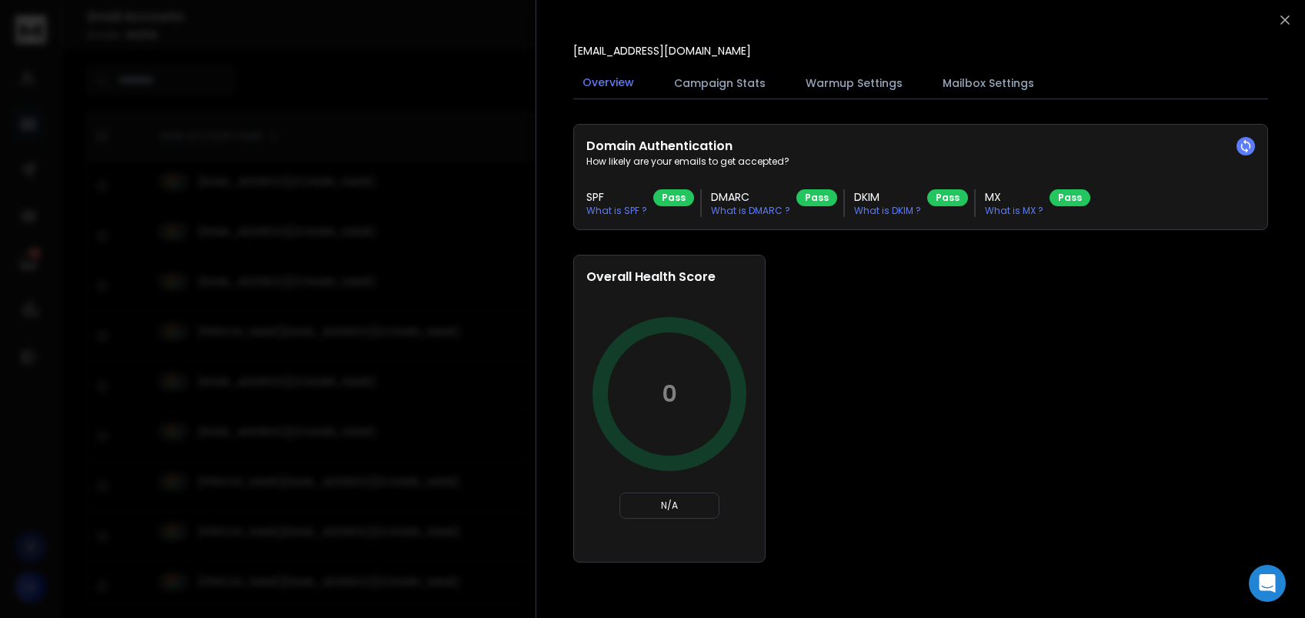
click at [464, 196] on div at bounding box center [652, 309] width 1305 height 618
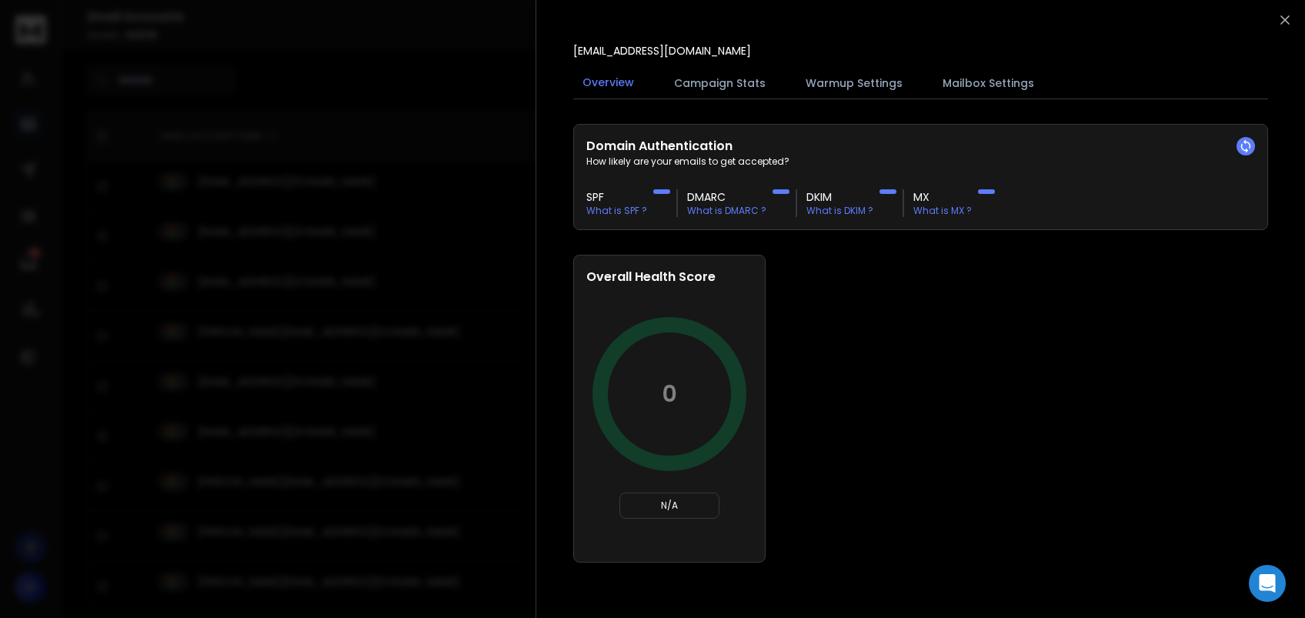
click at [464, 196] on div at bounding box center [652, 309] width 1305 height 618
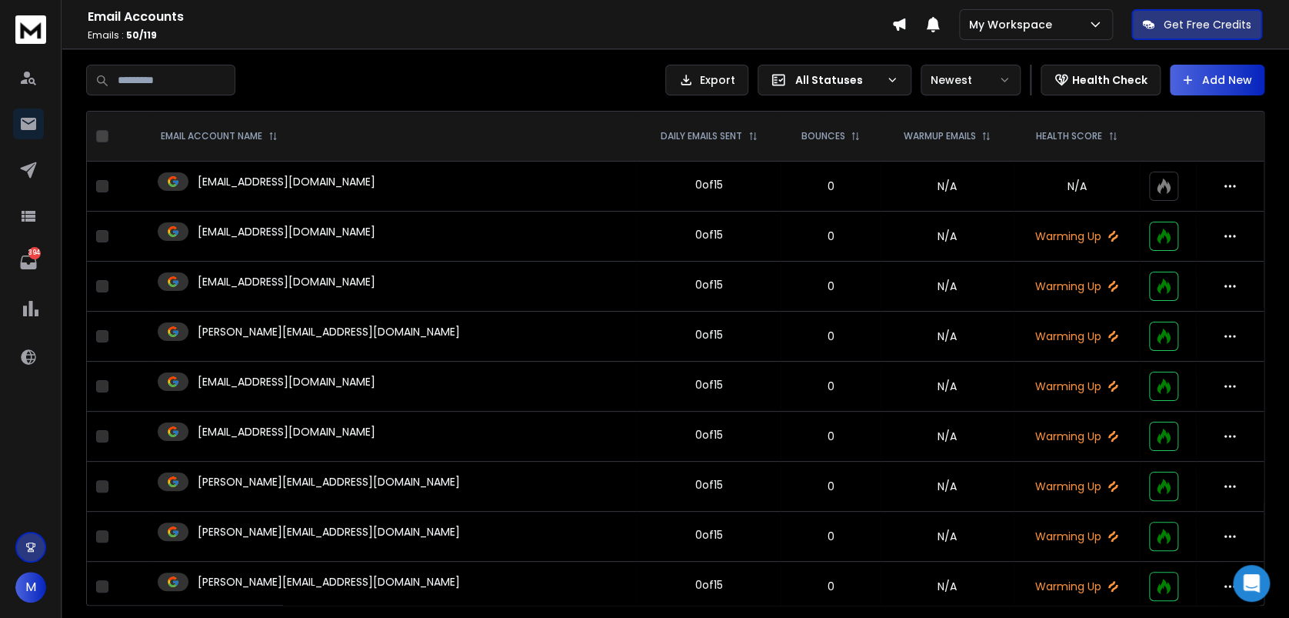
click at [1156, 185] on icon at bounding box center [1163, 185] width 15 height 15
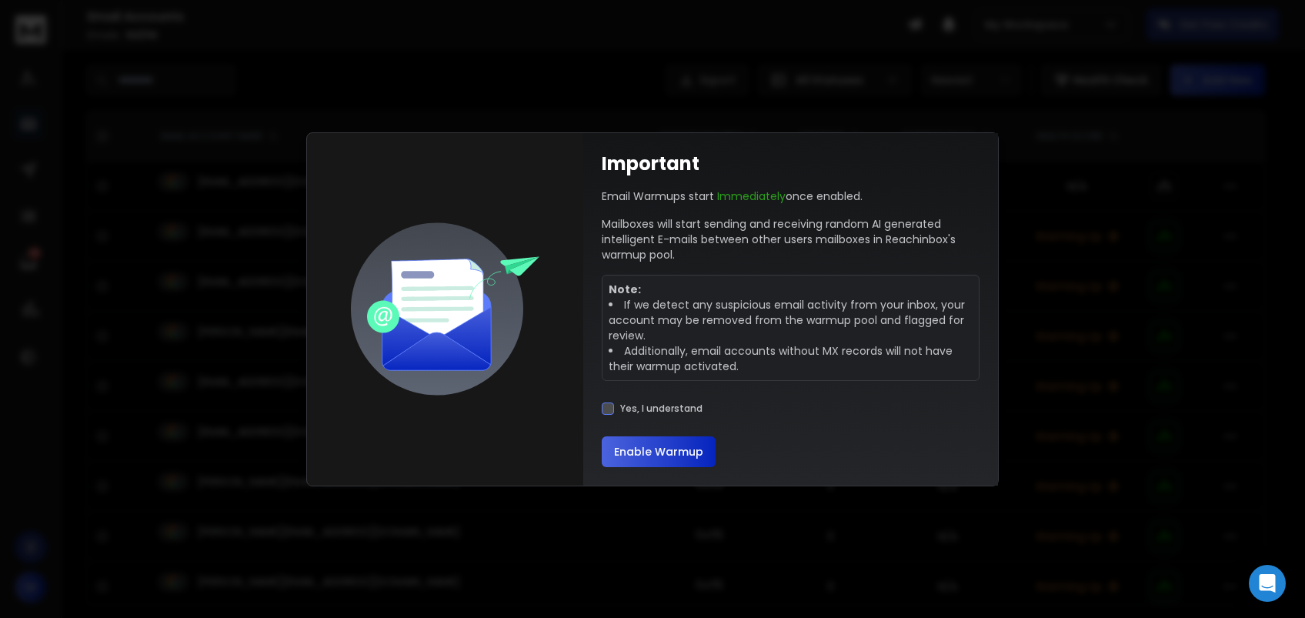
click at [610, 406] on button "Yes, I understand" at bounding box center [607, 408] width 12 height 12
click at [627, 437] on button "Enable Warmup" at bounding box center [658, 451] width 114 height 31
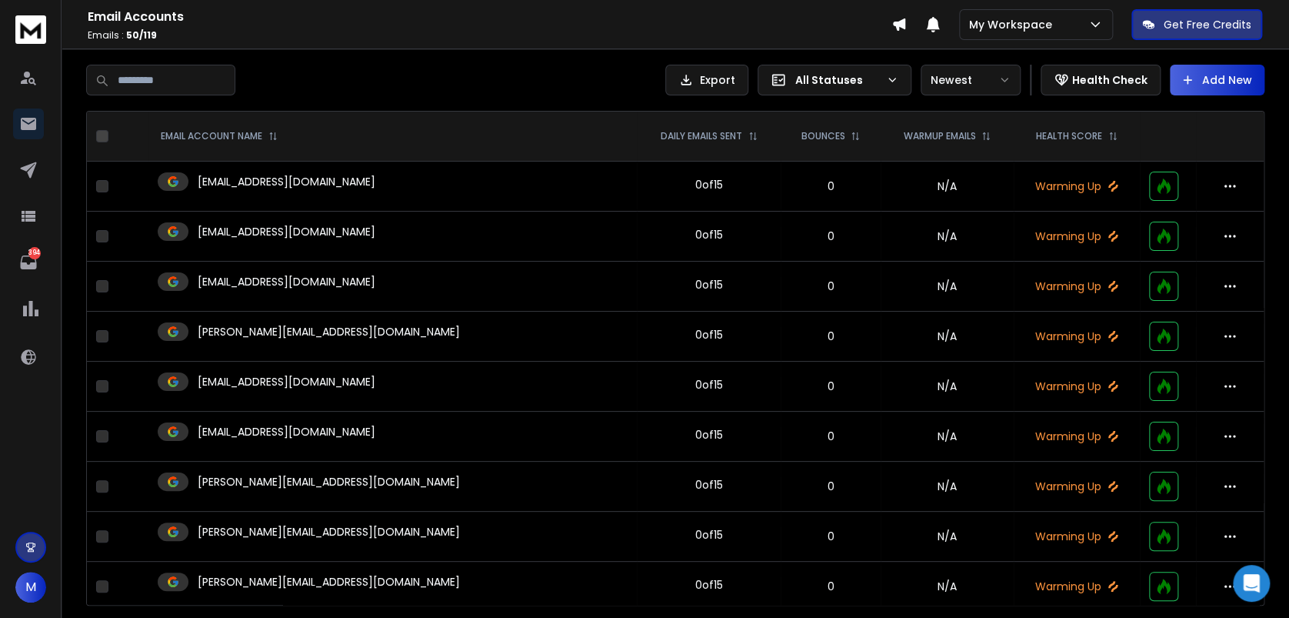
click at [725, 609] on div "Export All Statuses Newest Health Check Add New EMAIL ACCOUNT NAME DAILY EMAILS…" at bounding box center [676, 334] width 1228 height 571
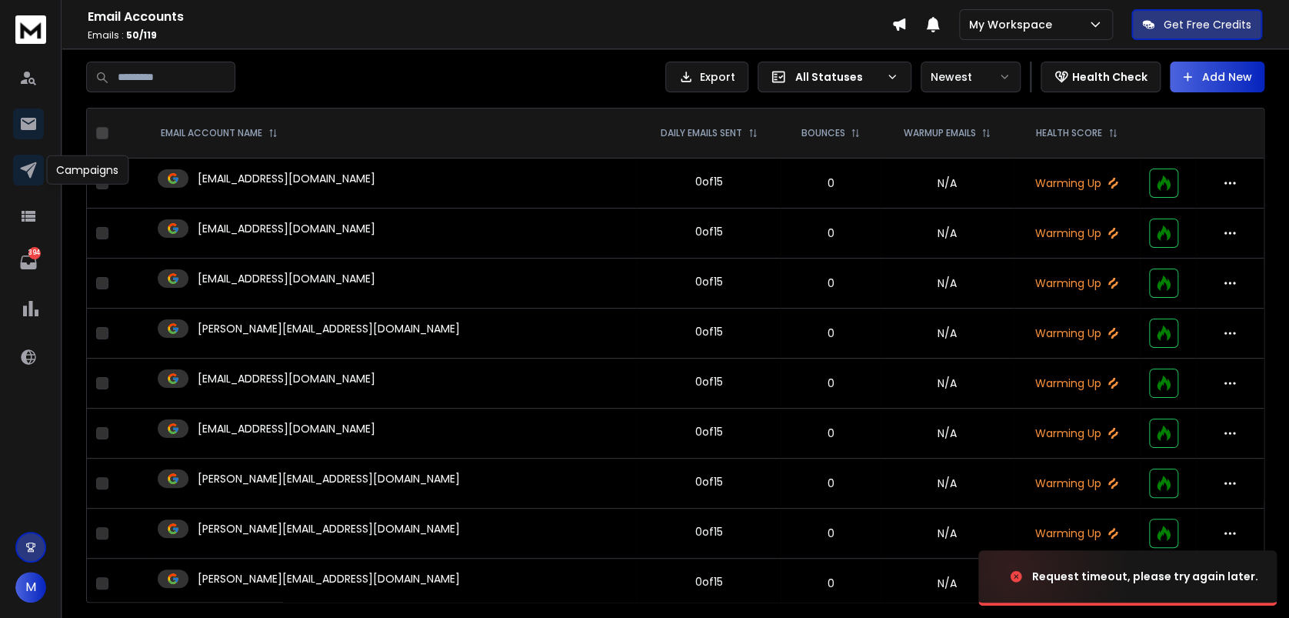
click at [38, 174] on link at bounding box center [28, 170] width 31 height 31
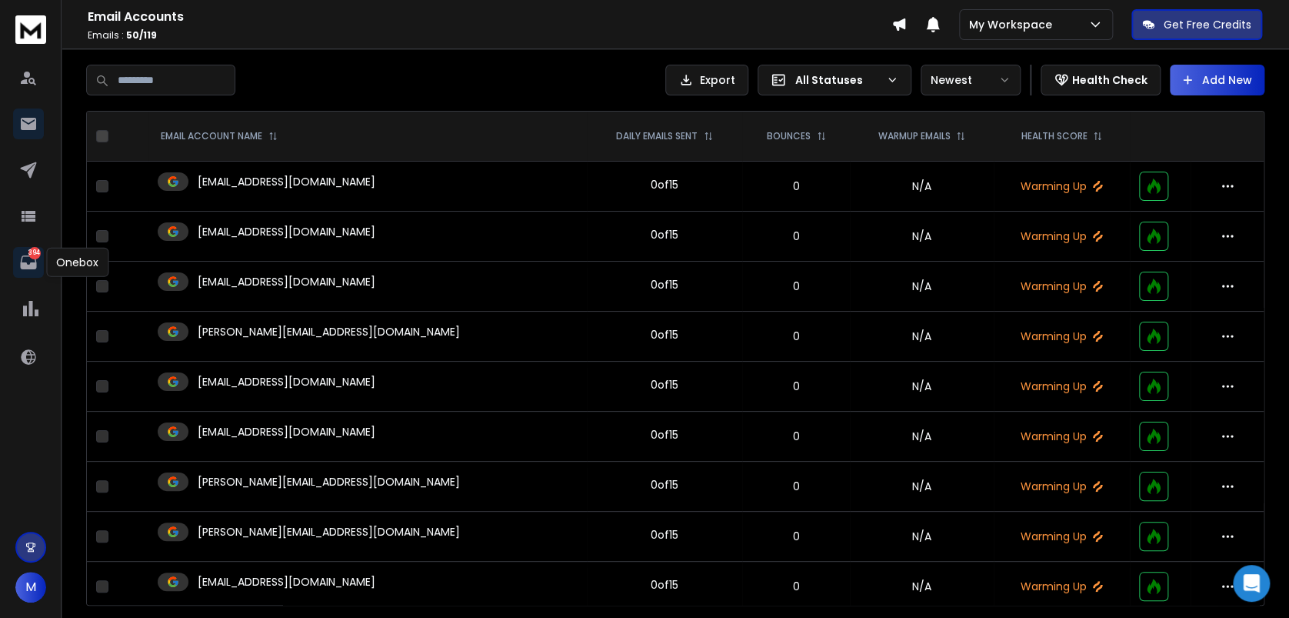
click at [26, 258] on icon at bounding box center [28, 262] width 18 height 18
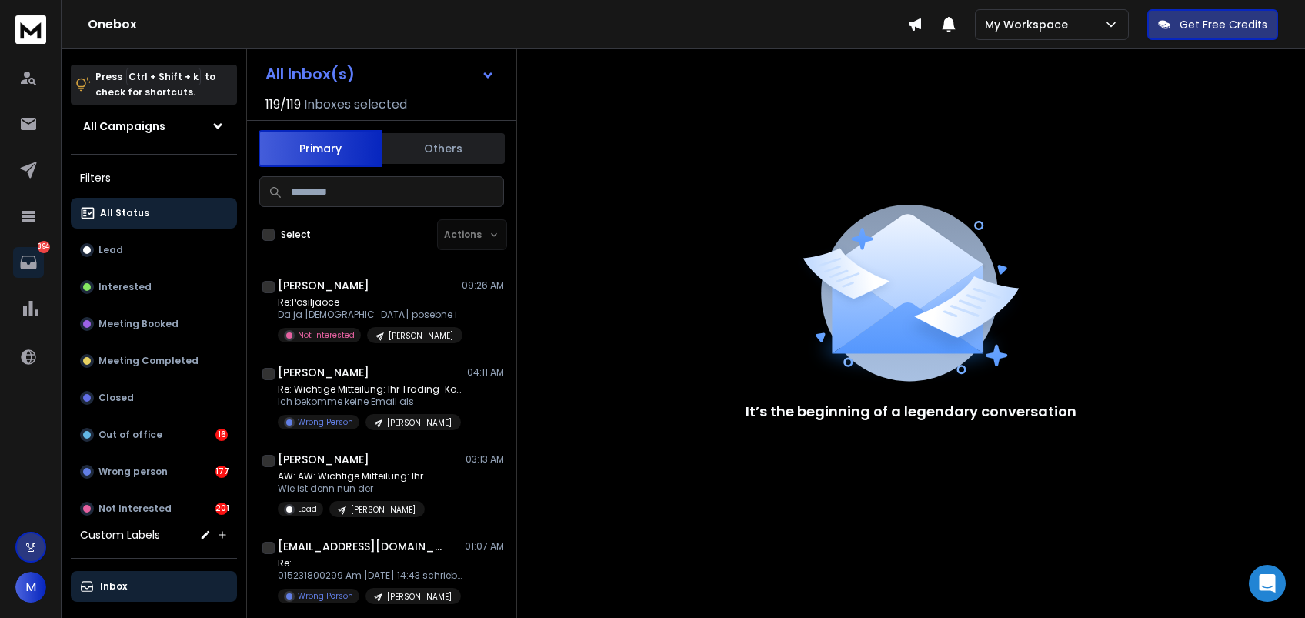
click at [407, 143] on button "Others" at bounding box center [443, 149] width 123 height 34
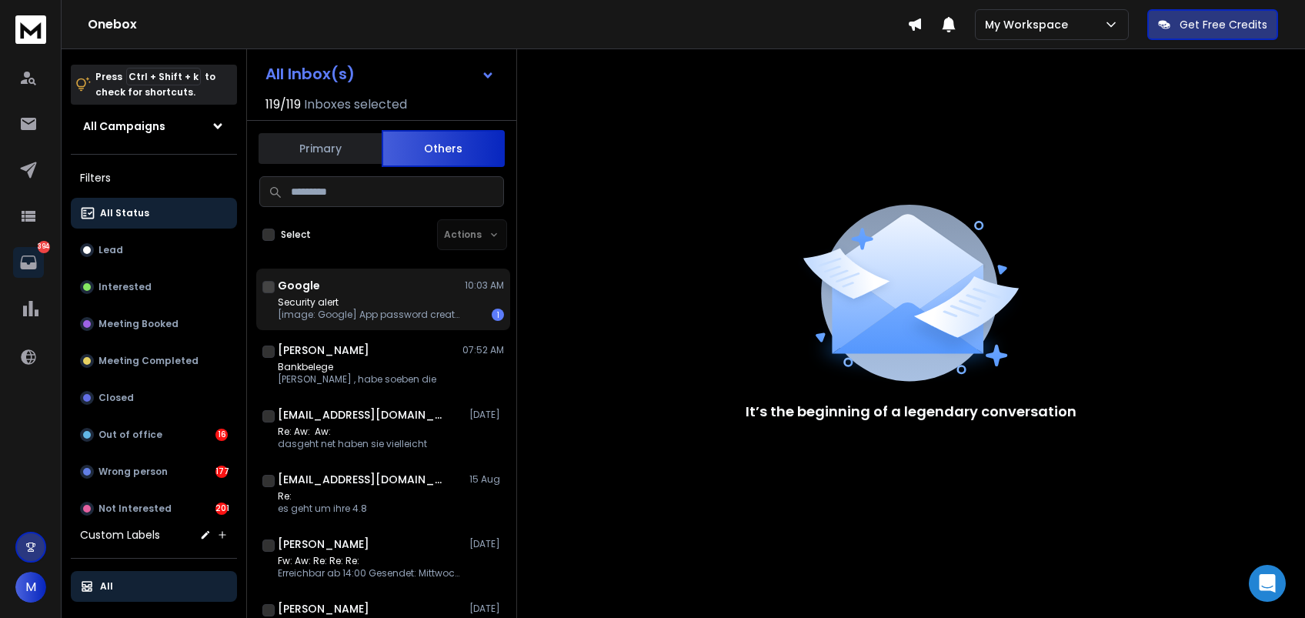
click at [355, 298] on p "Security alert" at bounding box center [370, 302] width 185 height 12
